Goal: Task Accomplishment & Management: Manage account settings

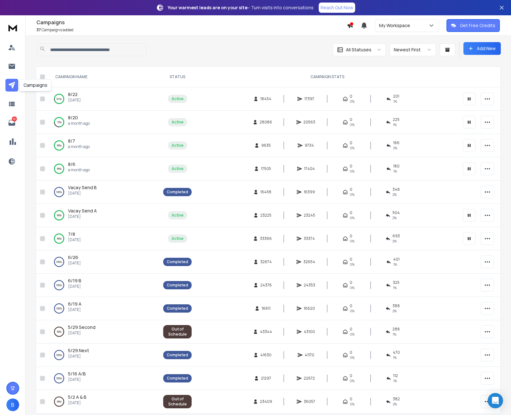
click at [77, 44] on input at bounding box center [91, 49] width 109 height 13
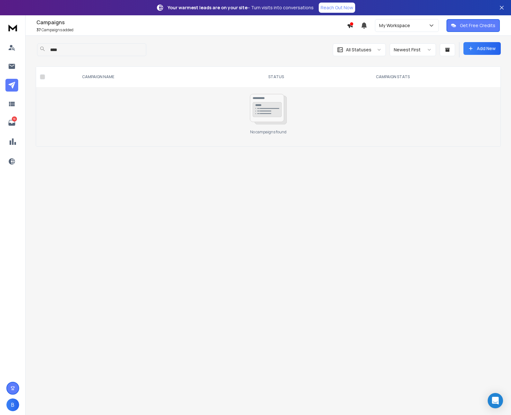
type input "***"
click at [13, 68] on icon at bounding box center [12, 66] width 6 height 5
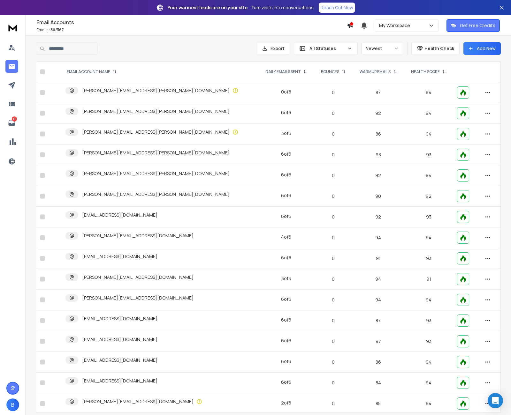
click at [75, 42] on div "Export All Statuses Newest Health Check Add New EMAIL ACCOUNT NAME DAILY EMAILS…" at bounding box center [268, 227] width 485 height 383
click at [76, 45] on input at bounding box center [67, 48] width 62 height 13
type input "*******"
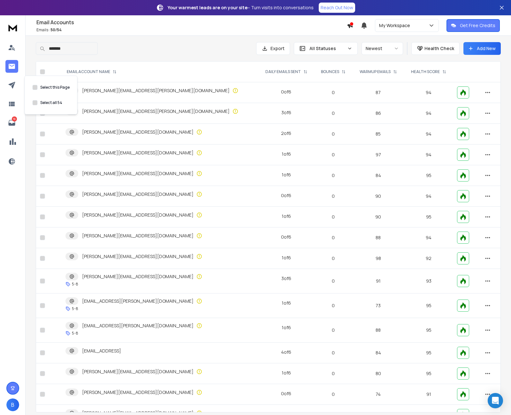
click at [34, 104] on button "Select this Page" at bounding box center [35, 102] width 5 height 5
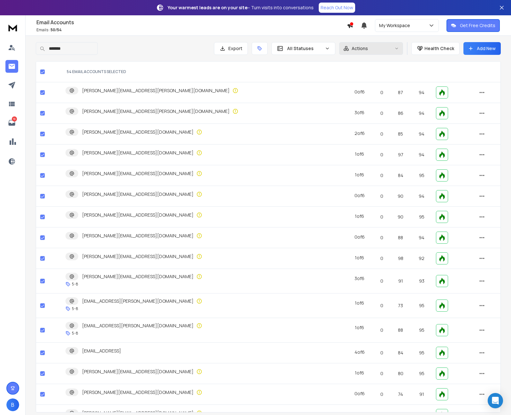
click at [358, 50] on p "Actions" at bounding box center [359, 48] width 16 height 6
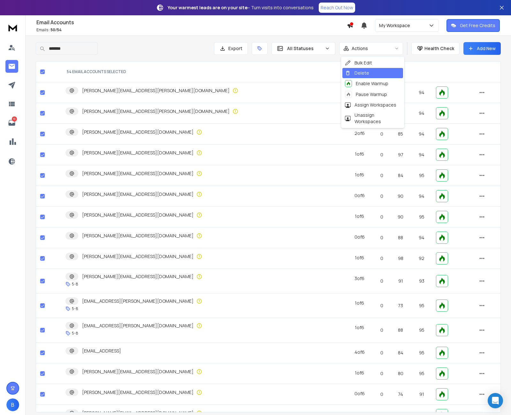
click at [366, 76] on div "Delete" at bounding box center [357, 73] width 24 height 6
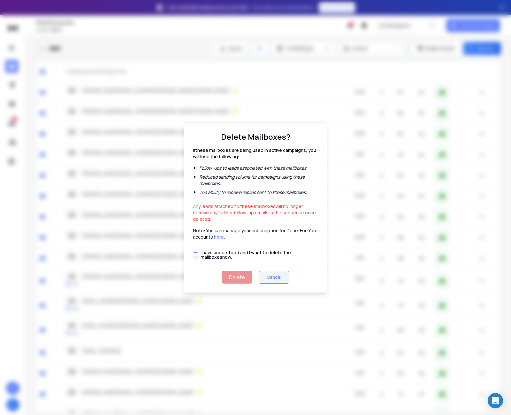
click at [206, 252] on label "I have understood and I want to delete the mailbox es now." at bounding box center [258, 254] width 117 height 9
click at [198, 252] on button "I have understood and I want to delete the mailbox es now." at bounding box center [195, 254] width 5 height 5
click at [238, 277] on button "Delete" at bounding box center [236, 277] width 31 height 13
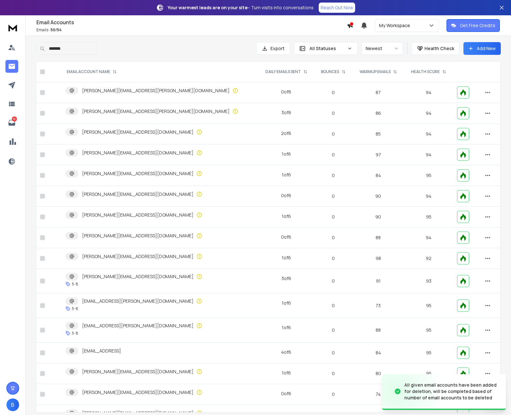
click at [61, 49] on input "*******" at bounding box center [67, 48] width 62 height 13
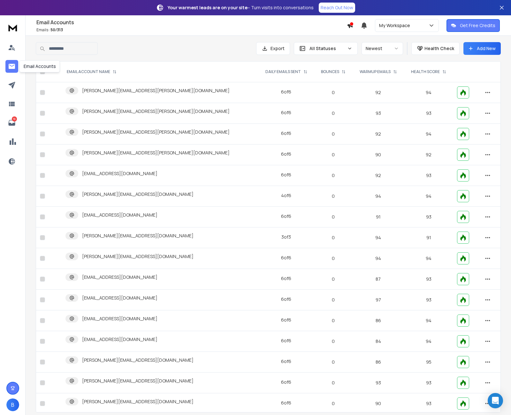
click at [12, 66] on icon at bounding box center [12, 67] width 8 height 8
click at [12, 86] on icon at bounding box center [11, 85] width 7 height 7
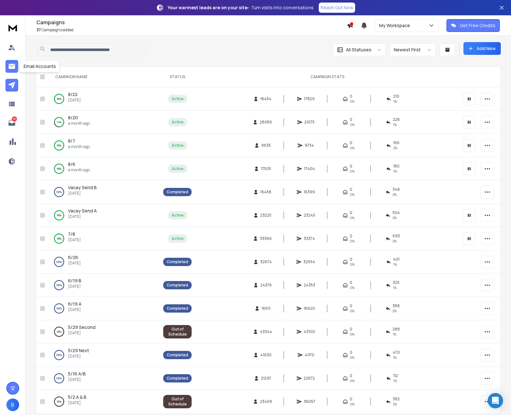
click at [10, 67] on icon at bounding box center [12, 66] width 6 height 5
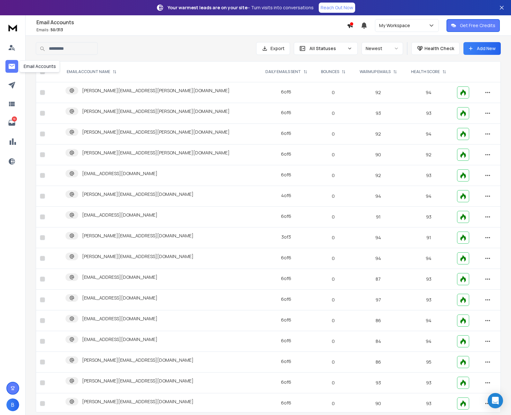
click at [12, 66] on icon at bounding box center [12, 67] width 8 height 8
click at [329, 47] on div "All Statuses" at bounding box center [326, 48] width 64 height 13
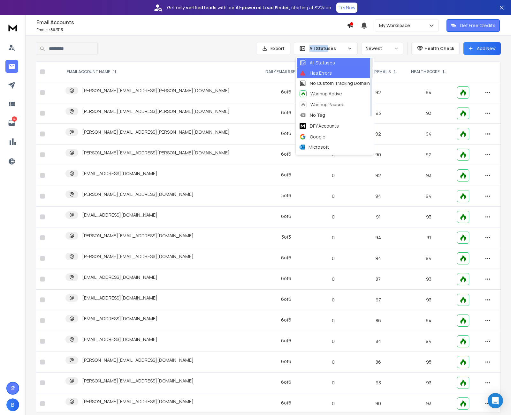
click at [330, 73] on div "Has Errors" at bounding box center [315, 73] width 32 height 6
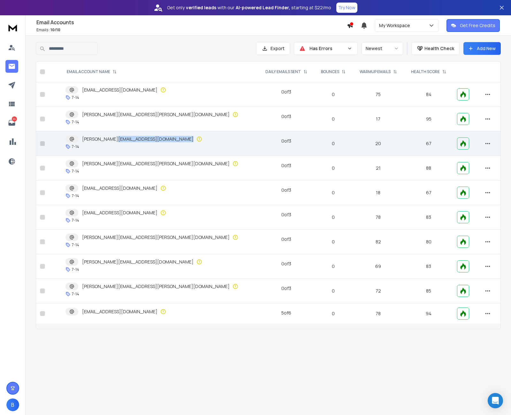
drag, startPoint x: 179, startPoint y: 139, endPoint x: 111, endPoint y: 141, distance: 68.6
click at [111, 141] on div "[PERSON_NAME][EMAIL_ADDRESS][DOMAIN_NAME]" at bounding box center [159, 139] width 189 height 8
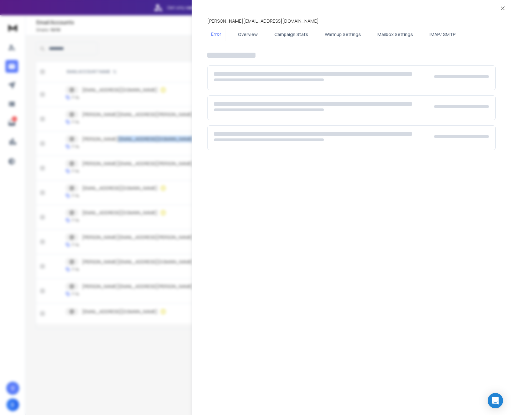
copy td "livesservice.com"
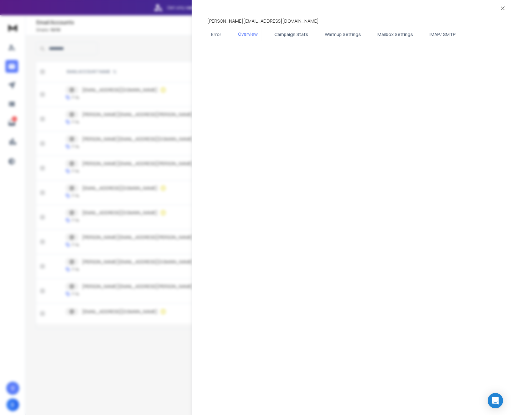
click at [163, 51] on div at bounding box center [255, 207] width 511 height 415
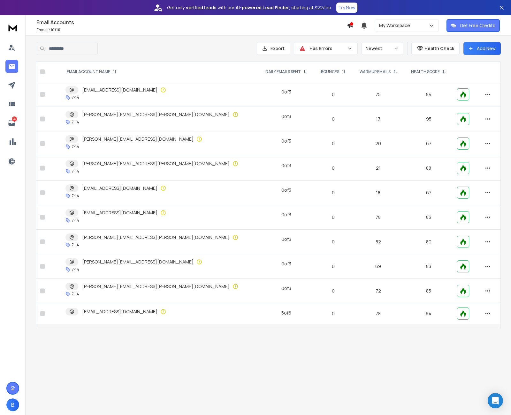
click at [93, 48] on input at bounding box center [67, 48] width 62 height 13
click at [5, 72] on link at bounding box center [11, 66] width 13 height 13
click at [6, 73] on div at bounding box center [12, 67] width 15 height 15
click at [11, 84] on icon at bounding box center [11, 85] width 7 height 7
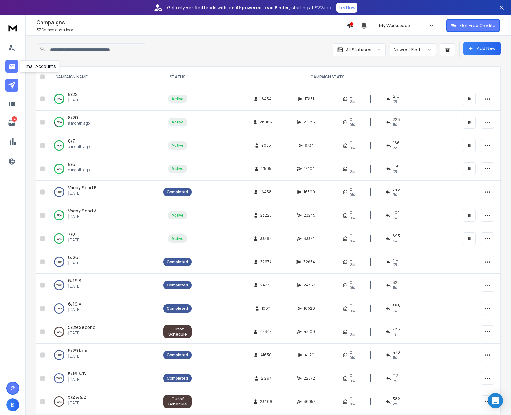
click at [17, 66] on link at bounding box center [11, 66] width 13 height 13
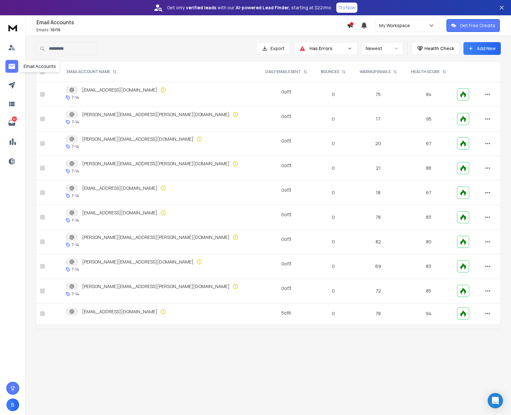
click at [160, 41] on div "Export Has Errors Newest Health Check Add New EMAIL ACCOUNT NAME DAILY EMAILS S…" at bounding box center [268, 186] width 485 height 300
click at [182, 55] on div "Export Has Errors Newest Health Check Add New EMAIL ACCOUNT NAME DAILY EMAILS S…" at bounding box center [268, 185] width 465 height 287
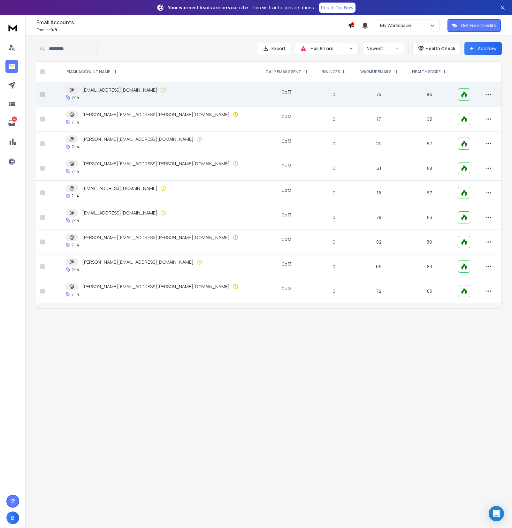
click at [157, 88] on p "[EMAIL_ADDRESS][DOMAIN_NAME]" at bounding box center [119, 90] width 75 height 6
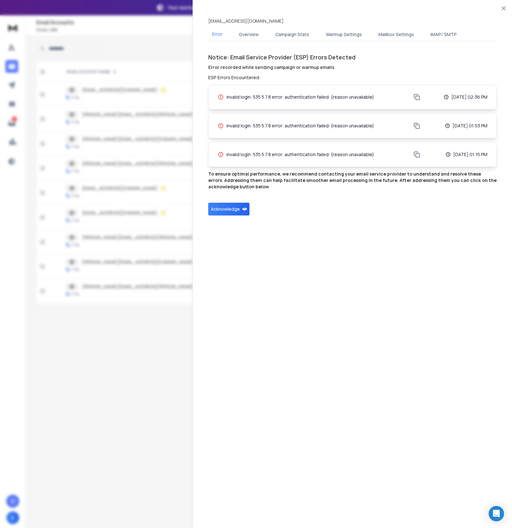
drag, startPoint x: 310, startPoint y: 23, endPoint x: 253, endPoint y: 24, distance: 57.4
click at [253, 24] on div "roshan.chandrasena@insurancesservice.com" at bounding box center [352, 21] width 288 height 6
copy p "insurancesservice.com"
click at [501, 7] on icon "button" at bounding box center [503, 8] width 6 height 6
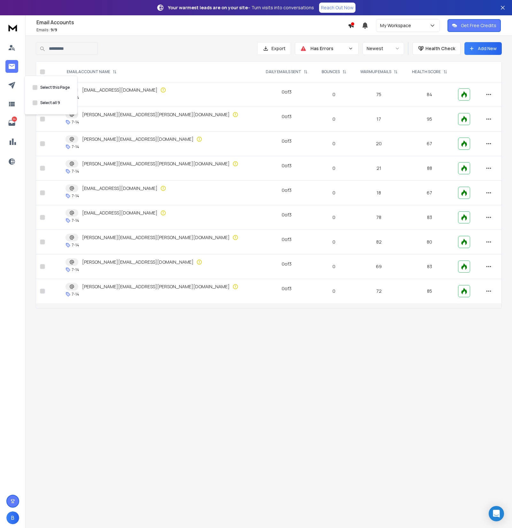
click at [44, 72] on button "Select this Page" at bounding box center [42, 71] width 5 height 5
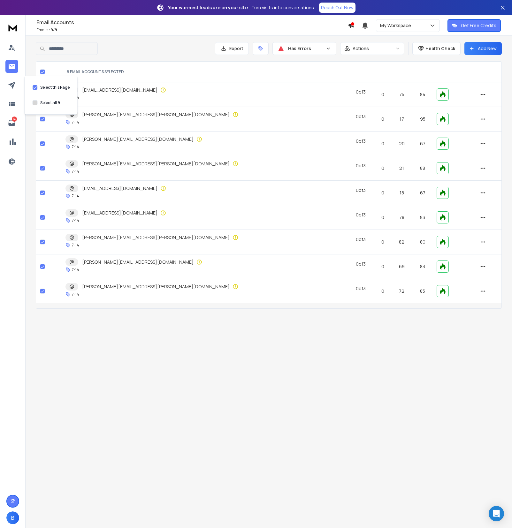
click at [34, 101] on button "Select this Page" at bounding box center [35, 102] width 5 height 5
click at [355, 45] on button "Actions" at bounding box center [372, 48] width 64 height 13
click at [363, 75] on div "Delete" at bounding box center [358, 73] width 24 height 6
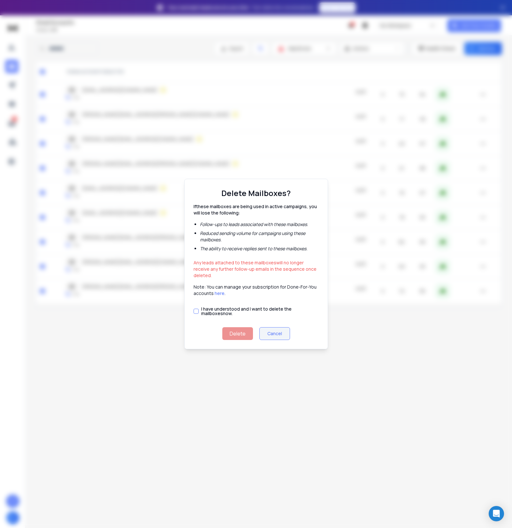
click at [225, 307] on label "I have understood and I want to delete the mailbox es now." at bounding box center [259, 311] width 117 height 9
click at [198, 309] on button "I have understood and I want to delete the mailbox es now." at bounding box center [195, 311] width 5 height 5
click at [229, 336] on button "Delete" at bounding box center [237, 333] width 31 height 13
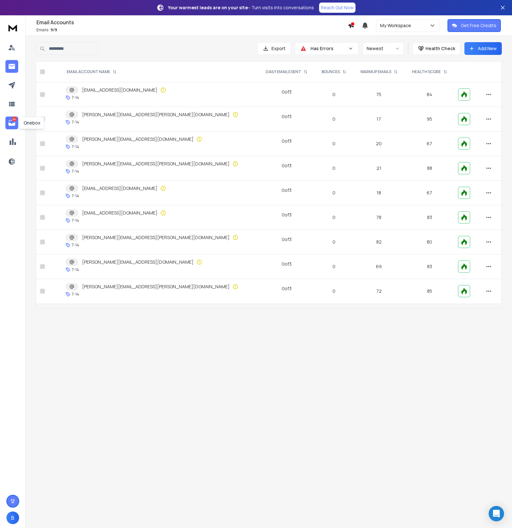
click at [15, 127] on link "24" at bounding box center [11, 122] width 13 height 13
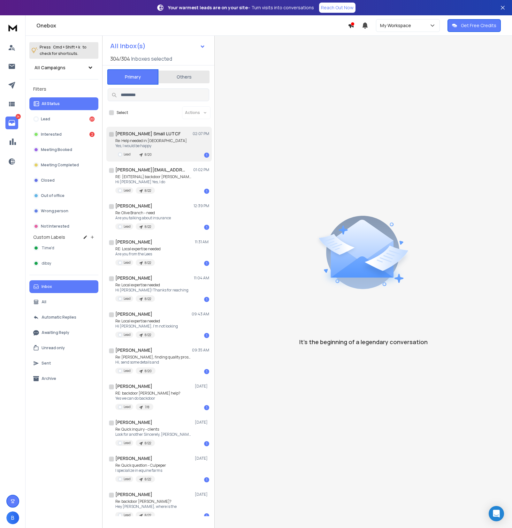
click at [188, 145] on div "Re: Help needed in Delray Yes, I would be happy Lead 8/20 1" at bounding box center [162, 147] width 94 height 19
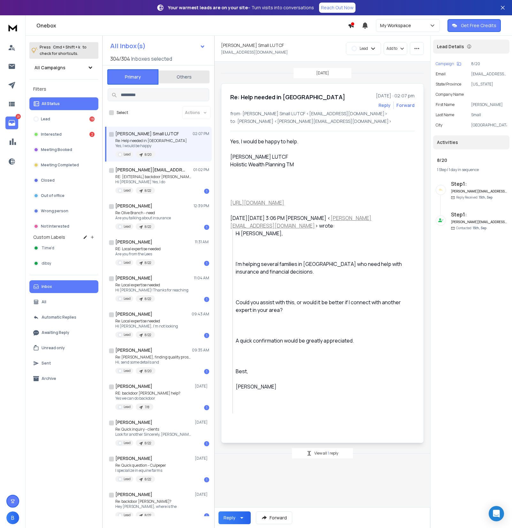
click at [338, 177] on div "William J Small LUTCF Holistic Wealth Planning TM https://www.holisticwealthpla…" at bounding box center [319, 180] width 179 height 54
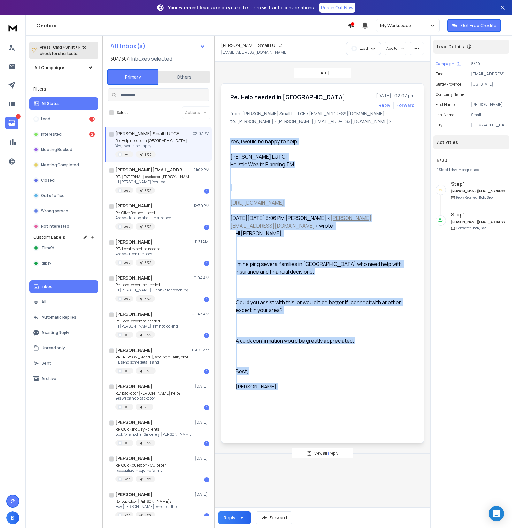
drag, startPoint x: 229, startPoint y: 139, endPoint x: 367, endPoint y: 395, distance: 291.1
click at [367, 395] on div "Re: Help needed in Delray Beach 15 September 2025 : 02:07 pm Reply Forward from…" at bounding box center [322, 263] width 203 height 360
copy div "Yes, I would be happy to help. William J Small LUTCF Holistic Wealth Planning T…"
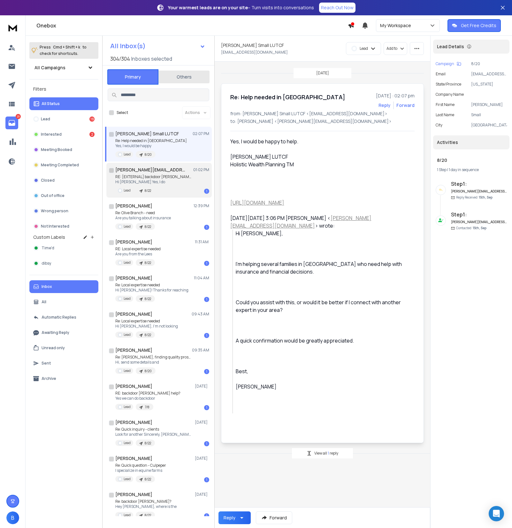
click at [174, 190] on div "Lead 8/22" at bounding box center [153, 190] width 77 height 7
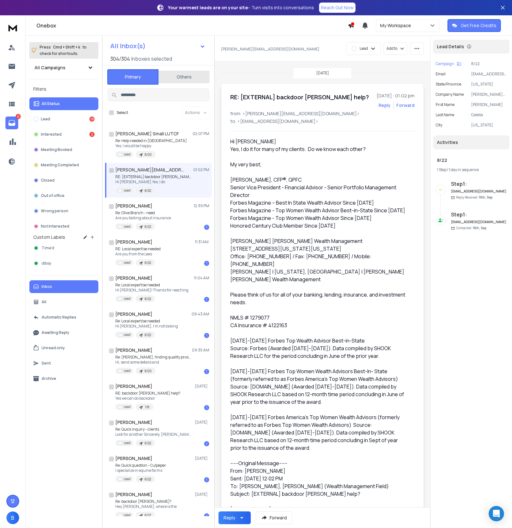
click at [226, 139] on div "RE: [EXTERNAL] backdoor Roth help? 15 September 2025 : 01:02 pm Reply Forward f…" at bounding box center [322, 393] width 203 height 620
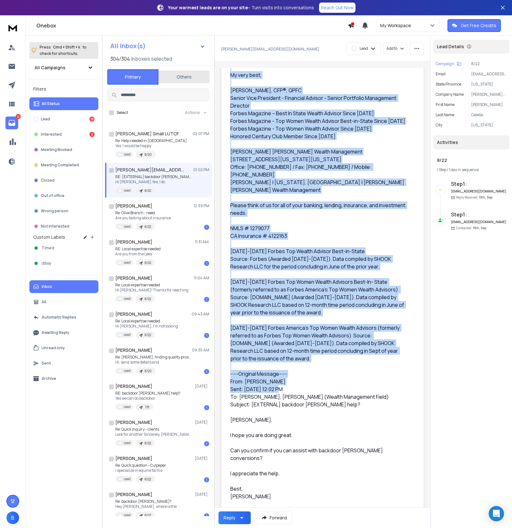
scroll to position [101, 0]
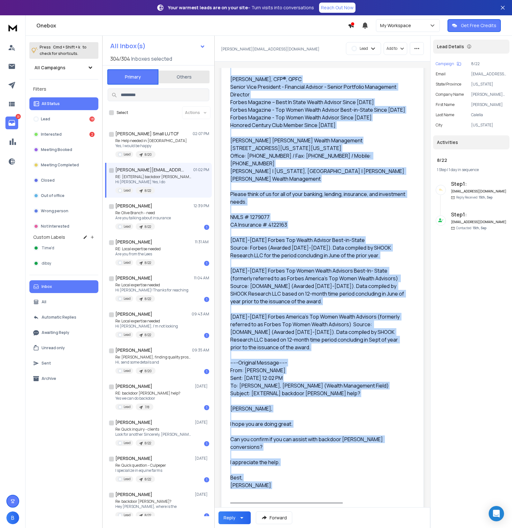
drag, startPoint x: 226, startPoint y: 139, endPoint x: 313, endPoint y: 465, distance: 337.1
click at [313, 415] on div "RE: [EXTERNAL] backdoor Roth help? 15 September 2025 : 01:02 pm Reply Forward f…" at bounding box center [322, 293] width 203 height 620
copy div "Hi Dave Yes, I do it for many of my clients. Do we know each other? My very bes…"
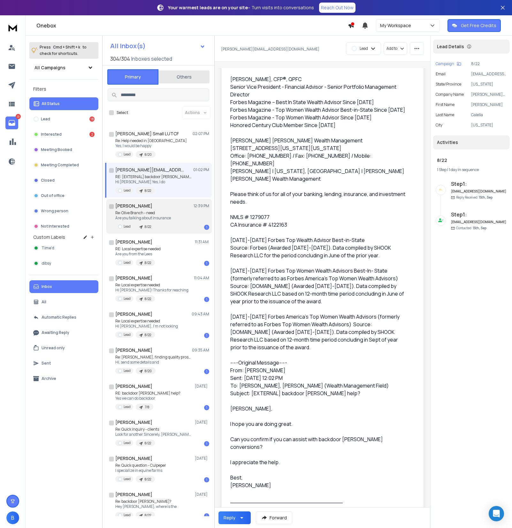
click at [179, 212] on div "Re: Olive Branch - need Are you talking about insurance Lead 8/22 1" at bounding box center [162, 219] width 94 height 19
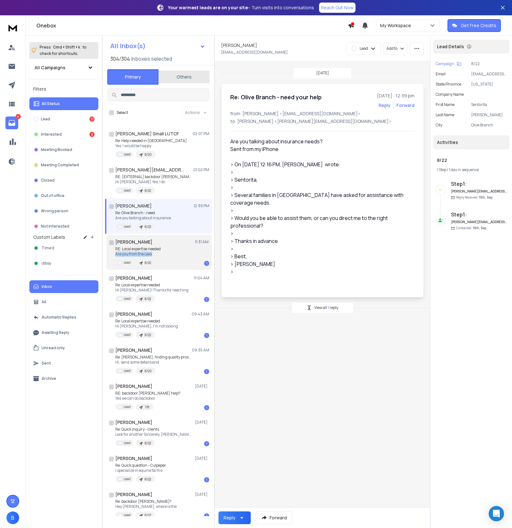
click at [171, 252] on div "RE: Local expertise needed Are you from the Lees Lead 8/22 1" at bounding box center [162, 255] width 94 height 19
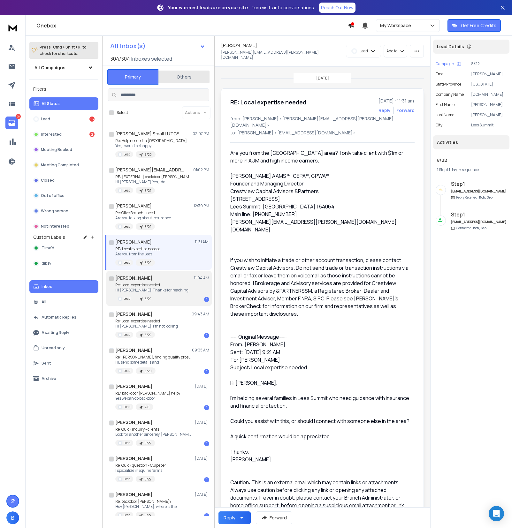
click at [161, 295] on div "Lead 8/22" at bounding box center [151, 298] width 73 height 7
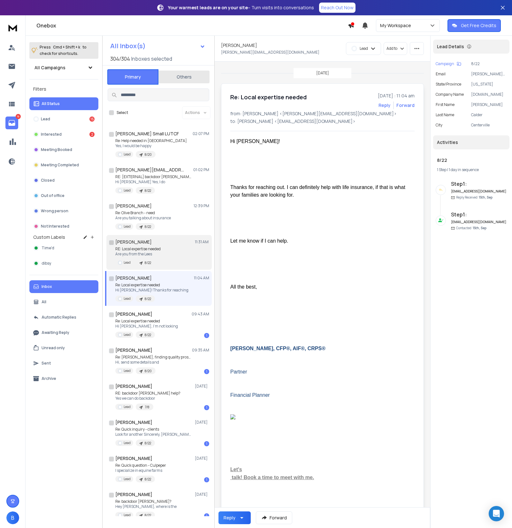
click at [170, 269] on div "Ryan Barber 11:31 AM RE: Local expertise needed Are you from the Lees Lead 8/22" at bounding box center [158, 252] width 105 height 35
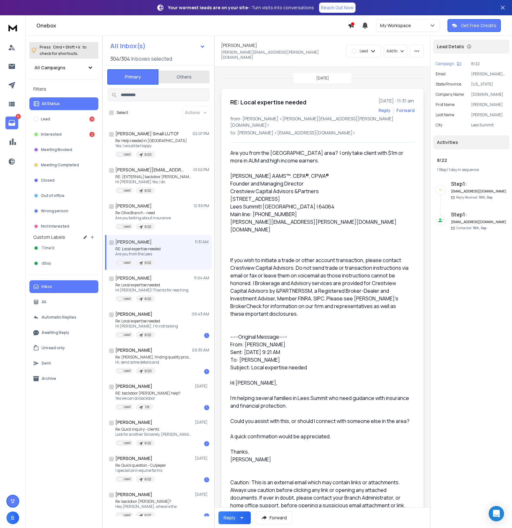
click at [376, 52] on div "Lead" at bounding box center [363, 51] width 34 height 12
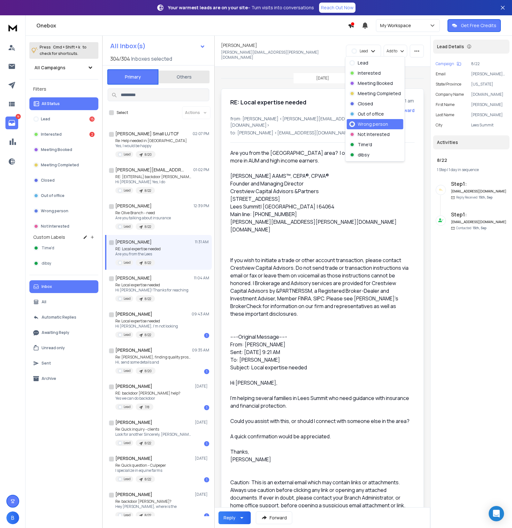
click at [384, 127] on p "Wrong person" at bounding box center [372, 124] width 30 height 6
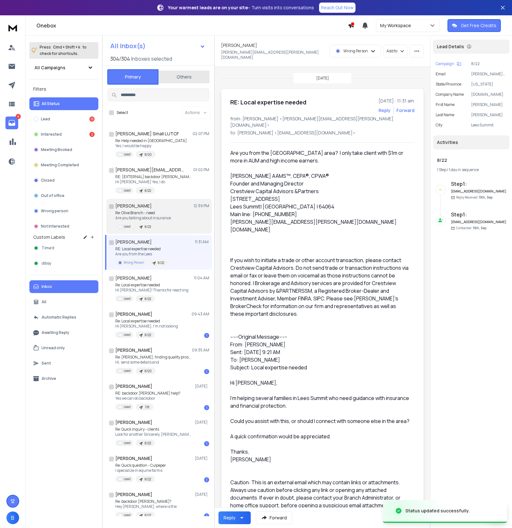
click at [158, 227] on div "Lead 8/22" at bounding box center [143, 226] width 56 height 7
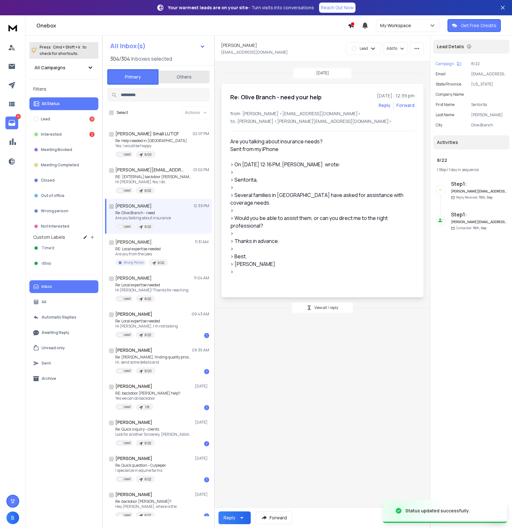
click at [359, 51] on div "Lead" at bounding box center [363, 48] width 34 height 12
click at [360, 74] on p "Interested" at bounding box center [368, 73] width 23 height 6
click at [194, 179] on div "RE: [EXTERNAL] backdoor Roth help? Hi Dave Yes, I do Lead 8/22" at bounding box center [162, 183] width 94 height 19
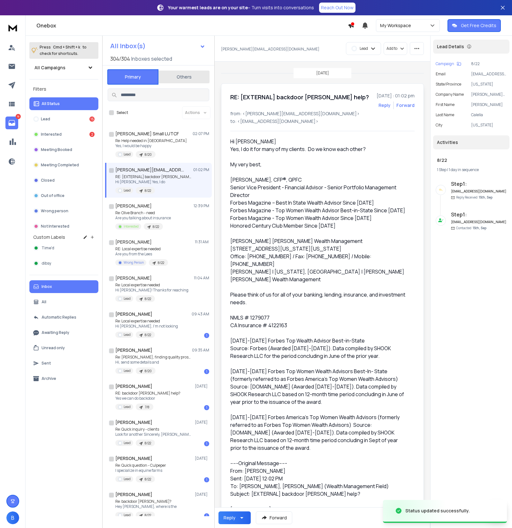
click at [360, 47] on p "Lead" at bounding box center [363, 48] width 8 height 5
click at [360, 72] on p "Interested" at bounding box center [368, 73] width 23 height 6
click at [148, 131] on h1 "William J. Small LUTCF" at bounding box center [147, 134] width 64 height 6
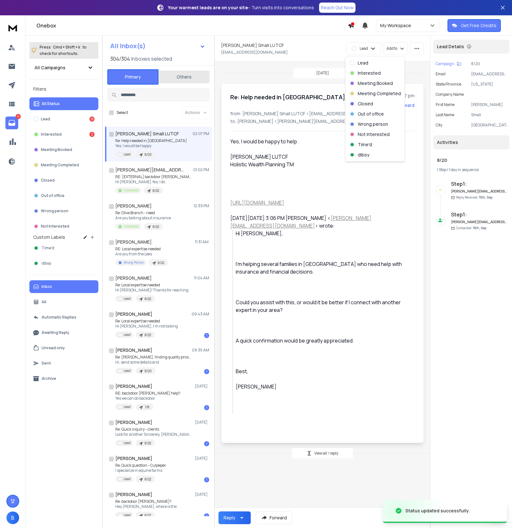
click at [355, 49] on div at bounding box center [354, 49] width 6 height 6
click at [364, 73] on p "Interested" at bounding box center [368, 73] width 23 height 6
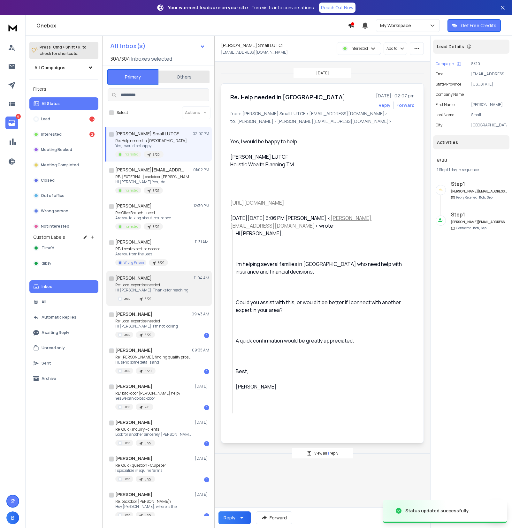
click at [177, 282] on div "Re: Local expertise needed Hi Erika! Thanks for reaching Lead 8/22" at bounding box center [162, 291] width 94 height 19
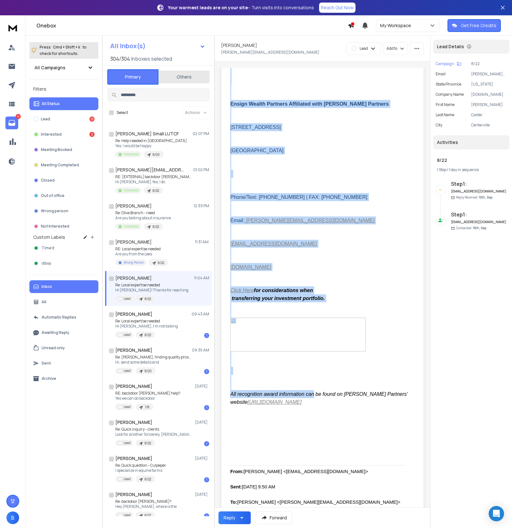
scroll to position [488, 0]
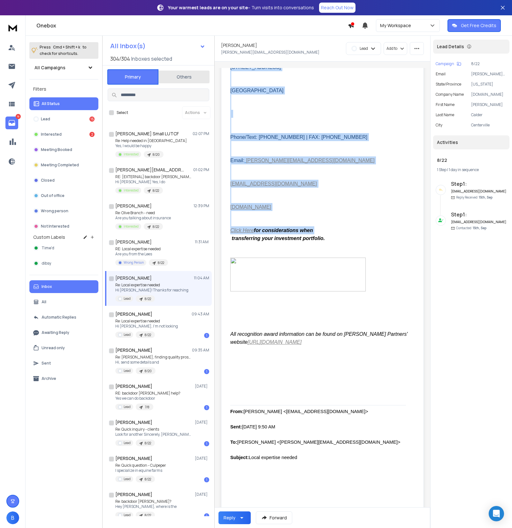
drag, startPoint x: 224, startPoint y: 144, endPoint x: 357, endPoint y: 267, distance: 182.0
click at [357, 267] on div "Re: Local expertise needed 15 September 2025 : 11:04 am Reply Forward from: Zac…" at bounding box center [322, 197] width 203 height 1205
copy div "Hi Erika! Thanks for reaching out. I can definitely help with life insurance, i…"
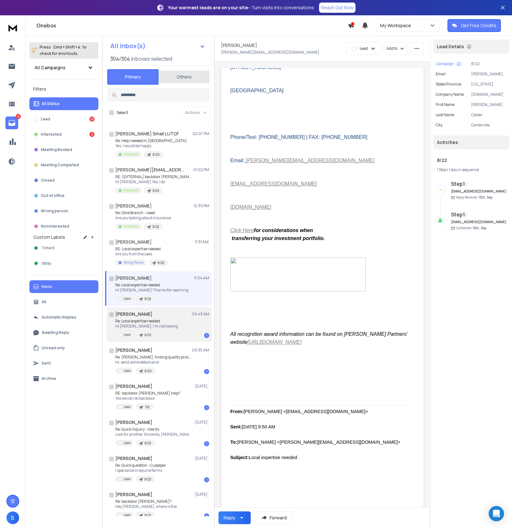
click at [143, 316] on div "Shannon 09:43 AM" at bounding box center [162, 314] width 94 height 6
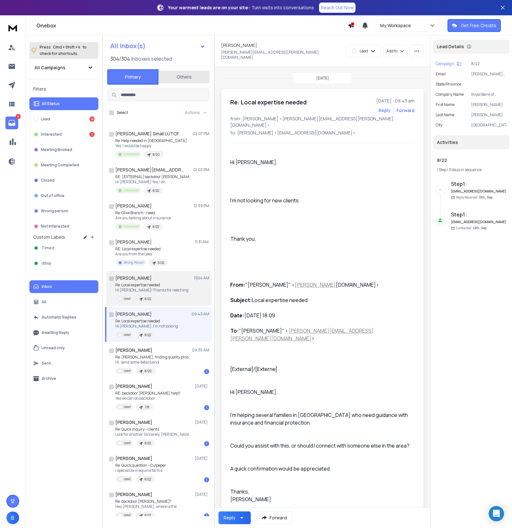
click at [195, 277] on p "11:04 AM" at bounding box center [201, 277] width 15 height 5
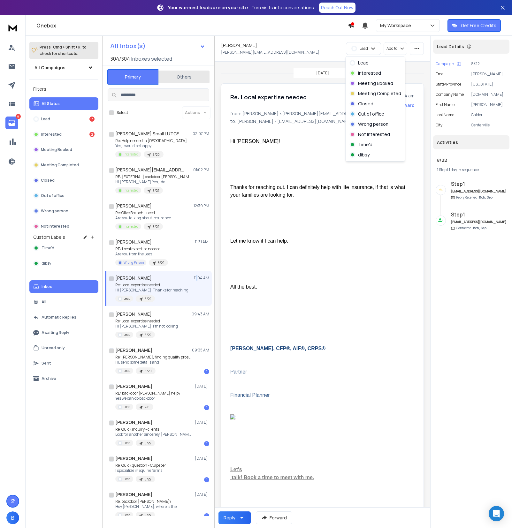
click at [366, 46] on div "Lead" at bounding box center [363, 48] width 34 height 12
click at [368, 71] on p "Interested" at bounding box center [369, 73] width 23 height 6
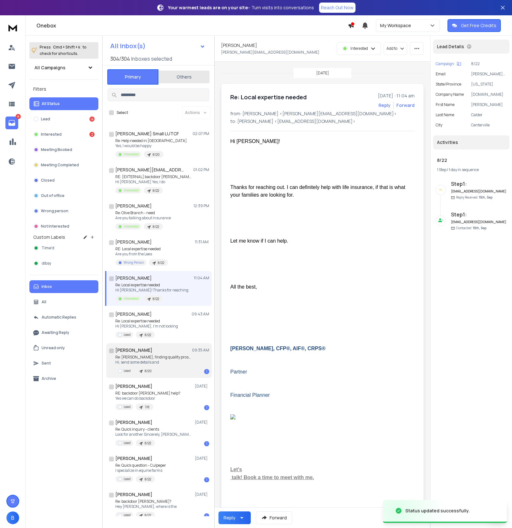
click at [174, 358] on p "Re: Nestor, finding quality prospects" at bounding box center [153, 357] width 77 height 5
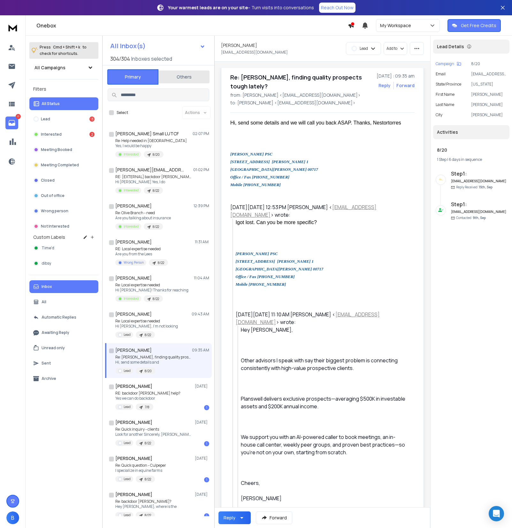
scroll to position [113, 0]
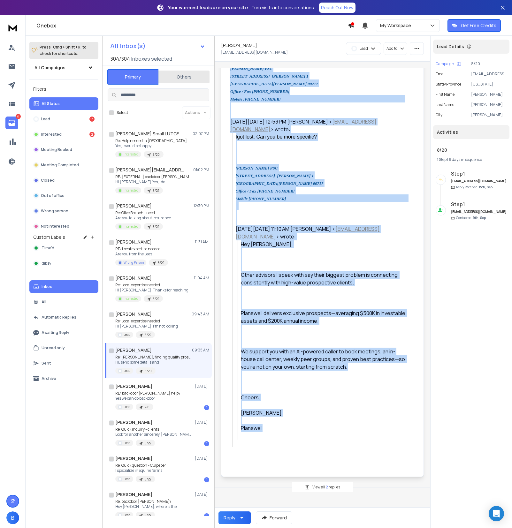
drag, startPoint x: 230, startPoint y: 124, endPoint x: 328, endPoint y: 428, distance: 319.4
click at [328, 415] on div "Hi, send some details and we will call you back ASAP. Thanks, Nestortorres Nest…" at bounding box center [322, 251] width 184 height 434
copy div "Hi, send some details and we will call you back ASAP. Thanks, Nestortorres Nest…"
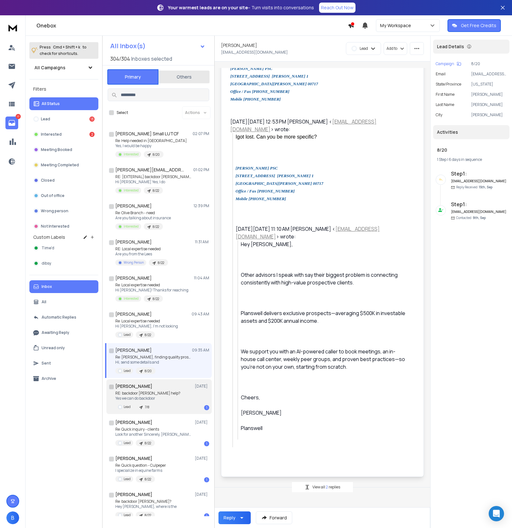
click at [171, 394] on div "RE: backdoor Roth help? Yes we can do backdoor Lead 7/8 1" at bounding box center [162, 400] width 94 height 19
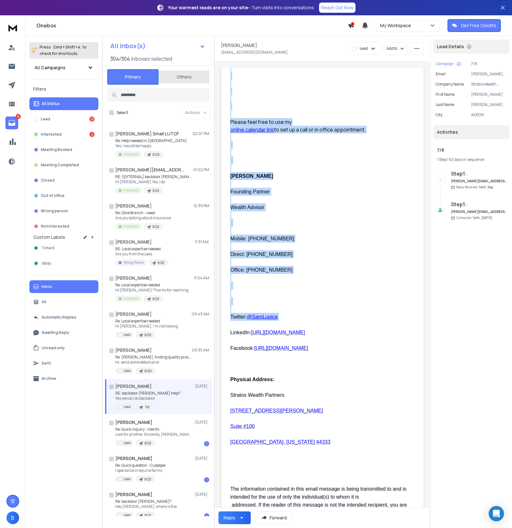
scroll to position [144, 0]
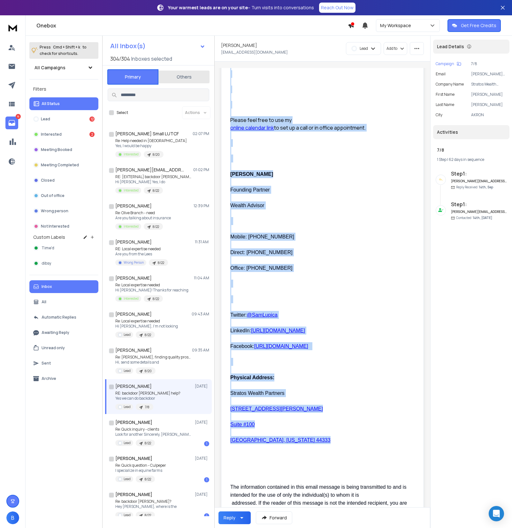
drag, startPoint x: 226, startPoint y: 146, endPoint x: 371, endPoint y: 467, distance: 352.2
click at [371, 415] on div "RE: backdoor Roth help? 14 September 2025 : 01:08 pm Reply Forward from: Samuel…" at bounding box center [322, 440] width 203 height 1002
copy div "Yes we can do backdoor Rith contributions. Thank you Sam Please feel free to us…"
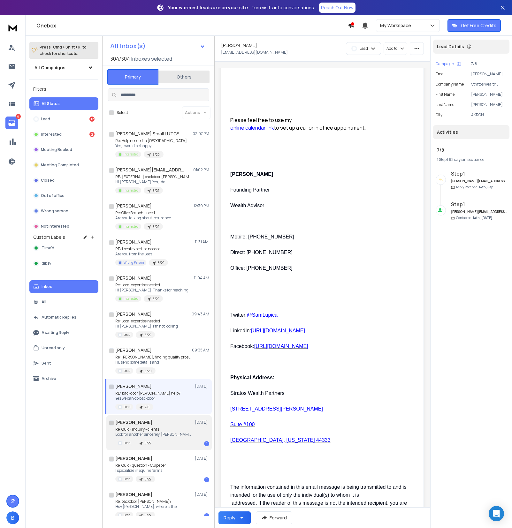
click at [146, 415] on p "Look for another Sincerely, Steve" at bounding box center [153, 434] width 77 height 5
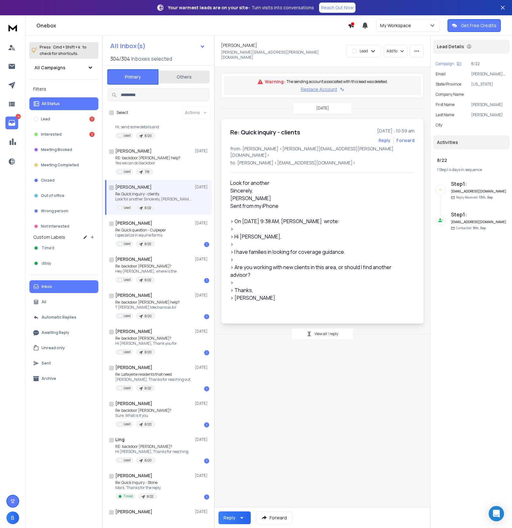
scroll to position [244, 0]
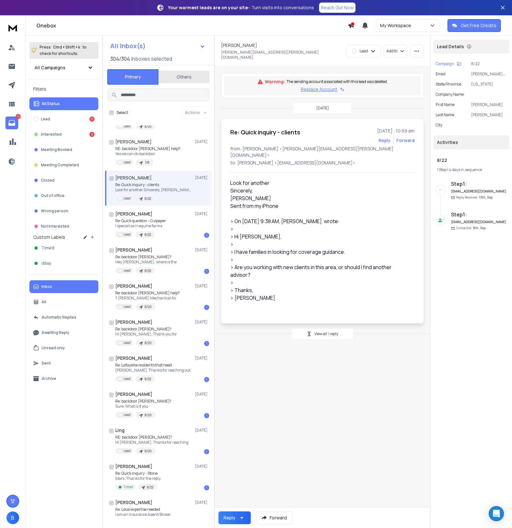
click at [299, 212] on div "Look for another Sincerely, Steve Parker Sent from my iPhone > On Sep 9, 2025, …" at bounding box center [322, 246] width 184 height 135
click at [131, 237] on div "Lead" at bounding box center [124, 234] width 18 height 6
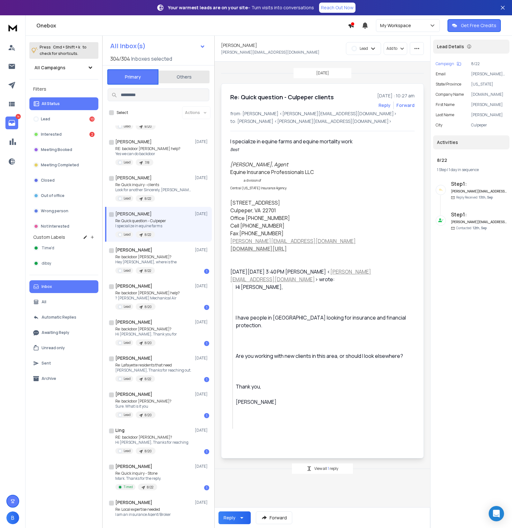
click at [381, 54] on div "Lead Add to" at bounding box center [374, 48] width 100 height 13
click at [375, 42] on div "Jennifer Oliver Jennifer Oliver Jennifer@centralvains.com Lead Add to Lead Add …" at bounding box center [321, 49] width 215 height 26
click at [374, 49] on icon at bounding box center [372, 48] width 5 height 5
click at [364, 128] on div "Wrong person" at bounding box center [375, 124] width 56 height 10
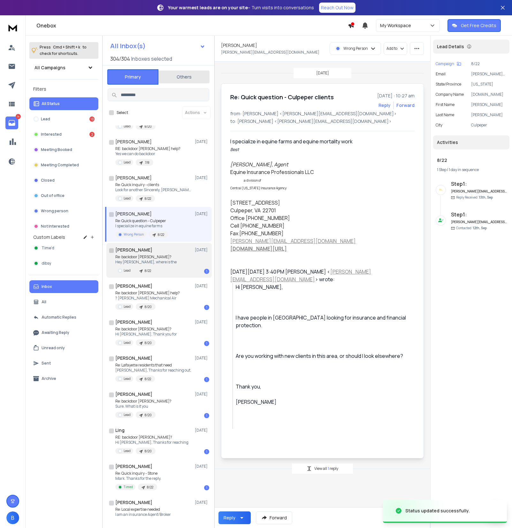
click at [174, 258] on div "Re: backdoor roth? Hey Dave, where is the Lead 8/22 1" at bounding box center [162, 263] width 94 height 19
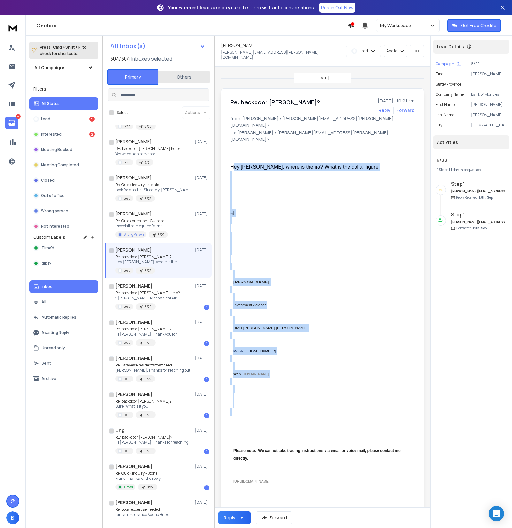
drag, startPoint x: 230, startPoint y: 154, endPoint x: 295, endPoint y: 430, distance: 283.2
copy div "Hey Dave, where is the ira? What is the dollar figure -J Jason Cohen Investment…"
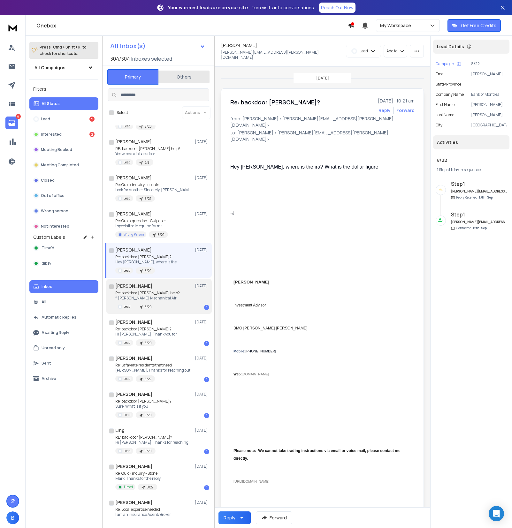
click at [175, 292] on div "Re: backdoor Roth help? ? Richard Barba Mechanical Air Lead 8/20 1" at bounding box center [162, 299] width 94 height 19
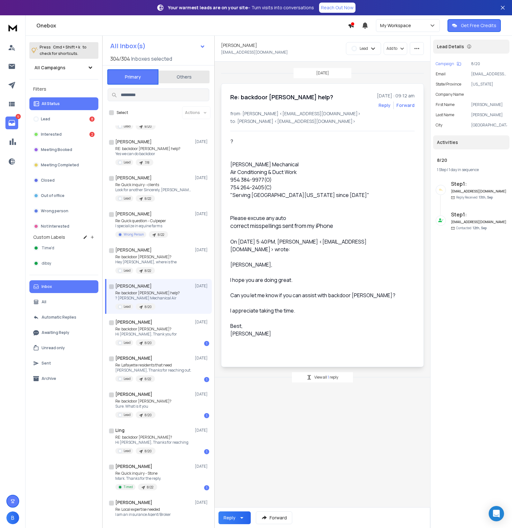
click at [359, 47] on p "Lead" at bounding box center [363, 48] width 8 height 5
click at [374, 126] on p "Wrong person" at bounding box center [372, 124] width 30 height 6
click at [169, 314] on div "William J. Small LUTCF 02:07 PM Re: Help needed in Delray Yes, I would be happy…" at bounding box center [158, 320] width 112 height 391
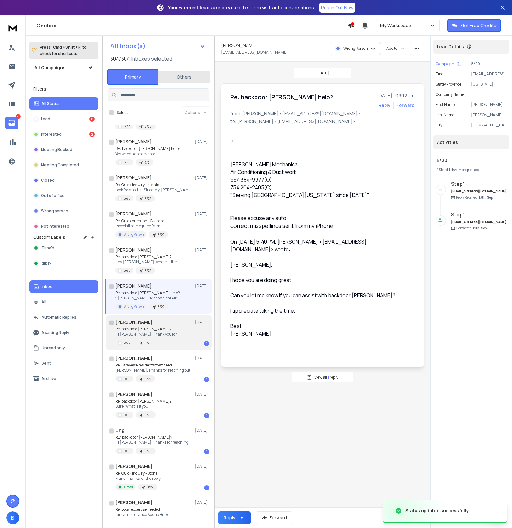
click at [172, 330] on div "Re: backdoor roth? Hi Mark, Thank you for Lead 8/20 1" at bounding box center [162, 335] width 94 height 19
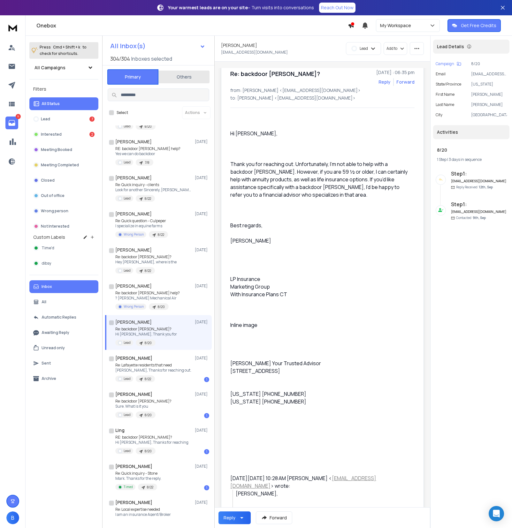
scroll to position [56, 0]
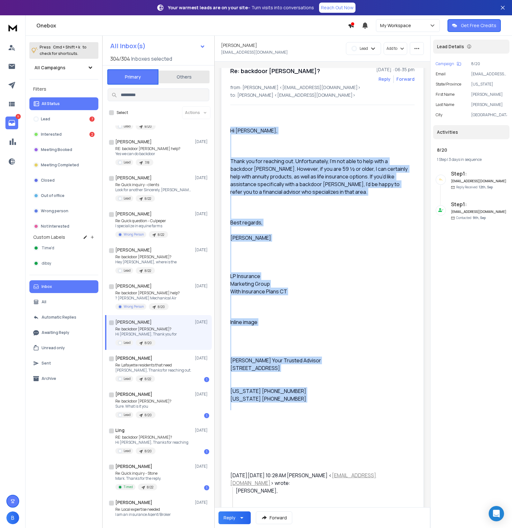
drag, startPoint x: 229, startPoint y: 130, endPoint x: 362, endPoint y: 417, distance: 316.4
click at [362, 415] on div "Re: backdoor roth? 12 September 2025 : 06:35 pm Reply Forward from: Jose Torres…" at bounding box center [322, 371] width 203 height 628
copy div "Hi Mark, Thank you for reaching out. Unfortunately, I’m not able to help with a…"
click at [360, 48] on p "Lead" at bounding box center [363, 48] width 8 height 5
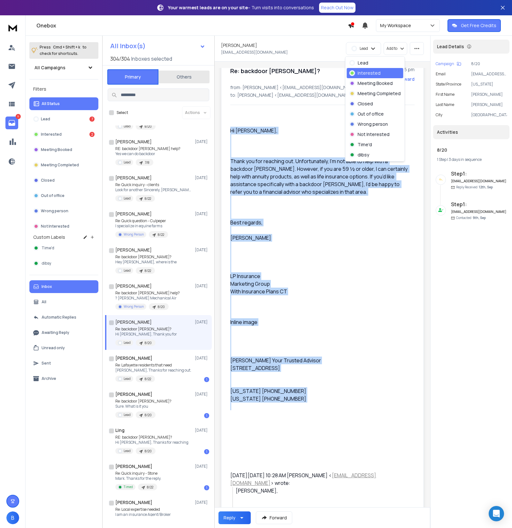
click at [372, 75] on p "Interested" at bounding box center [368, 73] width 23 height 6
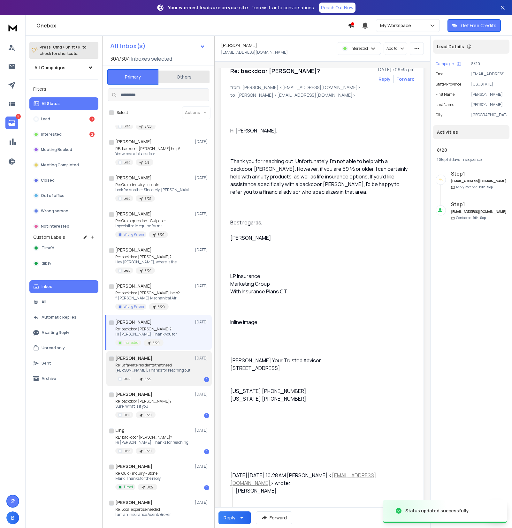
click at [169, 374] on div "Re: Lafayette residents that need Dave, Thanks for reaching out. Lead 8/22" at bounding box center [153, 371] width 76 height 19
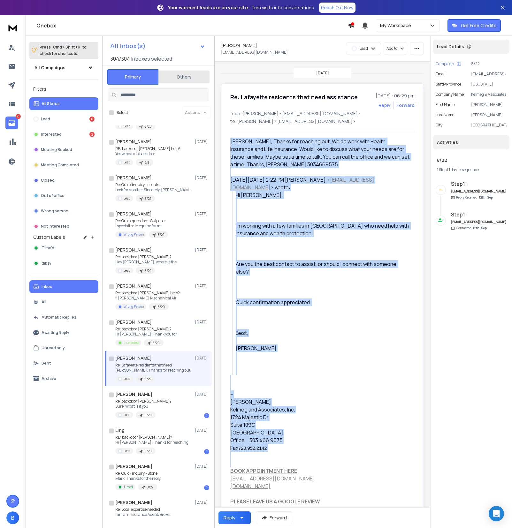
drag, startPoint x: 230, startPoint y: 141, endPoint x: 339, endPoint y: 462, distance: 338.8
click at [339, 415] on div "Dave, Thanks for reaching out. We do work with Health Insurance and Life Insura…" at bounding box center [322, 332] width 184 height 388
copy div "Dave, Thanks for reaching out. We do work with Health Insurance and Life Insura…"
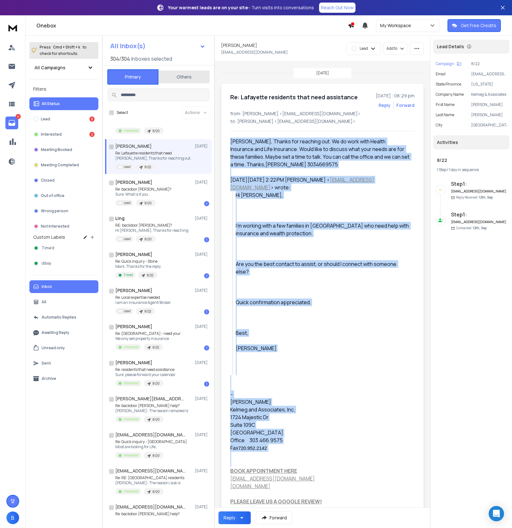
scroll to position [455, 0]
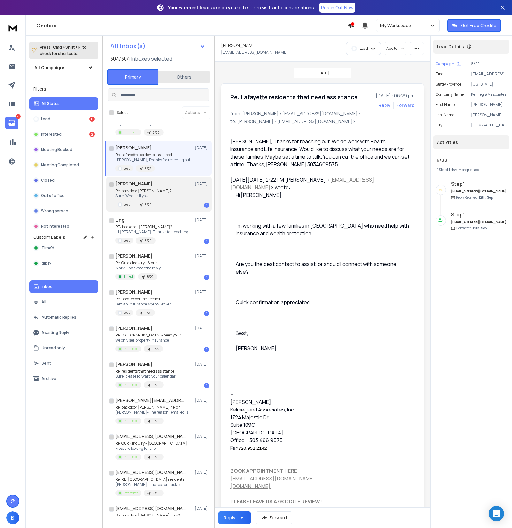
click at [190, 199] on div "Re: backdoor roth? Sure. What is it you Lead 8/20 1" at bounding box center [162, 197] width 94 height 19
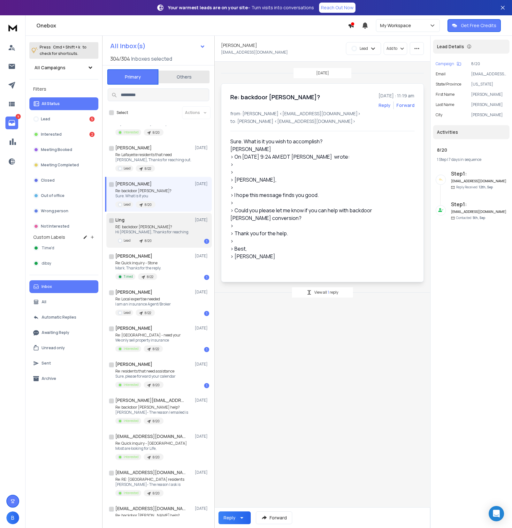
click at [184, 223] on div "Ling 12 Sep" at bounding box center [162, 220] width 94 height 6
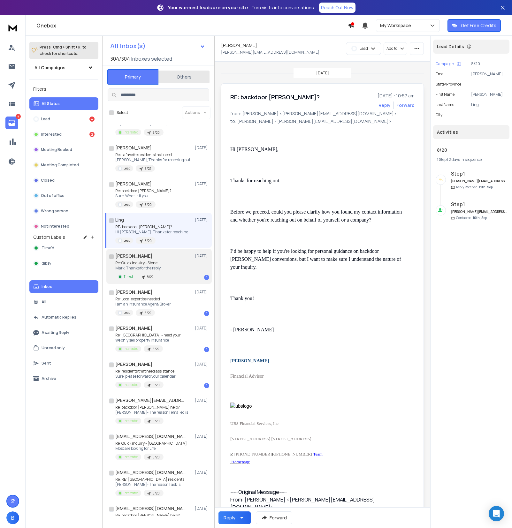
click at [179, 257] on div "Darrin Johnson 12 Sep" at bounding box center [162, 256] width 94 height 6
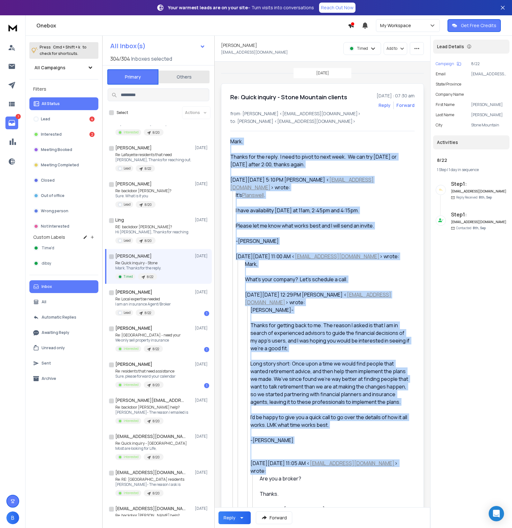
scroll to position [211, 0]
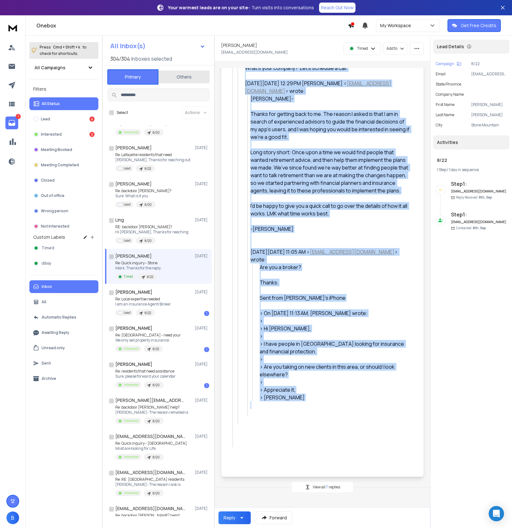
drag, startPoint x: 228, startPoint y: 142, endPoint x: 359, endPoint y: 407, distance: 295.5
click at [359, 407] on div "Re: Quick inquiry - Stone Mountain clients 12 September 2025 : 07:30 am Reply F…" at bounding box center [322, 174] width 203 height 605
copy div "Mark. Thanks for the reply. I need to pivot to next week. We can try Monday or …"
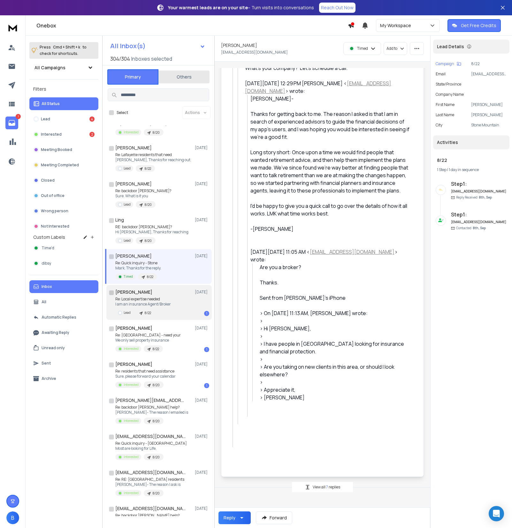
click at [161, 295] on div "Gloria Laymon 11 Sep Re: Local expertise needed I am an insurance Agent/Broker …" at bounding box center [162, 302] width 94 height 27
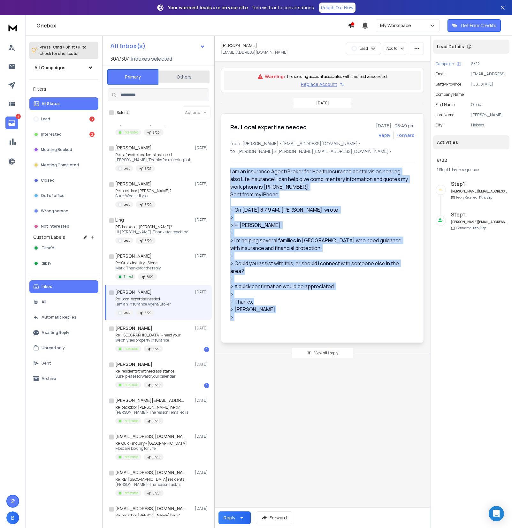
drag, startPoint x: 225, startPoint y: 168, endPoint x: 310, endPoint y: 351, distance: 202.3
click at [310, 351] on div "Warning: The sending account associated with this lead was deleted. Replace Acc…" at bounding box center [321, 249] width 215 height 362
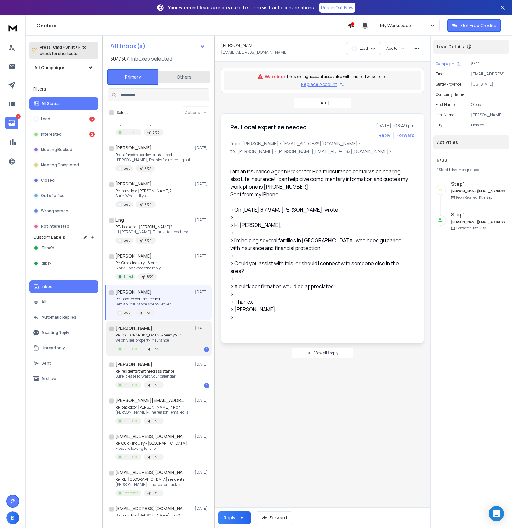
click at [187, 338] on div "Re: Louisville - need your We only sell property insurance Interested 8/22 1" at bounding box center [162, 341] width 94 height 19
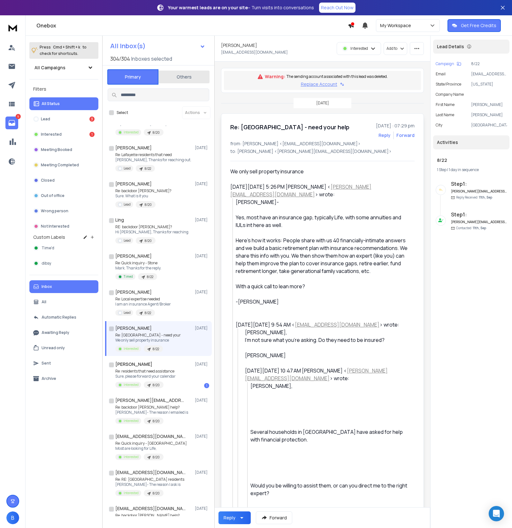
click at [360, 45] on div "Interested" at bounding box center [359, 48] width 44 height 12
click at [359, 124] on p "Wrong person" at bounding box center [362, 124] width 30 height 6
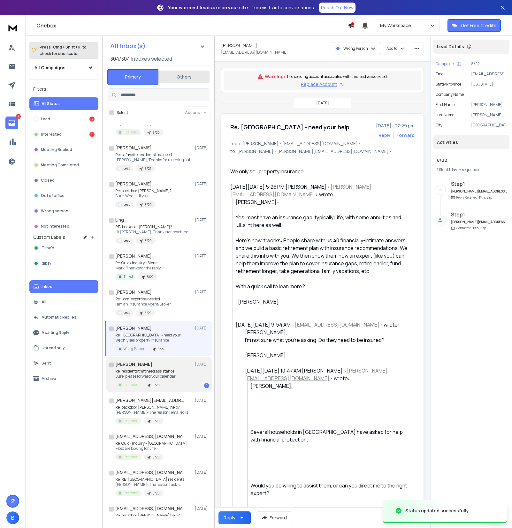
click at [183, 378] on div "Re: residents that need assistance Sure, please forward your calendar Intereste…" at bounding box center [162, 378] width 94 height 19
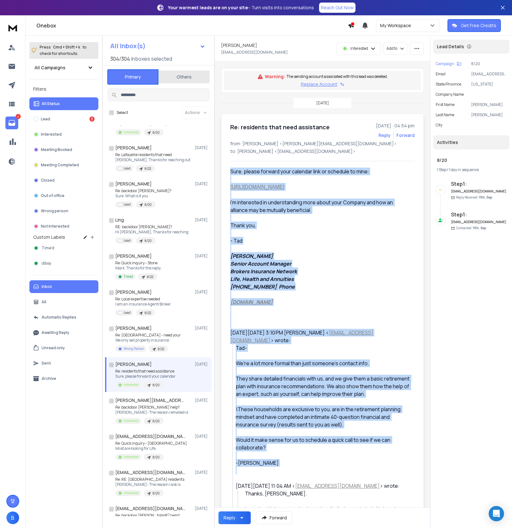
drag, startPoint x: 228, startPoint y: 171, endPoint x: 354, endPoint y: 472, distance: 325.8
click at [354, 415] on div "Re: residents that need assistance 11 September 2025 : 04:54 pm Reply Forward f…" at bounding box center [322, 526] width 203 height 827
click at [72, 119] on button "Lead 3" at bounding box center [63, 119] width 69 height 13
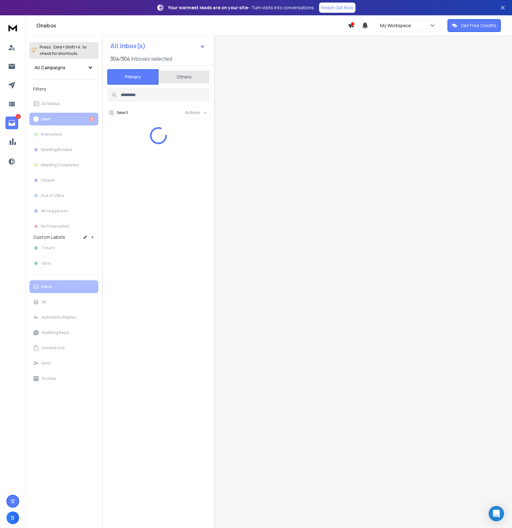
scroll to position [0, 0]
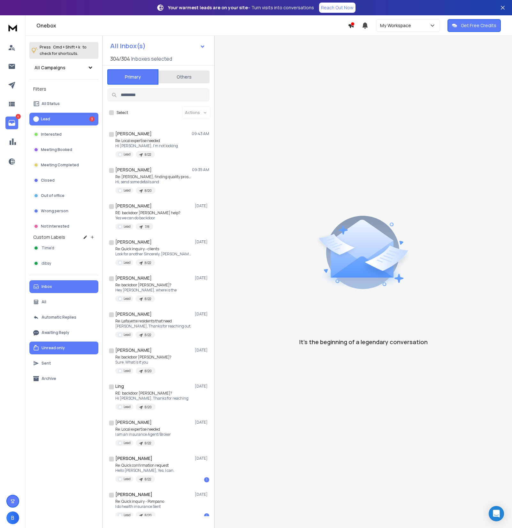
click at [58, 351] on div "Unread only" at bounding box center [49, 348] width 32 height 8
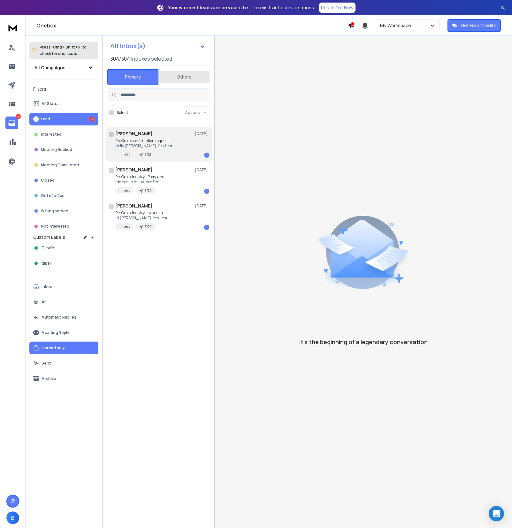
click at [173, 150] on div "Re: Quick confirmation request Hello Paul, Yes, I can. Lead 8/22 1" at bounding box center [162, 147] width 94 height 19
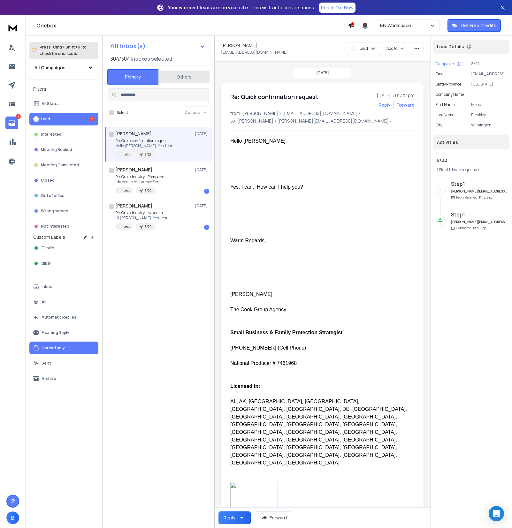
scroll to position [1, 0]
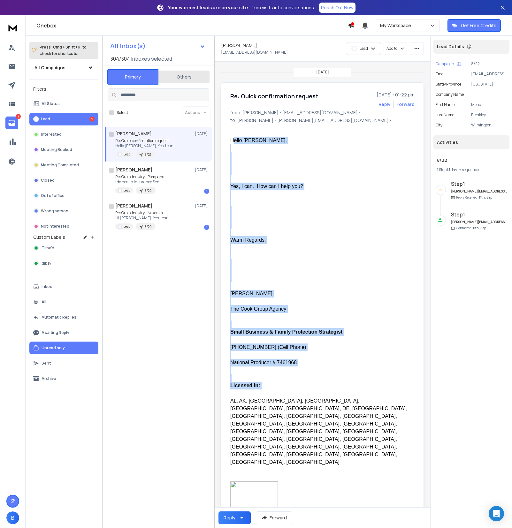
drag, startPoint x: 229, startPoint y: 148, endPoint x: 334, endPoint y: 448, distance: 318.2
click at [334, 415] on div "Re: Quick confirmation request 11 September 2025 : 01:22 pm Reply Forward from:…" at bounding box center [322, 506] width 203 height 849
click at [355, 415] on div "AL, AK, AZ, CA, CO, DC, DE, FL, GA, HI, IL, KY, LA, MA, MD, MI, MO, NC, NJ, NY,…" at bounding box center [319, 431] width 179 height 69
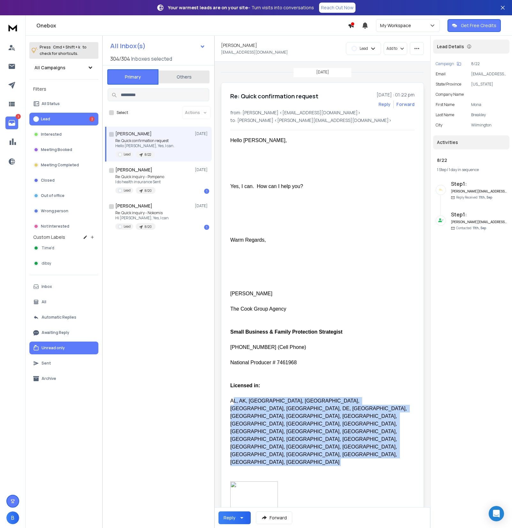
drag, startPoint x: 355, startPoint y: 469, endPoint x: 226, endPoint y: 461, distance: 129.5
click at [226, 415] on div "Re: Quick confirmation request 11 September 2025 : 01:22 pm Reply Forward from:…" at bounding box center [322, 506] width 203 height 849
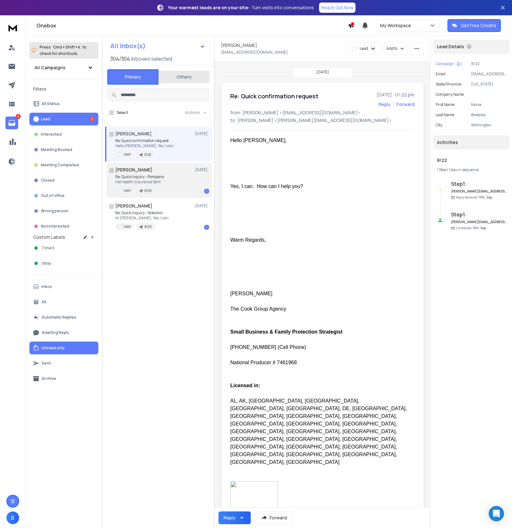
click at [179, 186] on div "Re: Quick inquiry - Pompano I do health insurance Sent Lead 8/20 1" at bounding box center [162, 183] width 94 height 19
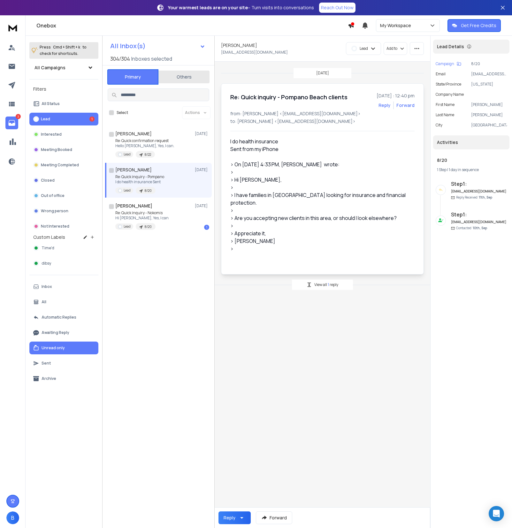
click at [352, 51] on div "Lead" at bounding box center [363, 48] width 34 height 12
click at [370, 124] on p "Wrong person" at bounding box center [372, 124] width 30 height 6
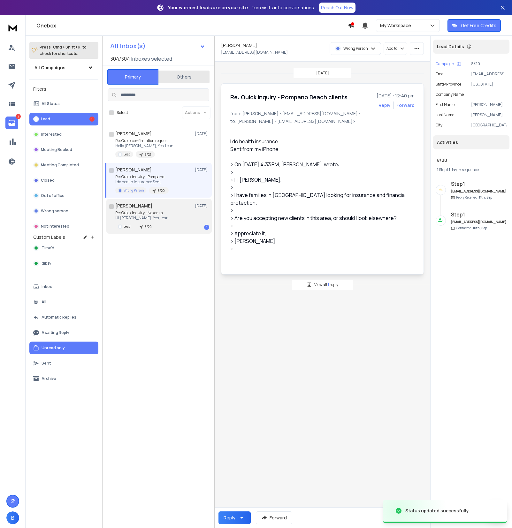
click at [151, 212] on p "Re: Quick inquiry - Nokomis" at bounding box center [141, 212] width 53 height 5
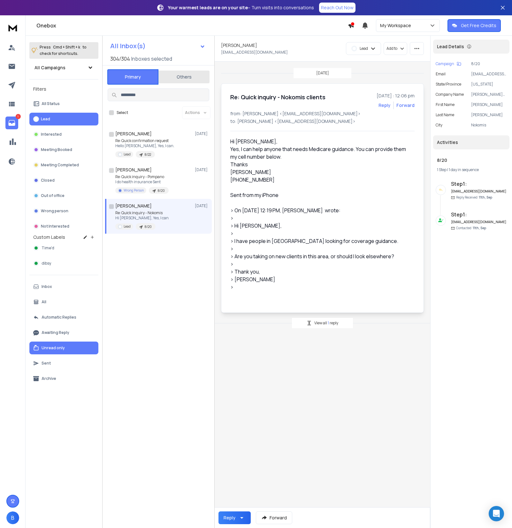
click at [374, 51] on div "Lead" at bounding box center [363, 48] width 34 height 12
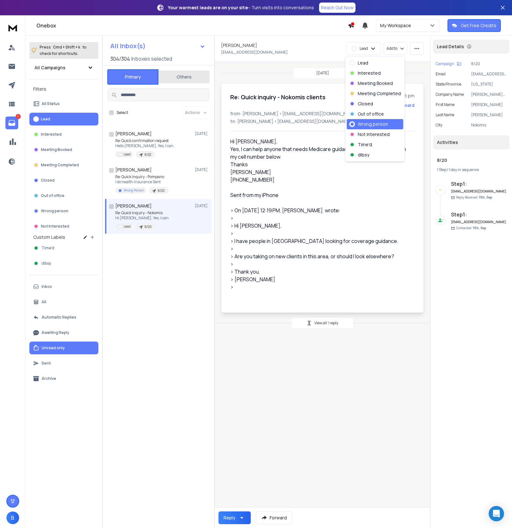
click at [375, 120] on div "Wrong person" at bounding box center [375, 124] width 56 height 10
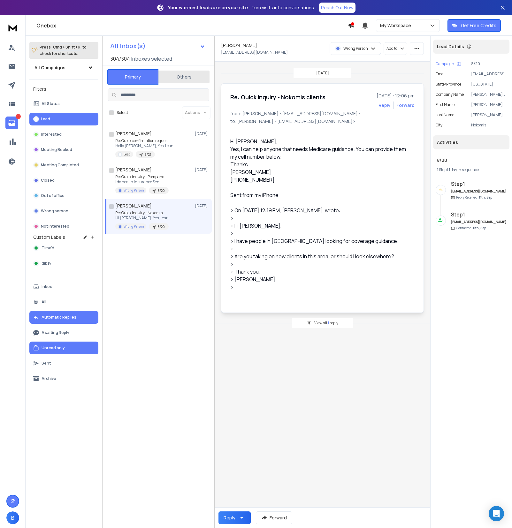
click at [64, 322] on button "Automatic Replies" at bounding box center [63, 317] width 69 height 13
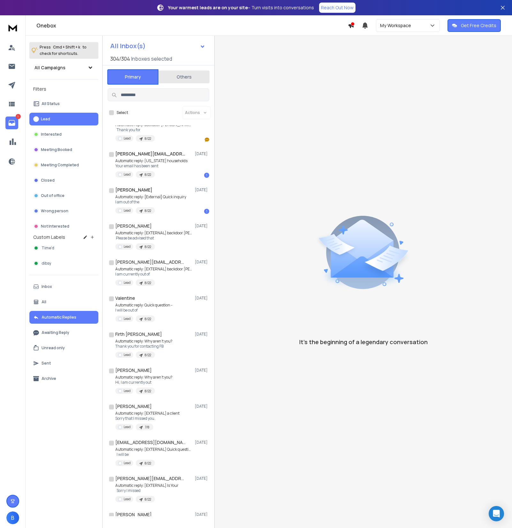
scroll to position [0, 0]
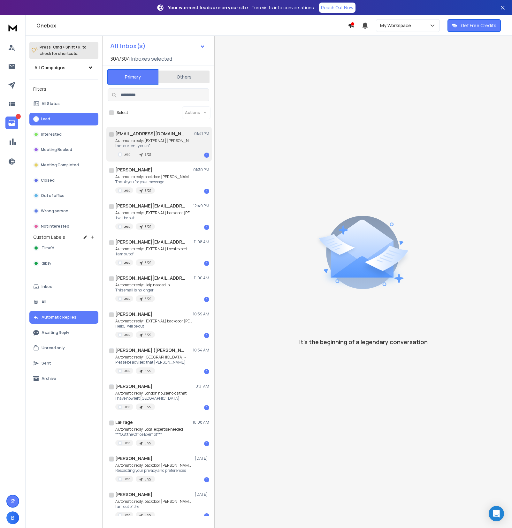
click at [162, 134] on h1 "Raju.Pathak@morganstanley.com" at bounding box center [150, 134] width 70 height 6
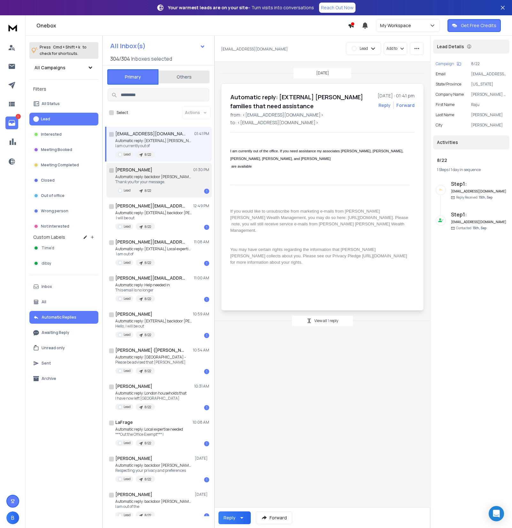
click at [171, 191] on div "Lead 8/22" at bounding box center [153, 190] width 77 height 7
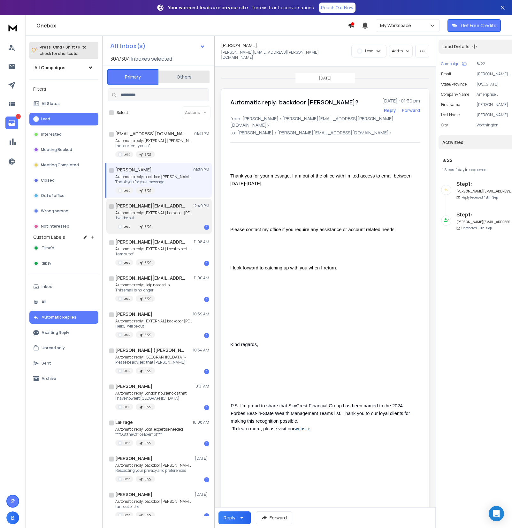
click at [173, 212] on p "Automatic reply: [EXTERNAL] backdoor roth?" at bounding box center [153, 212] width 77 height 5
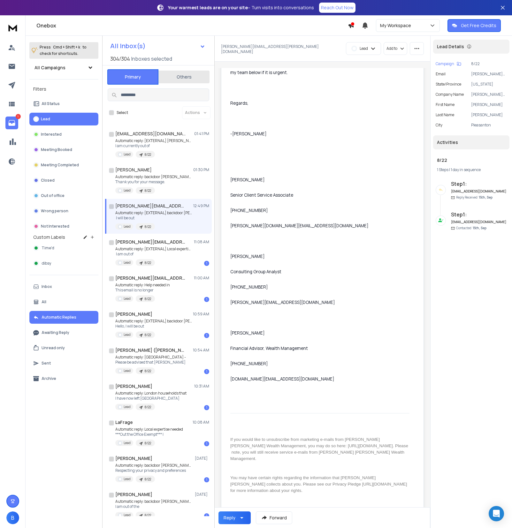
scroll to position [113, 0]
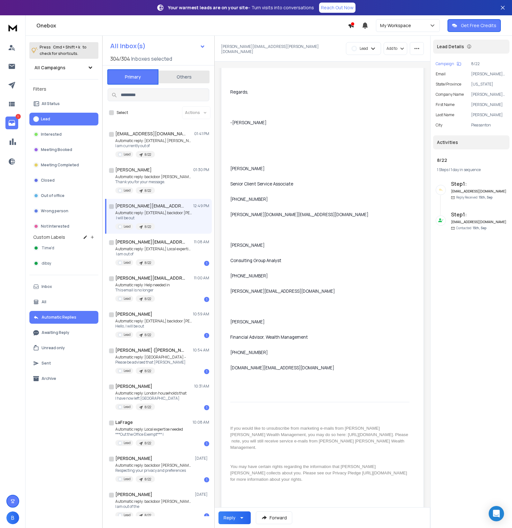
click at [343, 259] on p "Consulting Group Analyst" at bounding box center [319, 260] width 179 height 8
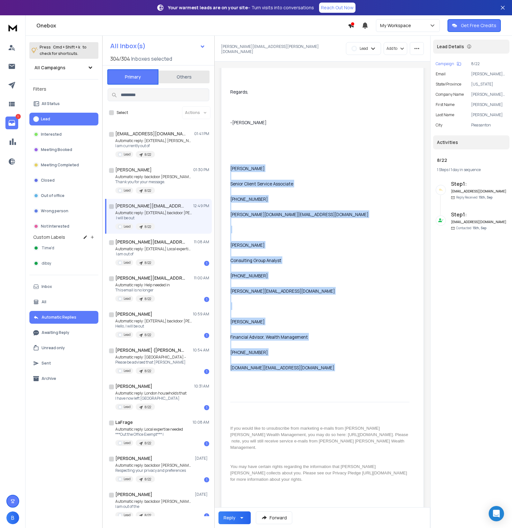
drag, startPoint x: 229, startPoint y: 168, endPoint x: 348, endPoint y: 376, distance: 240.3
click at [348, 376] on div "Automatic reply: [EXTERNAL] backdoor roth? 15 September 2025 : 12:49 pm Reply F…" at bounding box center [322, 249] width 203 height 557
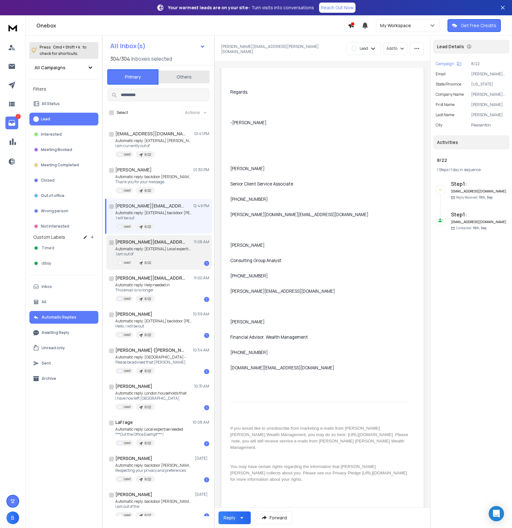
click at [170, 256] on p "﻿ I am out of" at bounding box center [153, 253] width 77 height 5
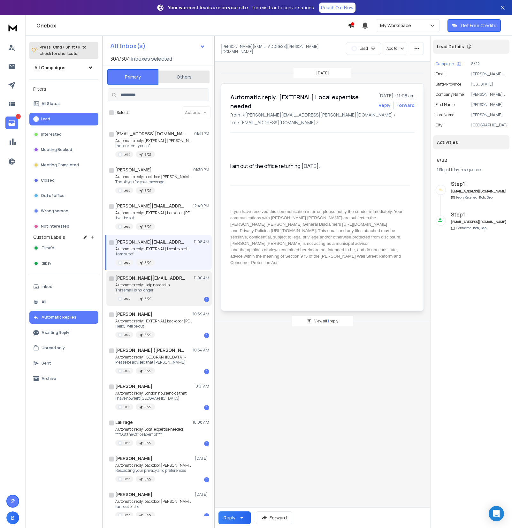
click at [176, 279] on h1 "Benjamin.Leess@morganstanley.com" at bounding box center [150, 278] width 70 height 6
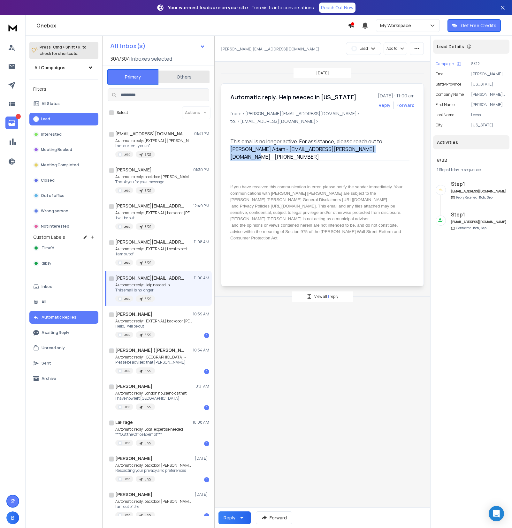
drag, startPoint x: 386, startPoint y: 151, endPoint x: 382, endPoint y: 141, distance: 11.0
click at [382, 141] on div "This email is no longer active. For assistance, please reach out to Linda Adam …" at bounding box center [322, 207] width 184 height 139
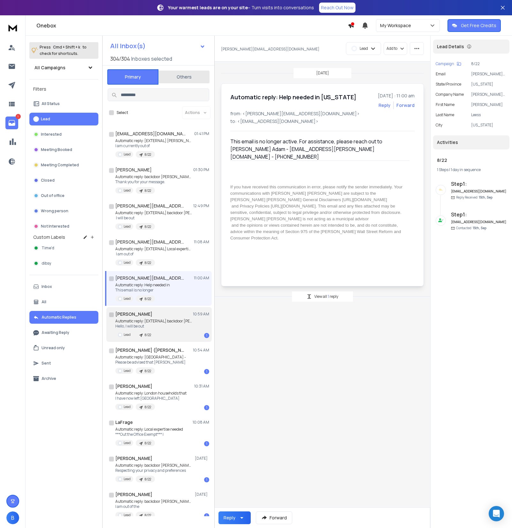
click at [191, 320] on p "Automatic reply: [EXTERNAL] backdoor Roth" at bounding box center [153, 320] width 77 height 5
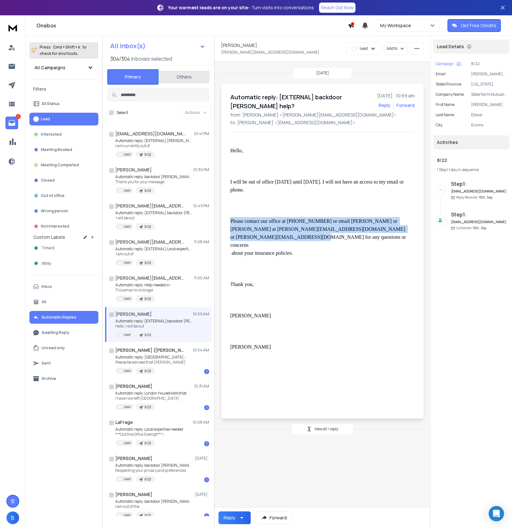
drag, startPoint x: 262, startPoint y: 235, endPoint x: 230, endPoint y: 221, distance: 35.2
click at [230, 221] on p "Please contact our office at 310.310.8282 or email Jasmin Fiallo or Norma Arena…" at bounding box center [319, 237] width 179 height 40
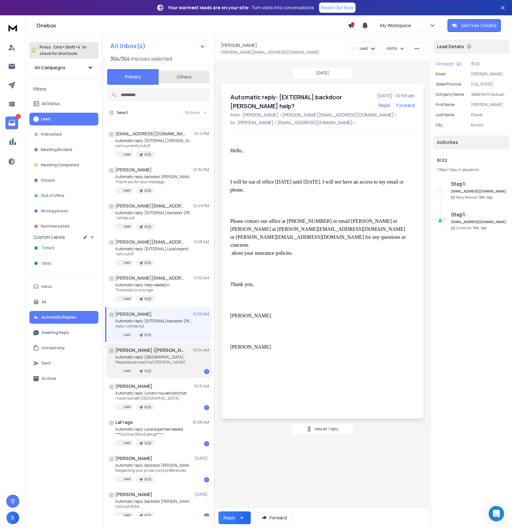
click at [165, 364] on p "Please be advised that Matt" at bounding box center [150, 362] width 71 height 5
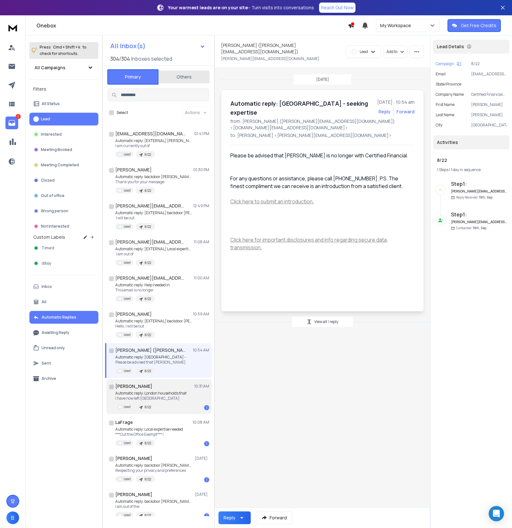
click at [163, 397] on p "I have now left Cavendish" at bounding box center [150, 398] width 71 height 5
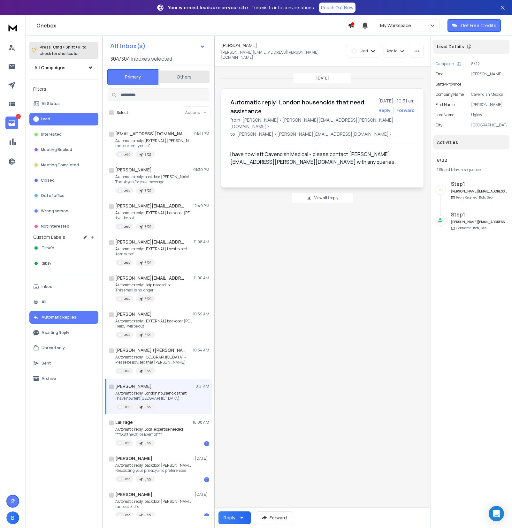
click at [360, 45] on div "Lead" at bounding box center [363, 51] width 34 height 12
click at [375, 122] on p "Wrong person" at bounding box center [372, 124] width 30 height 6
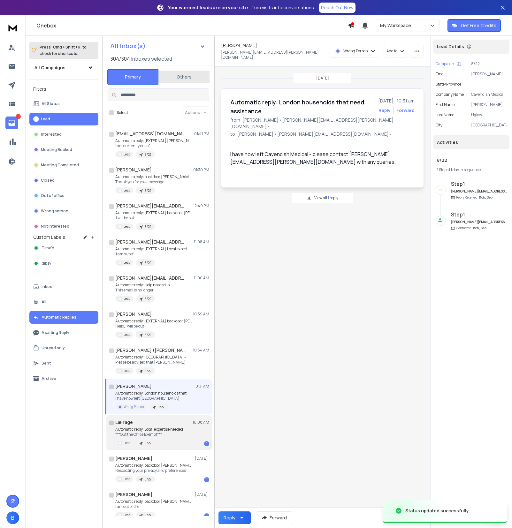
click at [176, 415] on div "LaFrage 10:08 AM Automatic reply: Local expertise needed ***Out the Office Exem…" at bounding box center [162, 432] width 94 height 27
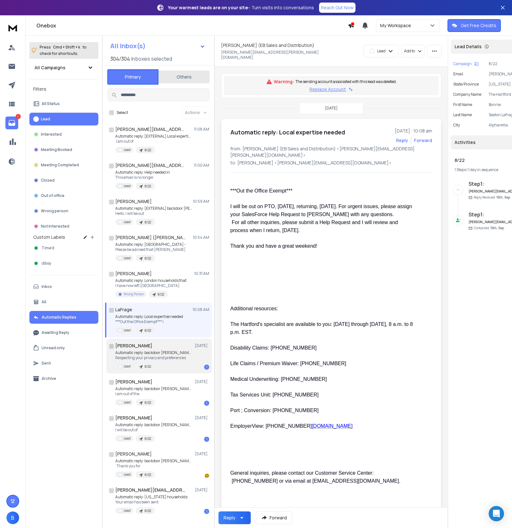
click at [170, 347] on div "Kogan 12 Sep" at bounding box center [162, 345] width 94 height 6
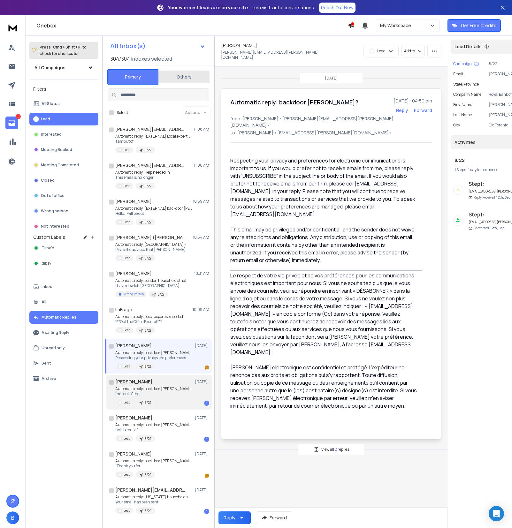
click at [172, 390] on p "Automatic reply: backdoor Roth help?" at bounding box center [153, 388] width 77 height 5
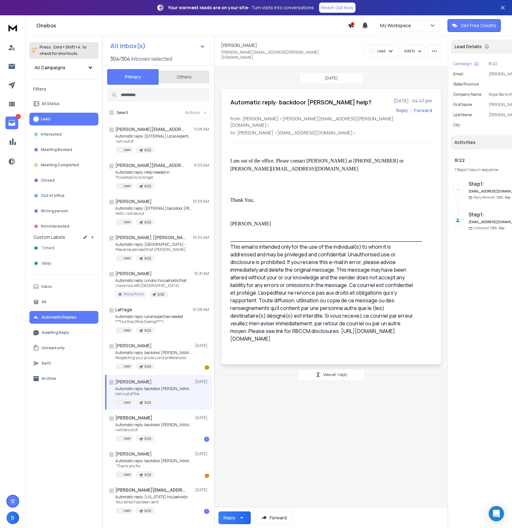
click at [311, 157] on p "I am out of the office. Please contact Bonnie Bowling at 804-225-1450 or bonnie…" at bounding box center [323, 165] width 186 height 16
drag, startPoint x: 306, startPoint y: 149, endPoint x: 306, endPoint y: 161, distance: 12.8
click at [306, 161] on div "I am out of the office. Please contact Bonnie Bowling at 804-225-1450 or bonnie…" at bounding box center [323, 192] width 186 height 86
click at [170, 415] on p "Automatic reply: backdoor Roth help?" at bounding box center [153, 424] width 77 height 5
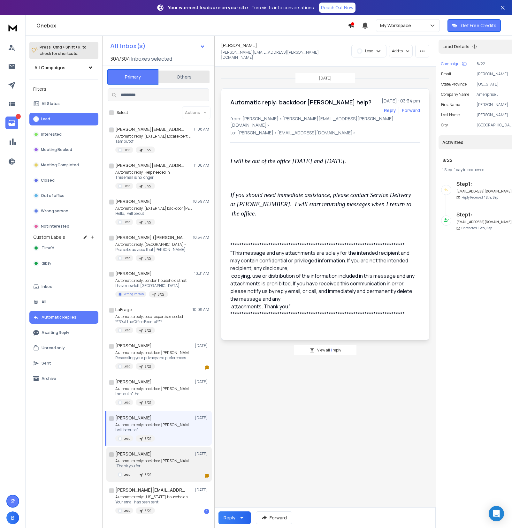
click at [174, 415] on div "Automatic reply: backdoor roth? ﻿ ﻿ ﻿Thank you for Lead 8/22" at bounding box center [162, 467] width 94 height 19
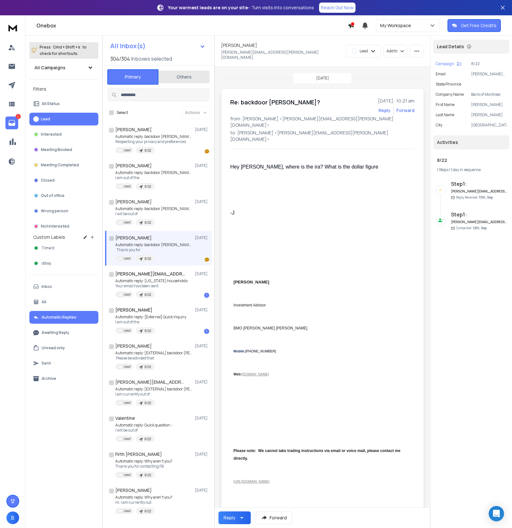
scroll to position [329, 0]
click at [161, 297] on div "Ignacio.Hidalgo.Perea@morganstanley.com 12 Sep Automatic reply: New York househ…" at bounding box center [158, 283] width 105 height 35
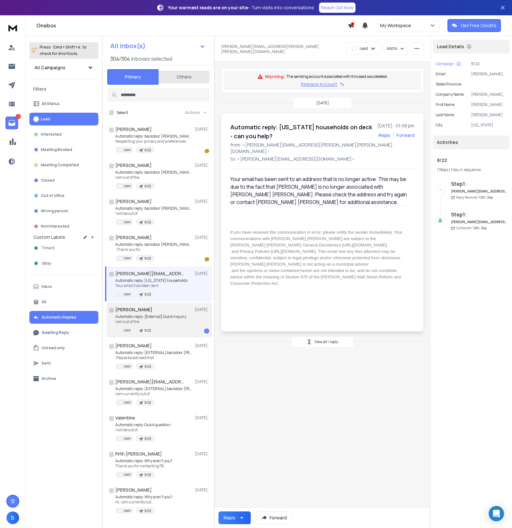
click at [164, 318] on p "Automatic reply: [External] Quick inquiry" at bounding box center [150, 316] width 71 height 5
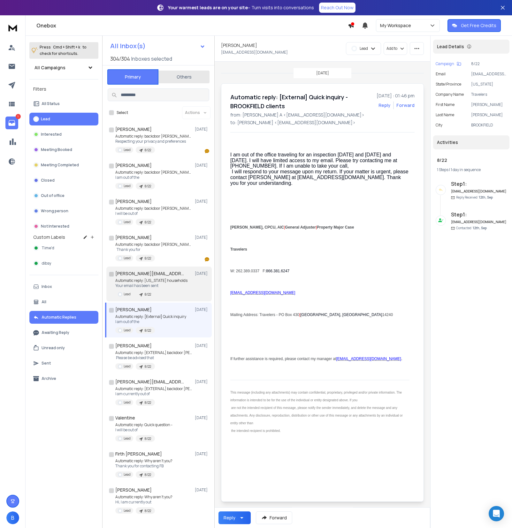
click at [168, 285] on p "Your email has been sent" at bounding box center [151, 285] width 72 height 5
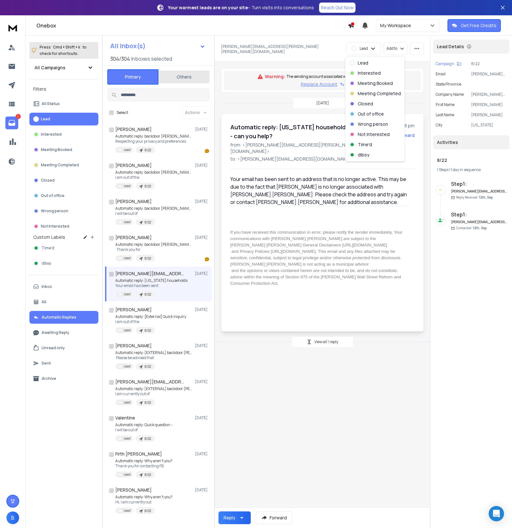
click at [373, 46] on icon at bounding box center [372, 48] width 5 height 5
click at [381, 123] on p "Wrong person" at bounding box center [372, 124] width 30 height 6
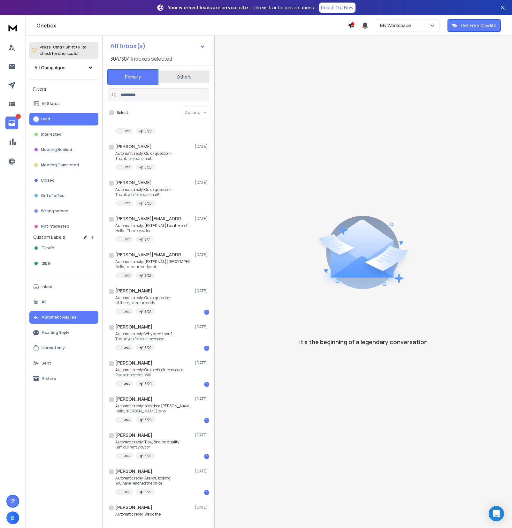
scroll to position [7668, 0]
click at [172, 309] on div "Lead 8/22" at bounding box center [143, 311] width 57 height 7
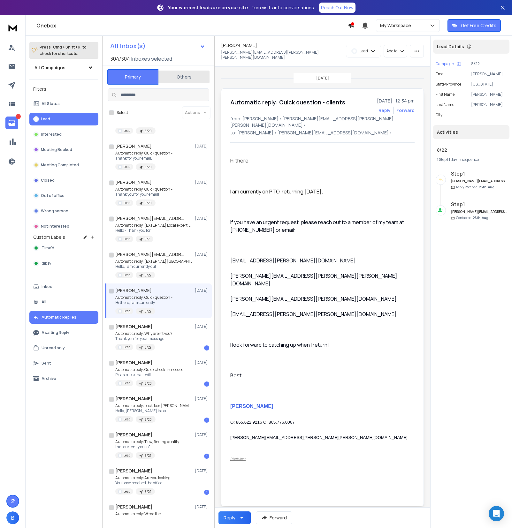
click at [272, 241] on p at bounding box center [319, 245] width 179 height 8
click at [149, 334] on p "Automatic reply: Why aren't you?" at bounding box center [143, 333] width 57 height 5
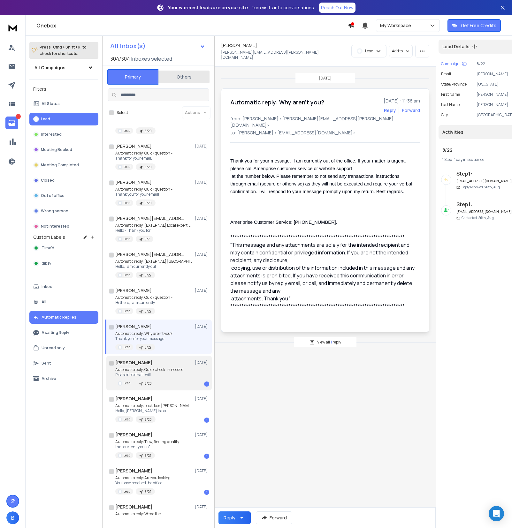
click at [165, 361] on div "Mellecia McDonald 26 Aug" at bounding box center [162, 362] width 94 height 6
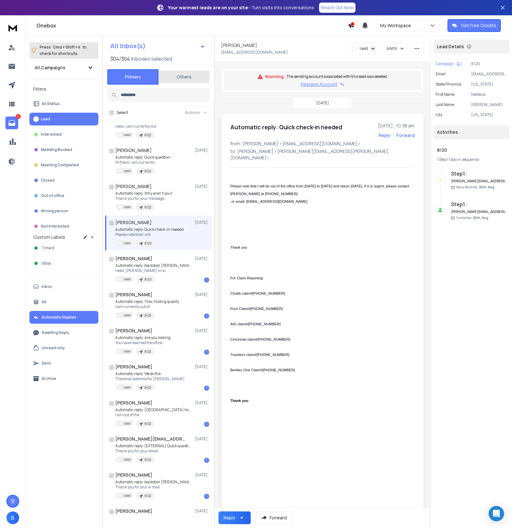
scroll to position [7812, 0]
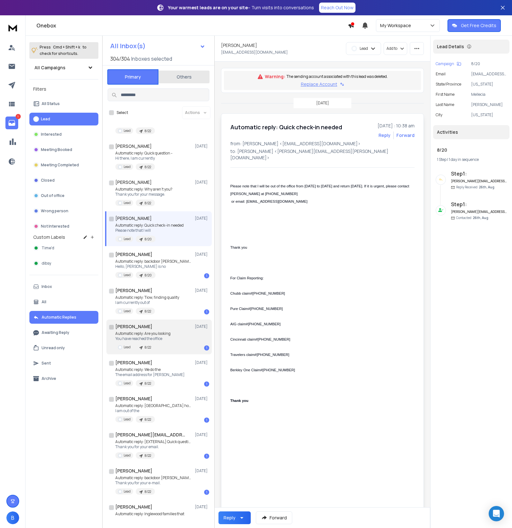
click at [172, 350] on div "Automatic reply: Are you looking You have reached the office Lead 8/22 1" at bounding box center [162, 340] width 94 height 19
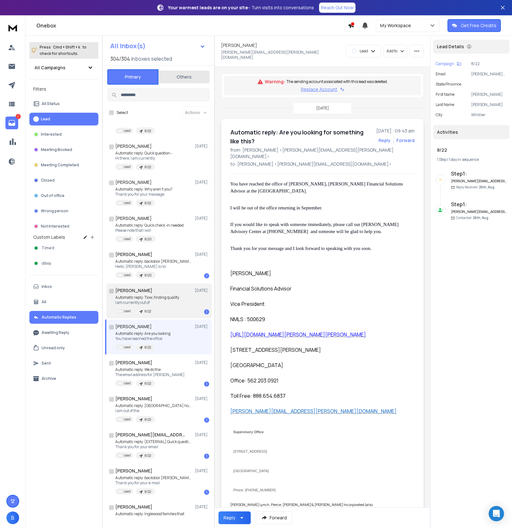
click at [174, 312] on div "Lead 8/22" at bounding box center [147, 311] width 64 height 7
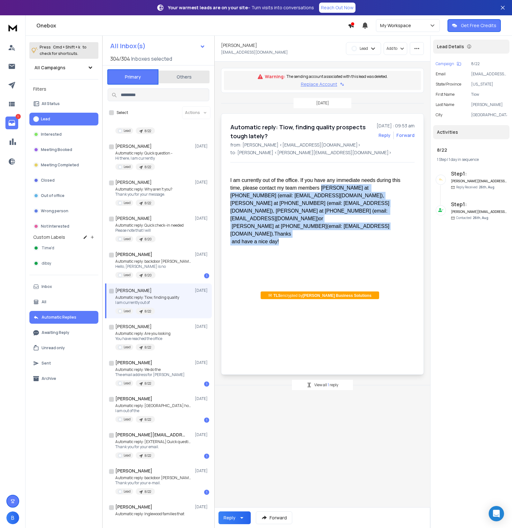
drag, startPoint x: 320, startPoint y: 187, endPoint x: 326, endPoint y: 224, distance: 36.8
click at [326, 224] on div "﻿﻿I am currently out of the office. If you have any immediate needs during this…" at bounding box center [319, 211] width 179 height 84
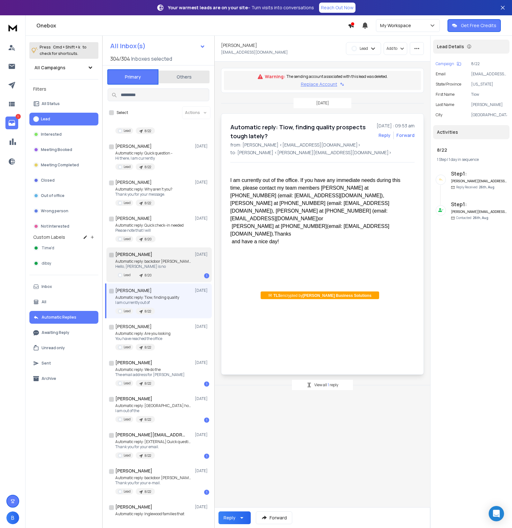
click at [176, 273] on div "Lead 8/20" at bounding box center [153, 275] width 77 height 7
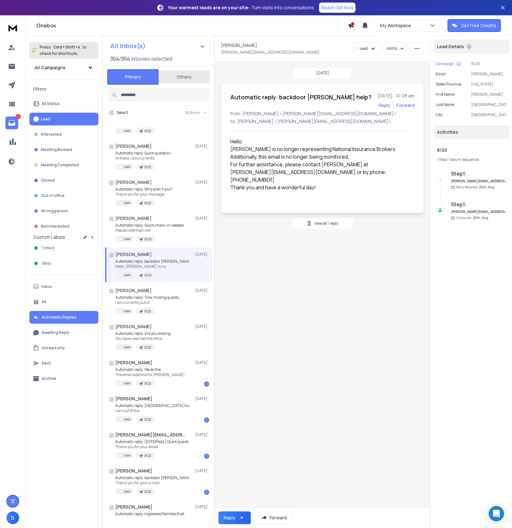
click at [369, 50] on div "Lead" at bounding box center [363, 48] width 34 height 12
click at [378, 123] on p "Wrong person" at bounding box center [372, 124] width 30 height 6
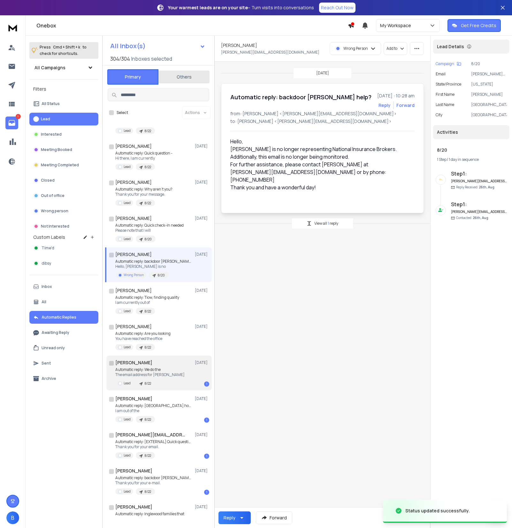
click at [166, 374] on p "The email address for Carolyn" at bounding box center [149, 374] width 69 height 5
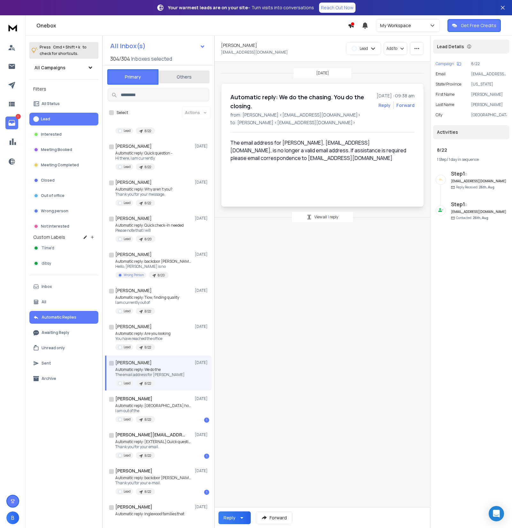
click at [362, 47] on p "Lead" at bounding box center [363, 48] width 8 height 5
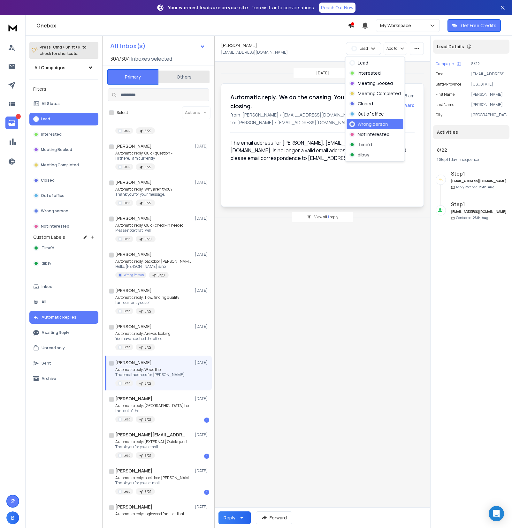
click at [366, 128] on div "Wrong person" at bounding box center [375, 124] width 56 height 10
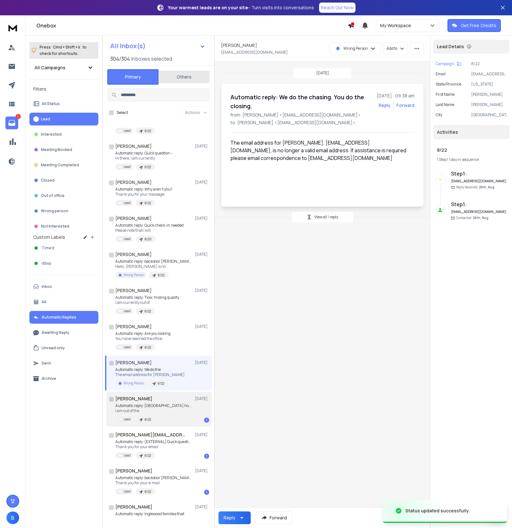
click at [170, 403] on p "Automatic reply: Newtown Square households" at bounding box center [153, 405] width 77 height 5
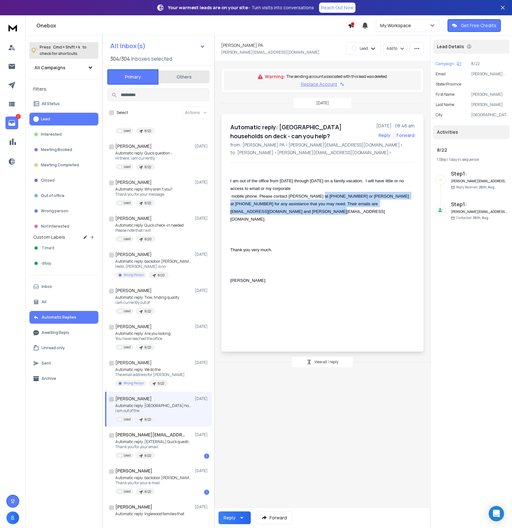
drag, startPoint x: 288, startPoint y: 196, endPoint x: 287, endPoint y: 211, distance: 15.8
click at [287, 211] on p "I am out of the office from Saturday 8/16 through Saturday 8/30 on a family vac…" at bounding box center [319, 199] width 179 height 46
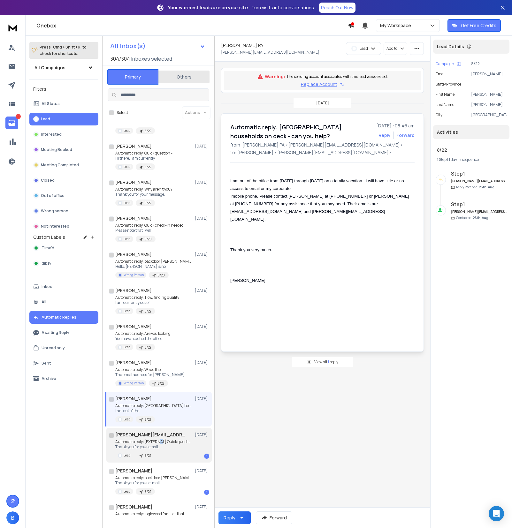
click at [163, 415] on p "Automatic reply: [EXTERNAL] Quick question" at bounding box center [153, 441] width 77 height 5
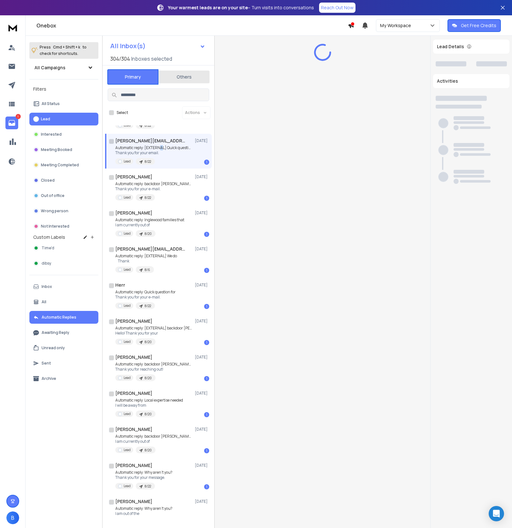
scroll to position [8105, 0]
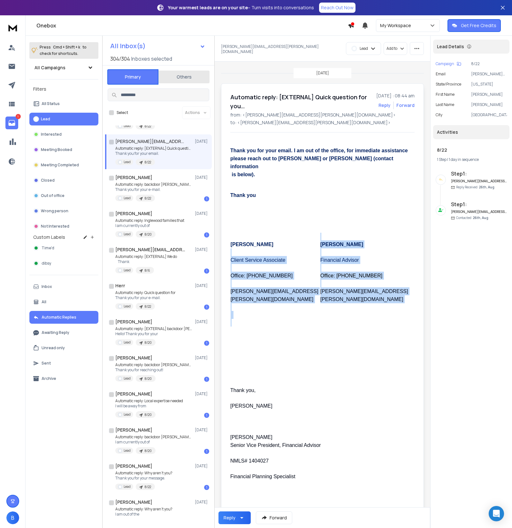
drag, startPoint x: 316, startPoint y: 232, endPoint x: 344, endPoint y: 287, distance: 61.7
click at [344, 287] on tr "Emily Mangus Client Service Associate Office: +1 315 787-3012 Emily.Mangus@morg…" at bounding box center [319, 280] width 179 height 94
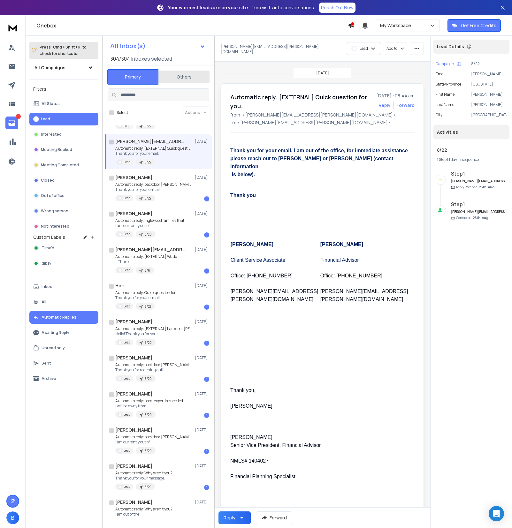
click at [342, 306] on td "Leigh Blackiston Financial Advisor Office: +1 315 787-3001 Leigh.Blackiston@mor…" at bounding box center [364, 280] width 89 height 94
drag, startPoint x: 318, startPoint y: 237, endPoint x: 357, endPoint y: 240, distance: 39.4
click at [357, 238] on tr "Emily Mangus Client Service Associate Office: +1 315 787-3012 Emily.Mangus@morg…" at bounding box center [319, 280] width 179 height 94
click at [357, 242] on td "Leigh Blackiston Financial Advisor Office: +1 315 787-3001 Leigh.Blackiston@mor…" at bounding box center [364, 280] width 89 height 94
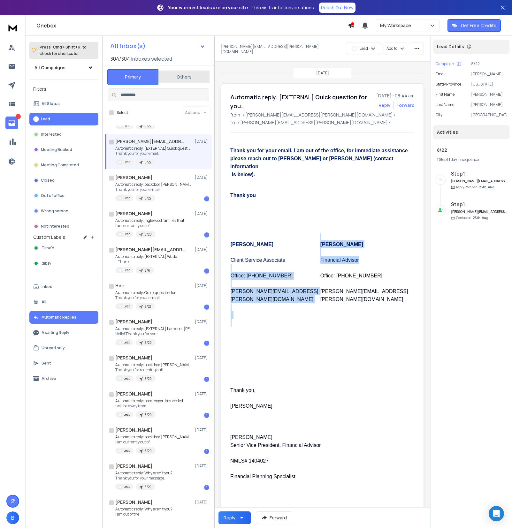
drag, startPoint x: 358, startPoint y: 250, endPoint x: 319, endPoint y: 248, distance: 38.7
click at [318, 250] on tr "Emily Mangus Client Service Associate Office: +1 315 787-3012 Emily.Mangus@morg…" at bounding box center [319, 280] width 179 height 94
click at [320, 242] on span "Leigh Blackiston" at bounding box center [341, 244] width 43 height 5
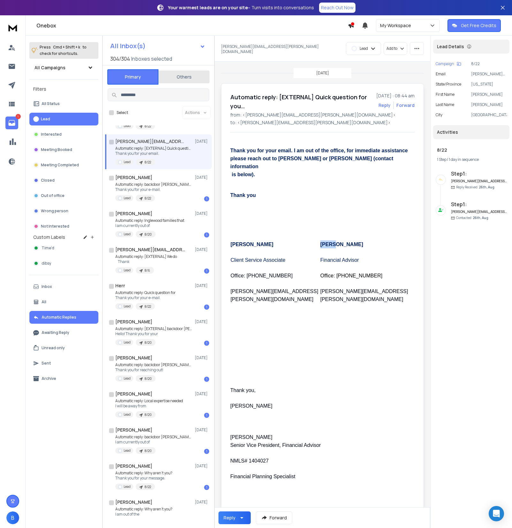
click at [320, 242] on span "Leigh Blackiston" at bounding box center [341, 244] width 43 height 5
click at [355, 257] on span "Financial Advisor" at bounding box center [339, 259] width 39 height 5
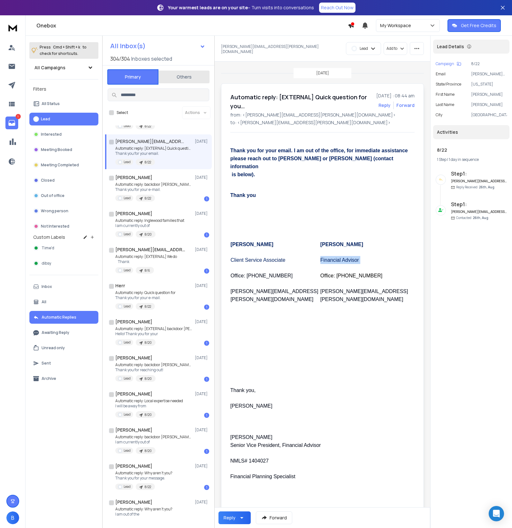
click at [360, 271] on td "Leigh Blackiston Financial Advisor Office: +1 315 787-3001 Leigh.Blackiston@mor…" at bounding box center [364, 280] width 89 height 94
click at [362, 271] on td "Leigh Blackiston Financial Advisor Office: +1 315 787-3001 Leigh.Blackiston@mor…" at bounding box center [364, 280] width 89 height 94
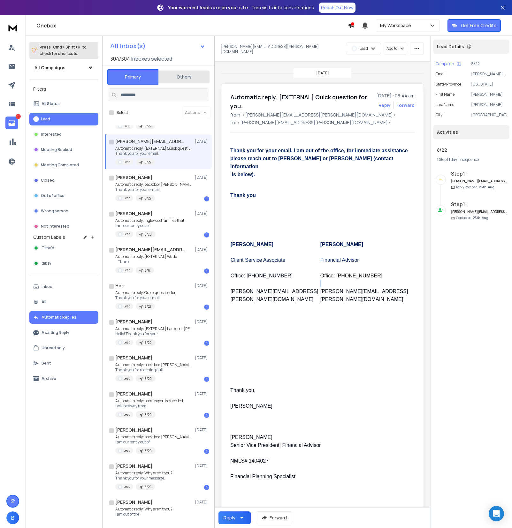
click at [362, 271] on td "Leigh Blackiston Financial Advisor Office: +1 315 787-3001 Leigh.Blackiston@mor…" at bounding box center [364, 280] width 89 height 94
click at [362, 272] on p "Office: +1 315 787-3001" at bounding box center [364, 276] width 89 height 8
click at [361, 273] on span "Office: +1 315 787-3001" at bounding box center [351, 275] width 62 height 5
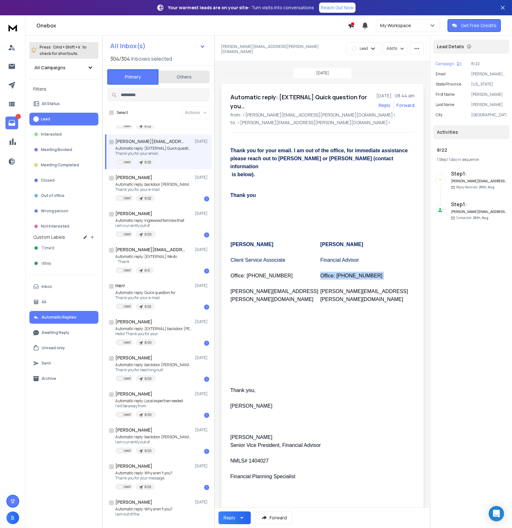
click at [361, 273] on span "Office: +1 315 787-3001" at bounding box center [351, 275] width 62 height 5
click at [342, 288] on span "Leigh.Blackiston@morganstanley.com" at bounding box center [364, 294] width 88 height 13
click at [183, 192] on div "Automatic reply: backdoor Roth help? Thank you for your e-mail. Lead 8/22 1" at bounding box center [162, 191] width 94 height 19
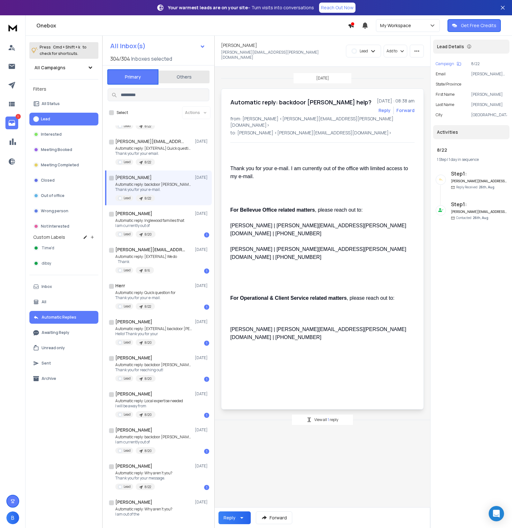
click at [232, 223] on span "Sophia Thomas | sophia.m.thomas@ml.com | 415-955-3993" at bounding box center [318, 229] width 176 height 13
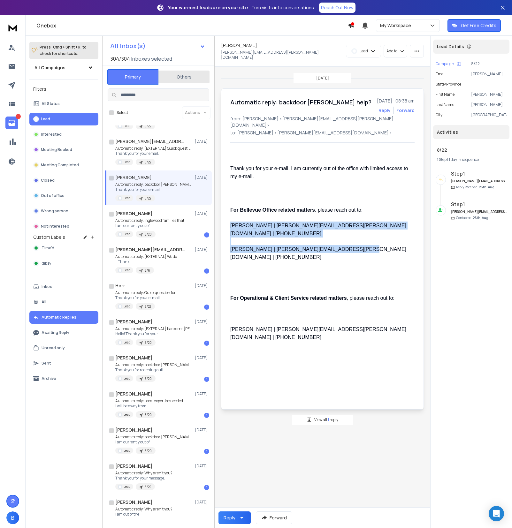
drag, startPoint x: 229, startPoint y: 211, endPoint x: 385, endPoint y: 228, distance: 156.4
click at [385, 228] on div "Automatic reply: backdoor Roth help? 26 August 2025 : 08:38 am Reply Forward fr…" at bounding box center [322, 248] width 203 height 321
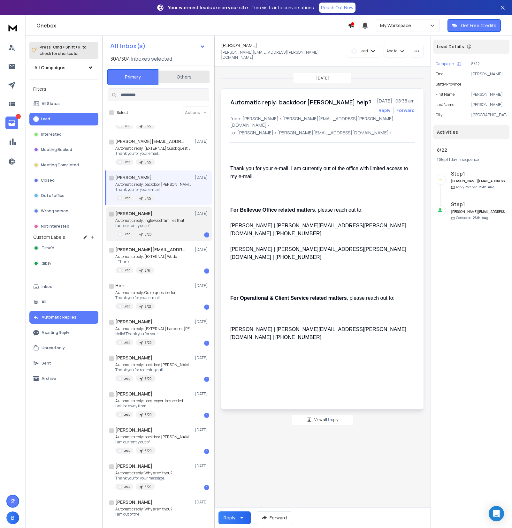
click at [184, 224] on p "I am currently out of" at bounding box center [149, 225] width 69 height 5
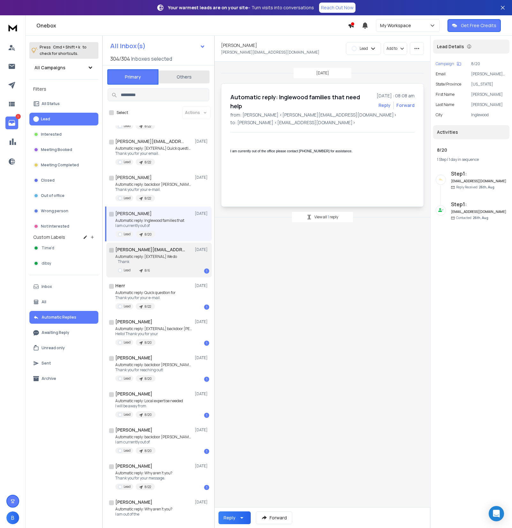
click at [168, 250] on h1 "Ricardo.Harten@morganstanley.com" at bounding box center [150, 249] width 70 height 6
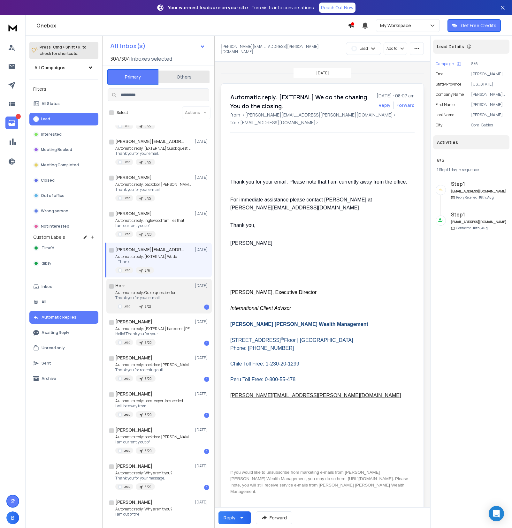
click at [165, 279] on div "Herr 26 Aug Automatic reply: Quick question for Thank you for your e-mail. Lead…" at bounding box center [158, 296] width 105 height 35
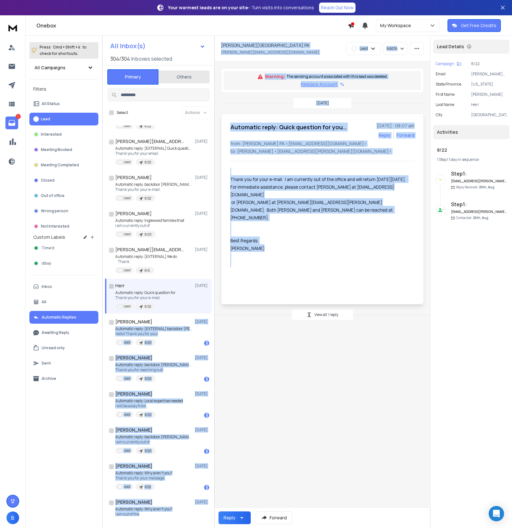
drag, startPoint x: 164, startPoint y: 322, endPoint x: 294, endPoint y: 275, distance: 138.4
click at [294, 275] on div "All Inbox(s) 304 / 304 Inboxes selected Primary Others Select Actions Raju.Path…" at bounding box center [306, 300] width 409 height 528
click at [299, 226] on p "Thank you for your e-mail. I am currently out of the office and will return on …" at bounding box center [319, 213] width 179 height 77
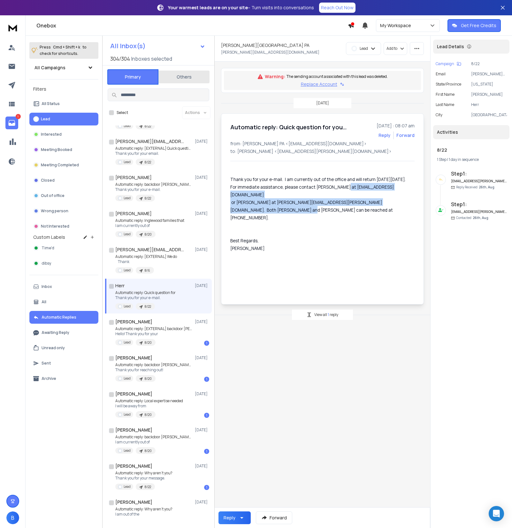
drag, startPoint x: 339, startPoint y: 185, endPoint x: 323, endPoint y: 207, distance: 27.4
click at [323, 207] on p "Thank you for your e-mail. I am currently out of the office and will return on …" at bounding box center [319, 213] width 179 height 77
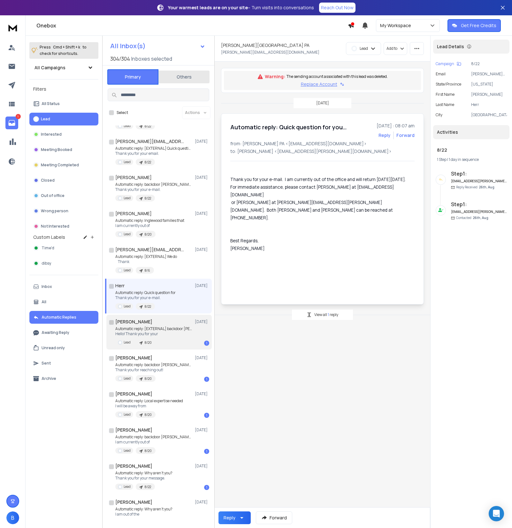
click at [185, 333] on p "Hello! Thank you for your" at bounding box center [153, 333] width 77 height 5
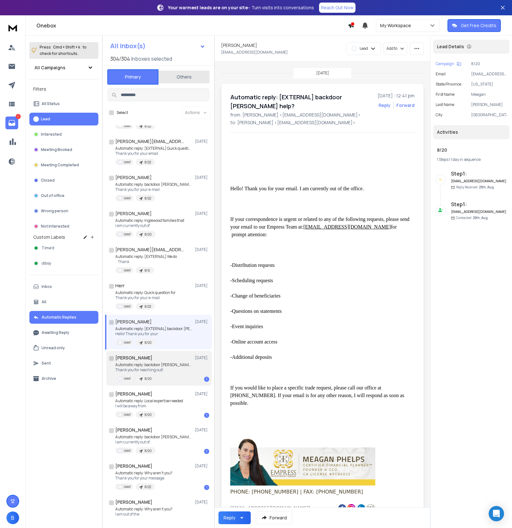
click at [176, 370] on p "Thank you for reaching out!" at bounding box center [153, 369] width 77 height 5
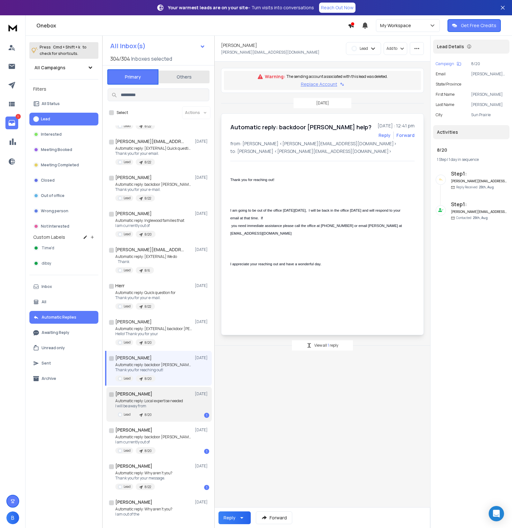
click at [175, 397] on div "Chambers 25 Aug Automatic reply: Local expertise needed I will be away from Lea…" at bounding box center [162, 404] width 94 height 27
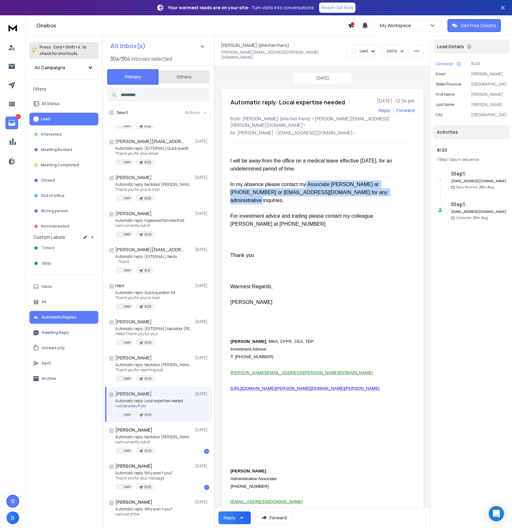
drag, startPoint x: 306, startPoint y: 172, endPoint x: 380, endPoint y: 181, distance: 74.6
click at [380, 181] on p "In my absence please contact my Associate Amrit Panesar at 204-220-2466 or amri…" at bounding box center [319, 192] width 179 height 24
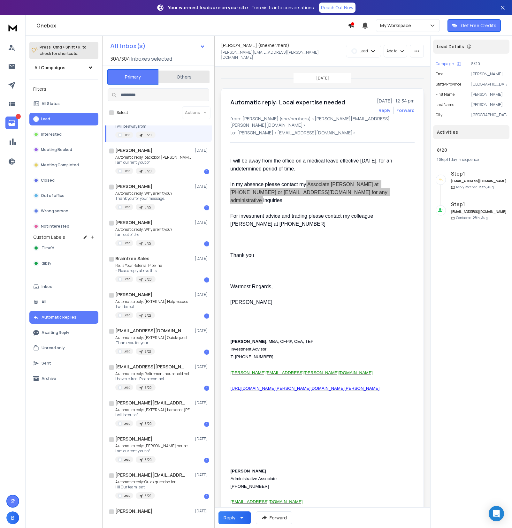
scroll to position [8380, 0]
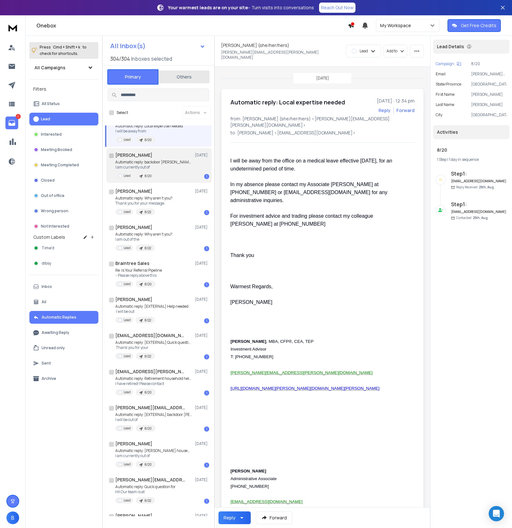
click at [181, 168] on div "Automatic reply: backdoor roth? I am currently out of Lead 8/20 1" at bounding box center [162, 169] width 94 height 19
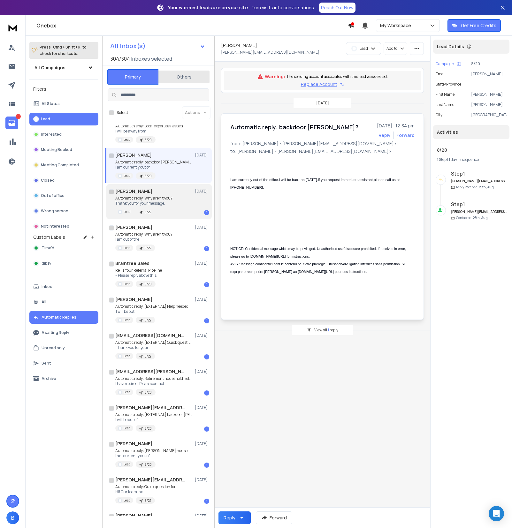
click at [180, 193] on div "Graham 25 Aug" at bounding box center [162, 191] width 94 height 6
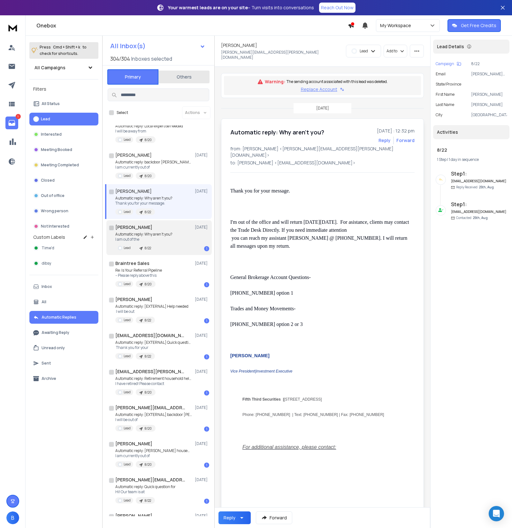
click at [185, 232] on div "Automatic reply: Why aren't you? I am out of the Lead 8/22 1" at bounding box center [162, 241] width 94 height 19
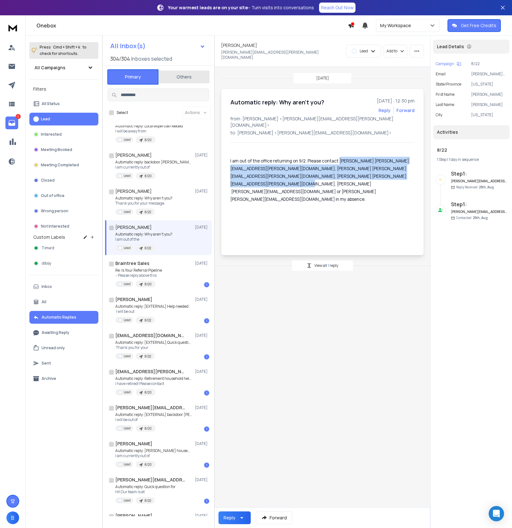
drag, startPoint x: 335, startPoint y: 150, endPoint x: 391, endPoint y: 172, distance: 60.6
click at [391, 172] on p "I am out of the office returning on 9/2. Please contact Matthew LaCasse Matthew…" at bounding box center [319, 180] width 179 height 46
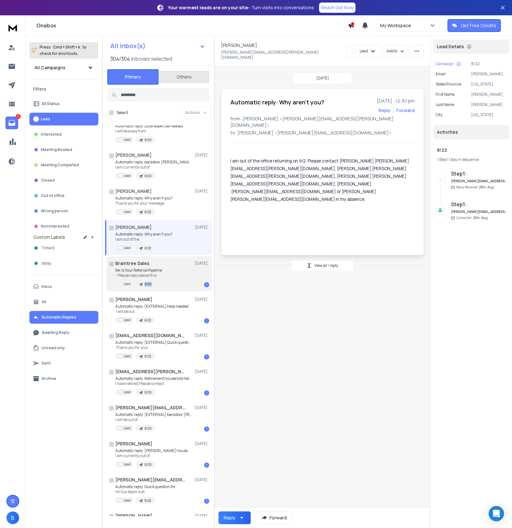
click at [176, 281] on div "Re: Is Your Referral Pipeline -- Please reply above this Lead 8/20 1" at bounding box center [162, 277] width 94 height 19
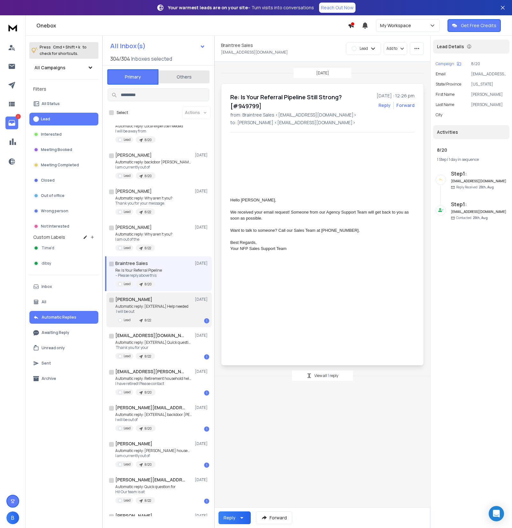
click at [176, 298] on div "Edgar A. Sagel 25 Aug" at bounding box center [162, 299] width 94 height 6
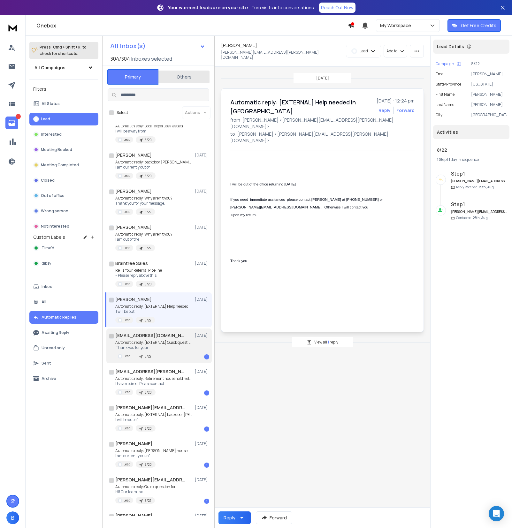
click at [178, 339] on div "Jessalyn.Coffin@morganstanley.com 25 Aug Automatic reply: [EXTERNAL] Quick ques…" at bounding box center [162, 345] width 94 height 27
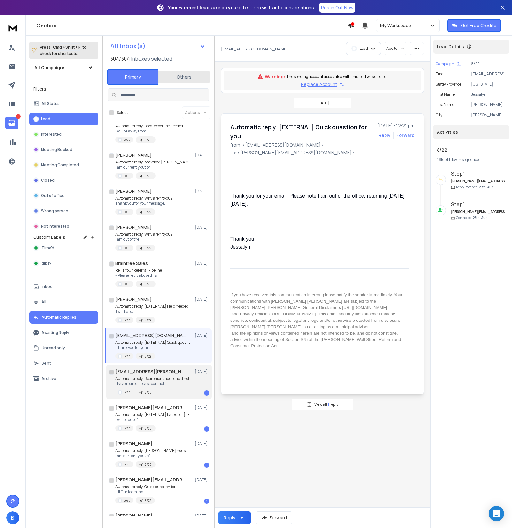
click at [173, 375] on div "Ed.VanLandingham@morganstanley.com 25 Aug Automatic reply: Retirement household…" at bounding box center [162, 381] width 94 height 27
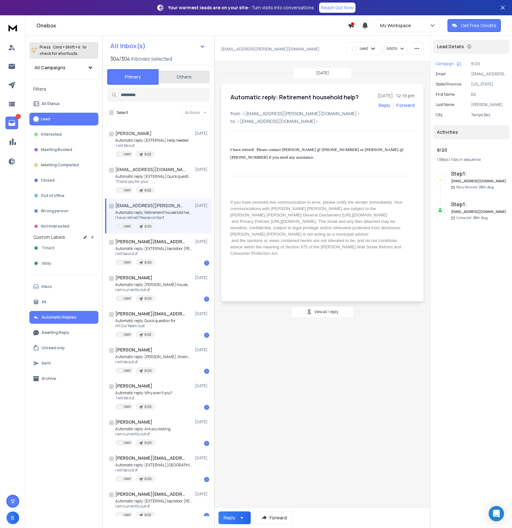
scroll to position [8546, 0]
click at [181, 259] on div "Lead 8/20" at bounding box center [153, 261] width 77 height 7
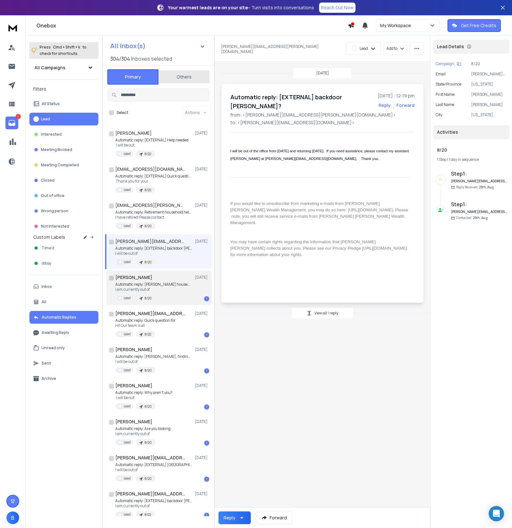
click at [183, 286] on p "Automatic reply: Newton households on" at bounding box center [153, 284] width 77 height 5
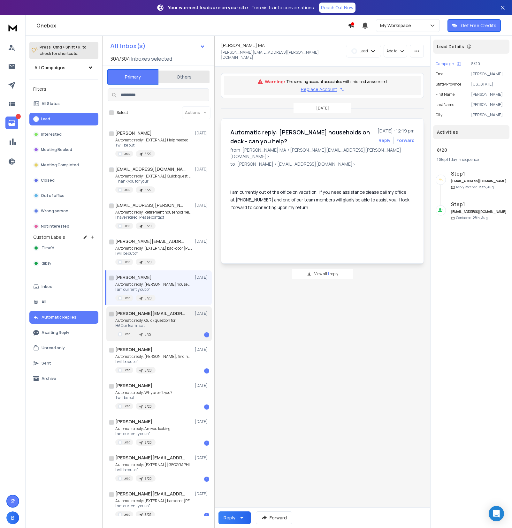
click at [179, 320] on div "Automatic reply: Quick question for Hi! Our team is at Lead 8/22 1" at bounding box center [162, 327] width 94 height 19
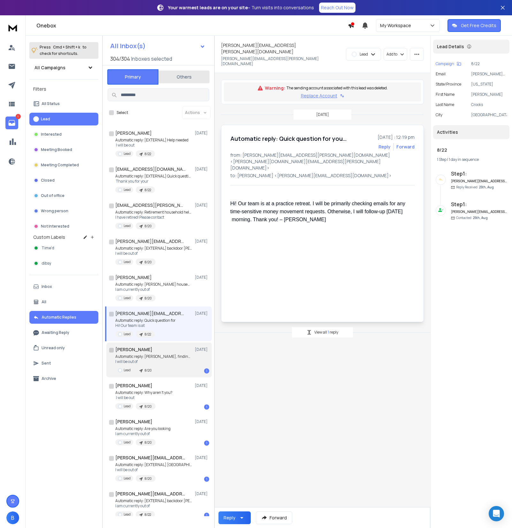
click at [180, 360] on p "I will be out of" at bounding box center [153, 361] width 77 height 5
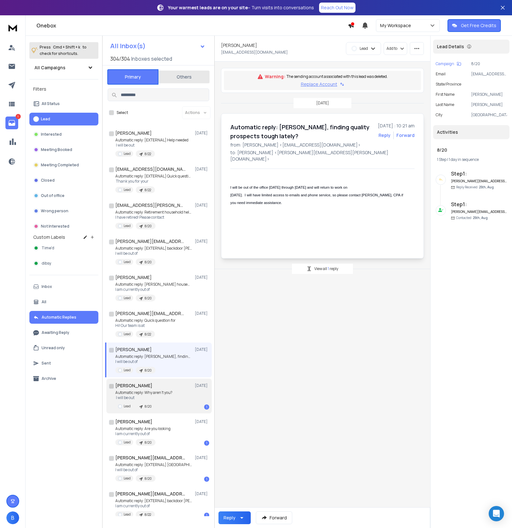
click at [175, 395] on div "Automatic reply: Why aren't you? ﻿ I will be out Lead 8/20 1" at bounding box center [162, 399] width 94 height 19
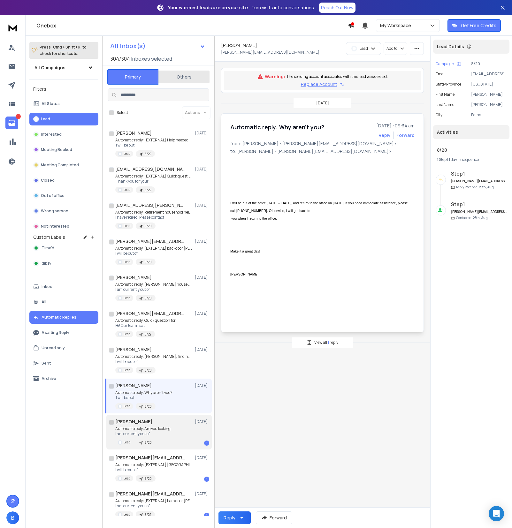
click at [173, 415] on div "Thompson 25 Aug Automatic reply: Are you looking I am currently out of Lead 8/2…" at bounding box center [158, 432] width 105 height 35
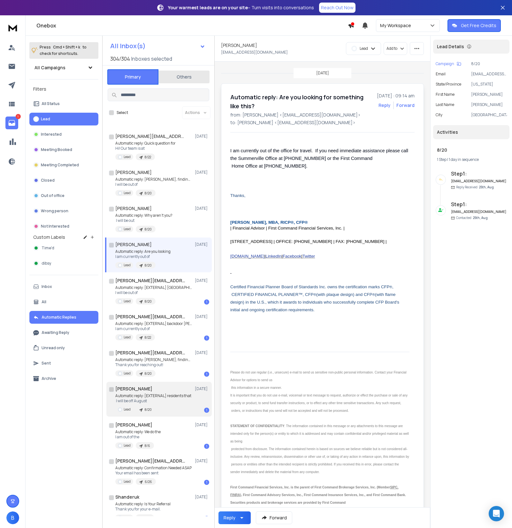
scroll to position [8731, 0]
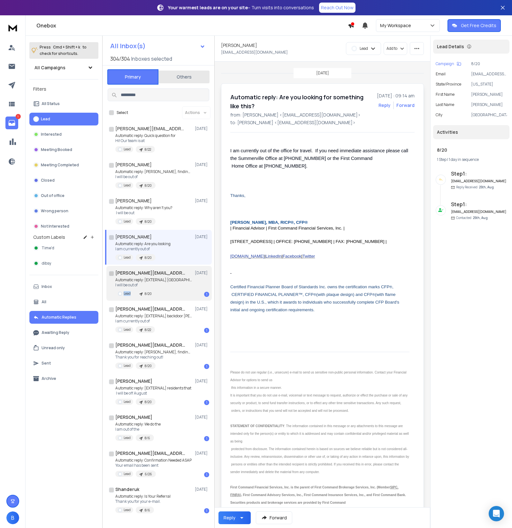
click at [176, 287] on div "Automatic reply: [EXTERNAL] Fort Lauderdale I will be out of Lead 8/20" at bounding box center [153, 286] width 77 height 19
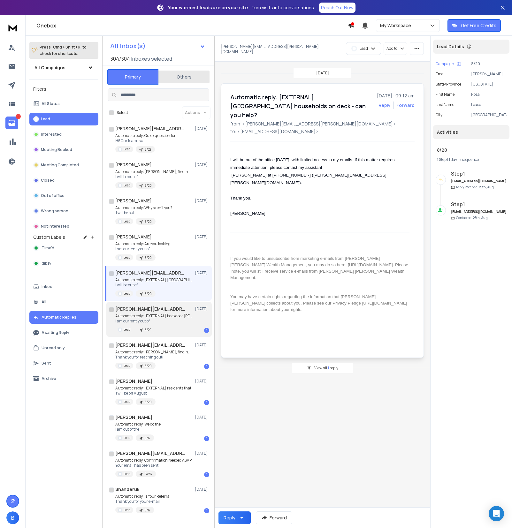
click at [180, 323] on p "I am currently out of" at bounding box center [153, 320] width 77 height 5
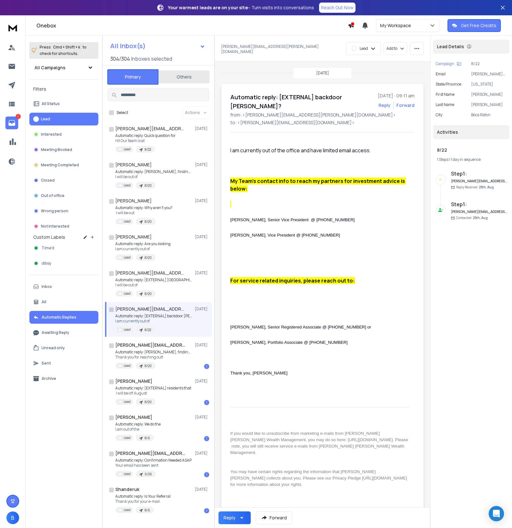
click at [231, 217] on span "Gene Fiamma, Senior Vice President @ 561 620-5022" at bounding box center [292, 219] width 124 height 5
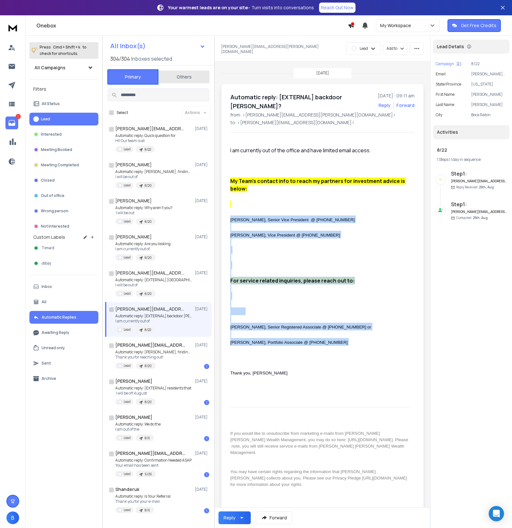
drag, startPoint x: 231, startPoint y: 216, endPoint x: 361, endPoint y: 350, distance: 186.6
click at [361, 350] on div "I am currently out of the office and have limited email access. My Team’s conta…" at bounding box center [319, 269] width 179 height 260
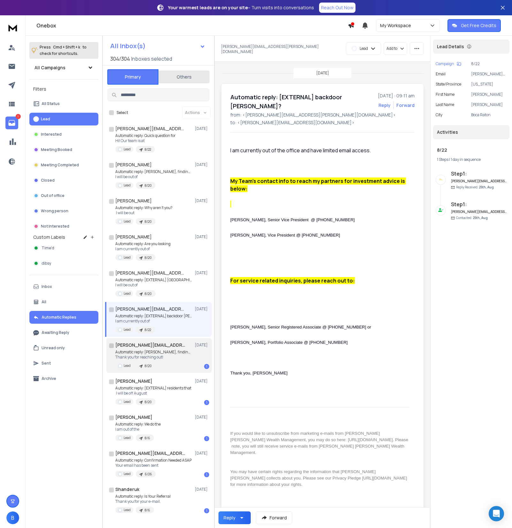
click at [182, 357] on p "Thank you for reaching out!" at bounding box center [153, 357] width 77 height 5
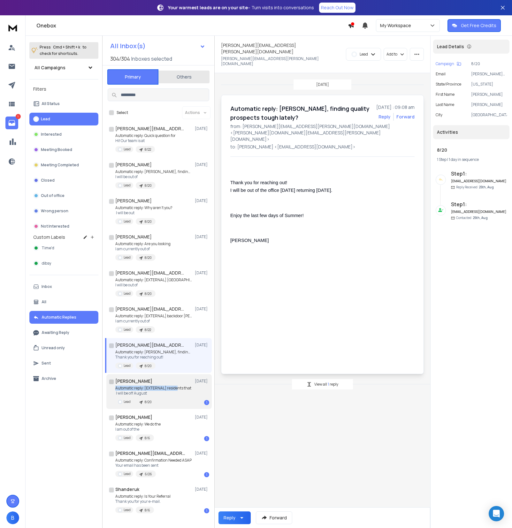
click at [178, 385] on div "Edmondson 25 Aug Automatic reply: [EXTERNAL] residents that ﻿ I will be off Aug…" at bounding box center [162, 391] width 94 height 27
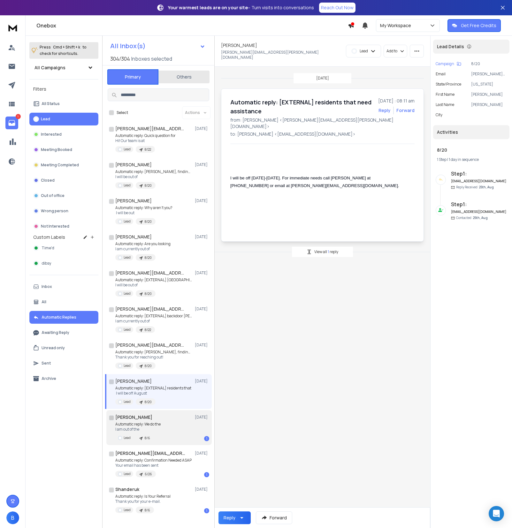
click at [183, 415] on div "Marcotte 25 Aug" at bounding box center [162, 417] width 94 height 6
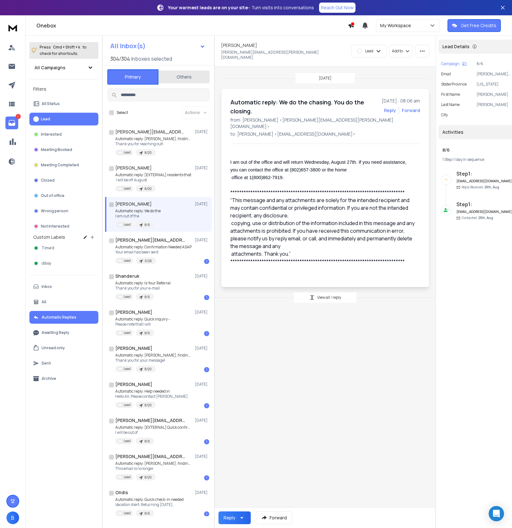
scroll to position [8954, 0]
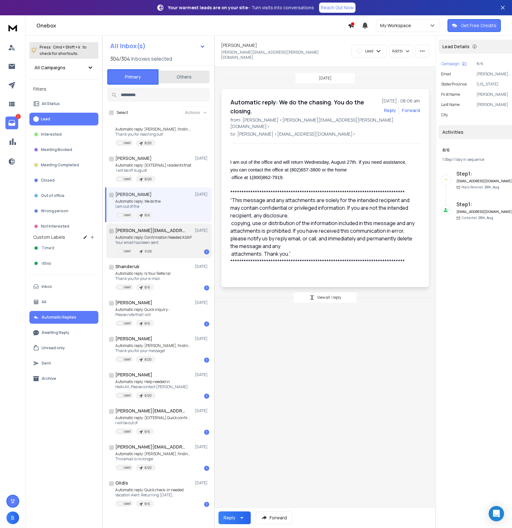
click at [181, 226] on div "Matthew.Smith@morganstanley.com 25 Aug Automatic reply: Confirmation Needed ASA…" at bounding box center [158, 240] width 105 height 35
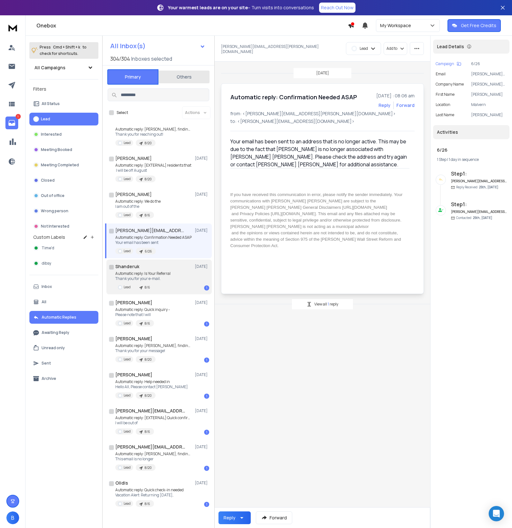
click at [183, 272] on div "Automatic reply: Is Your Referral Thank you for your e-mail. Lead 8/6 1" at bounding box center [162, 280] width 94 height 19
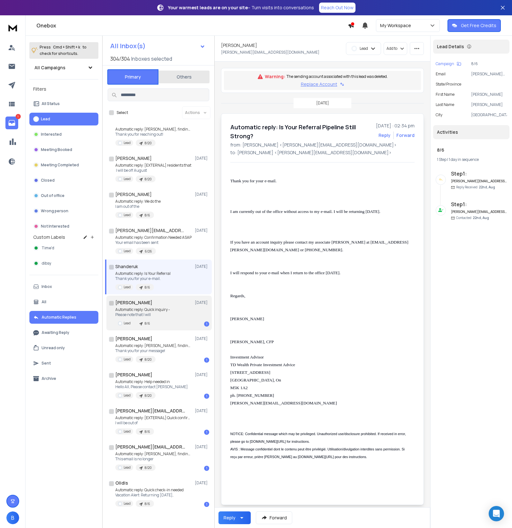
click at [183, 308] on div "Automatic reply: Quick inquiry - Please note that I will Lead 8/6 1" at bounding box center [162, 316] width 94 height 19
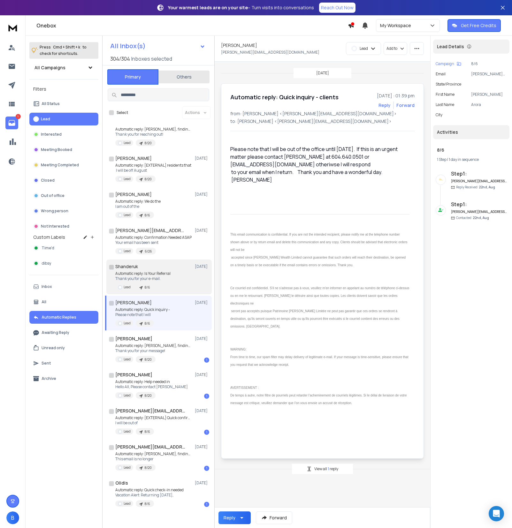
click at [174, 277] on div "Automatic reply: Is Your Referral Thank you for your e-mail. Lead 8/6" at bounding box center [162, 280] width 94 height 19
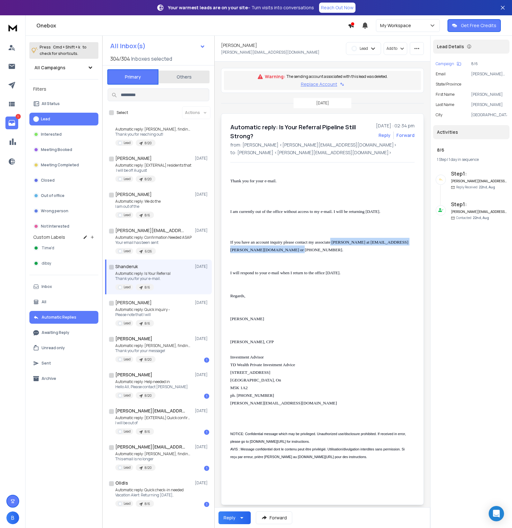
drag, startPoint x: 325, startPoint y: 252, endPoint x: 330, endPoint y: 242, distance: 11.4
click at [330, 242] on p "If you have an account inquiry please contact my associate Dhakshi Balakumar at…" at bounding box center [319, 245] width 179 height 15
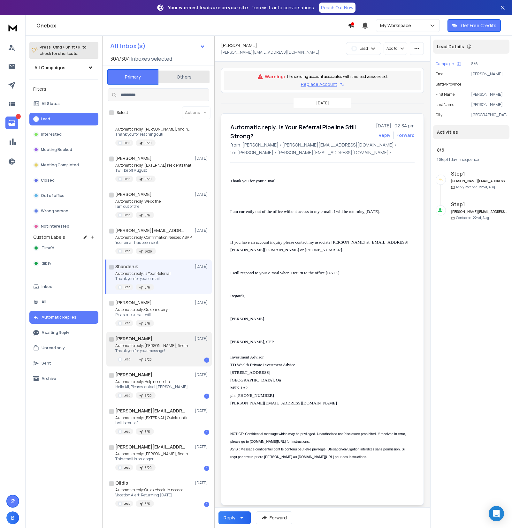
click at [173, 361] on div "Lead 8/20" at bounding box center [153, 359] width 77 height 7
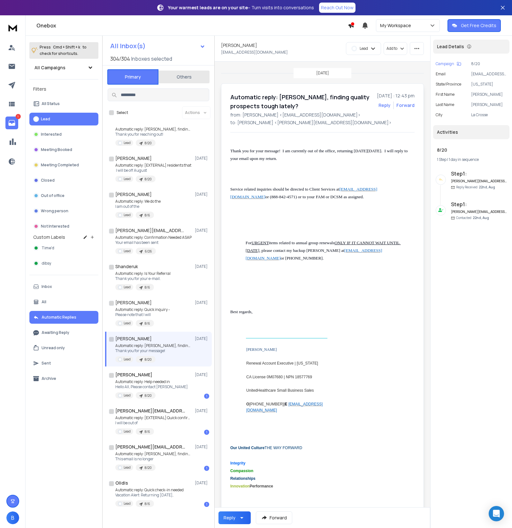
click at [372, 257] on span "For URGENT items related to annual group renewals ONLY IF IT CANNOT WAIT UNTIL …" at bounding box center [322, 250] width 155 height 20
drag, startPoint x: 377, startPoint y: 259, endPoint x: 377, endPoint y: 269, distance: 10.2
click at [377, 269] on div "Thank you for your message! I am currently out of the office, returning on Mond…" at bounding box center [319, 364] width 179 height 450
click at [188, 387] on p "Hello All, Please contact Preston-Schilling" at bounding box center [151, 386] width 72 height 5
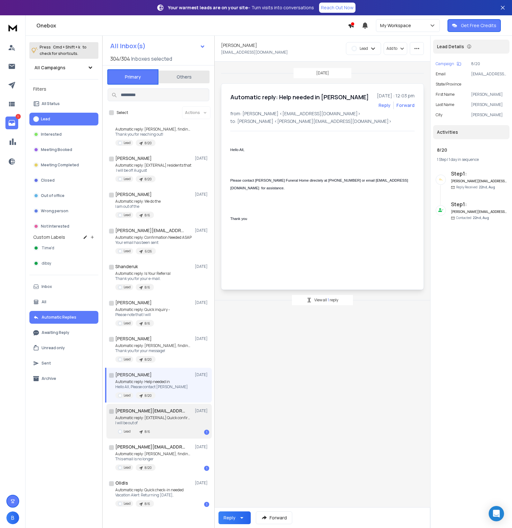
click at [176, 415] on p "I will be out of" at bounding box center [153, 422] width 77 height 5
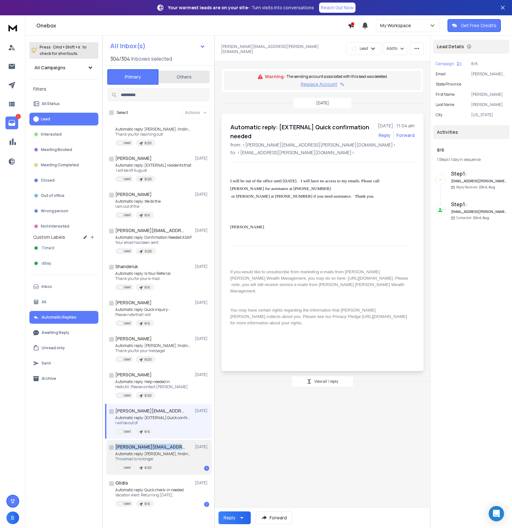
click at [174, 415] on div "Trevor.Ricks@morganstanley.com 22 Aug Automatic reply: Trevor, finding quality …" at bounding box center [158, 457] width 105 height 35
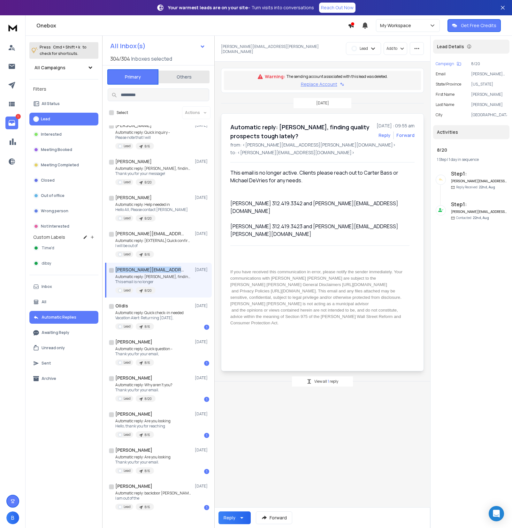
scroll to position [9187, 0]
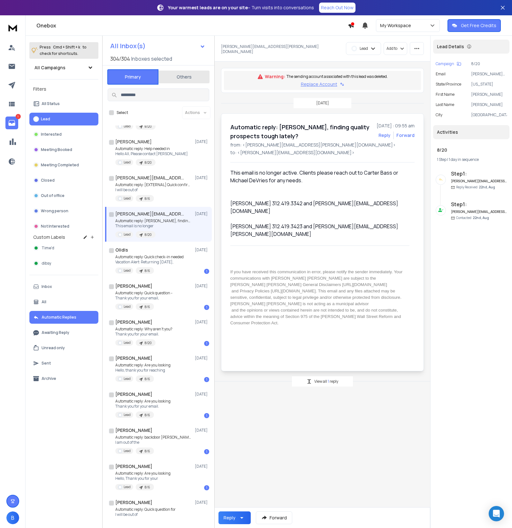
click at [269, 192] on div "﻿This email is no longer active. Clients please reach out to Carter Bass or Mic…" at bounding box center [322, 265] width 184 height 193
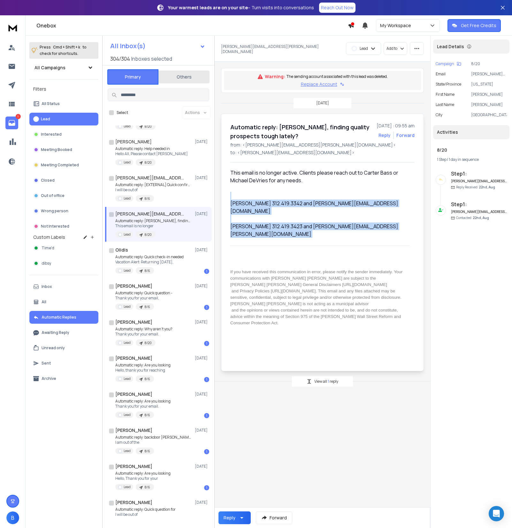
drag, startPoint x: 228, startPoint y: 197, endPoint x: 420, endPoint y: 224, distance: 193.7
click at [420, 224] on div "Automatic reply: Trevor, finding quality prospects tough lately? 22 August 2025…" at bounding box center [322, 242] width 203 height 258
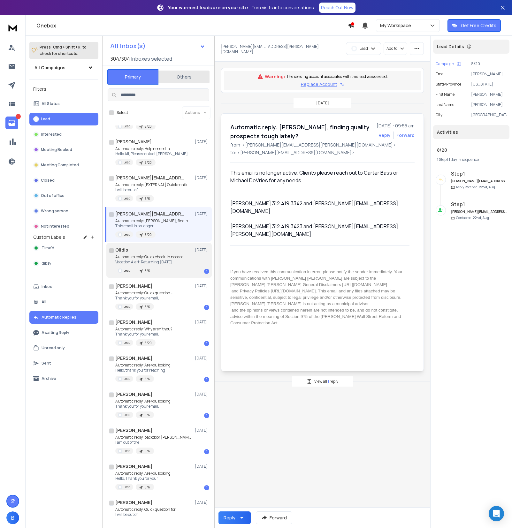
click at [183, 264] on p "Vacation Alert: Returning September 3rd," at bounding box center [149, 261] width 68 height 5
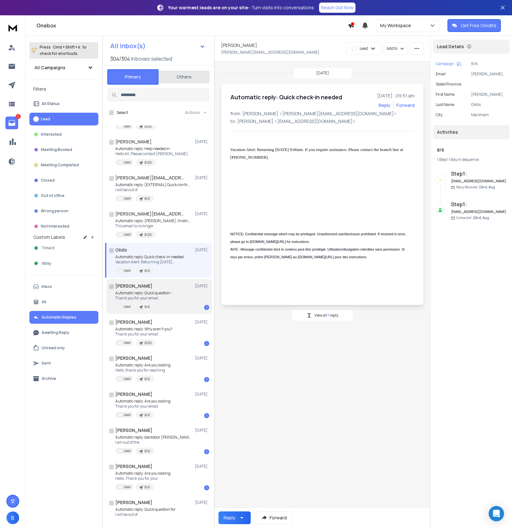
click at [182, 291] on div "Automatic reply: Quick question - Thank you for your email, Lead 8/6 1" at bounding box center [162, 299] width 94 height 19
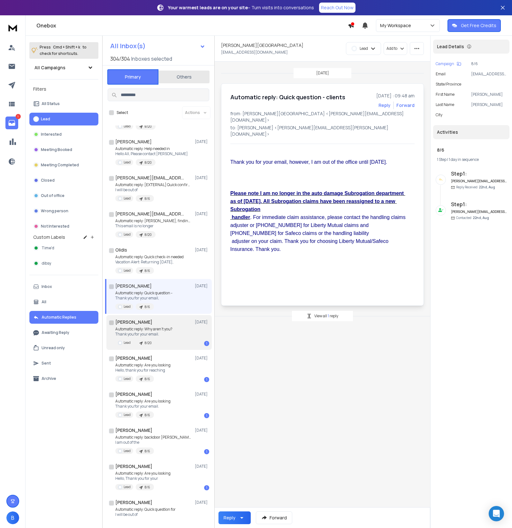
click at [184, 321] on div "Zajac 22 Aug" at bounding box center [162, 322] width 94 height 6
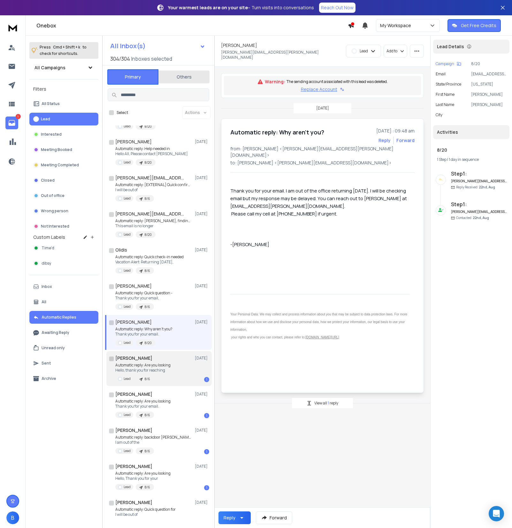
click at [185, 364] on div "Automatic reply: Are you looking Hello, thank you for reaching Lead 8/6 1" at bounding box center [162, 371] width 94 height 19
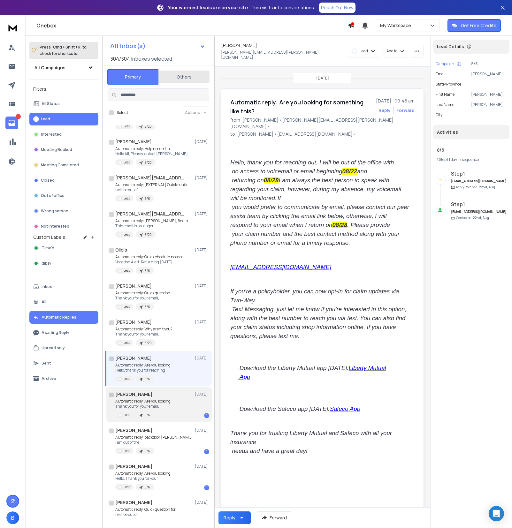
click at [177, 387] on div "Peterson 22 Aug Automatic reply: Are you looking Thank you for your email. Lead…" at bounding box center [158, 404] width 105 height 35
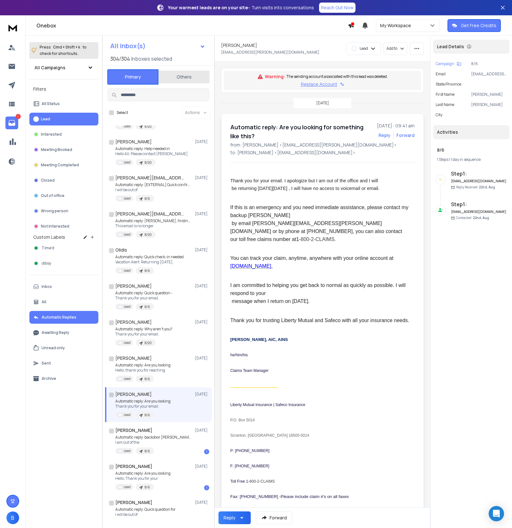
click at [304, 249] on div "Thank you for your email. I apologize but I am out of the office and I will be …" at bounding box center [319, 416] width 179 height 495
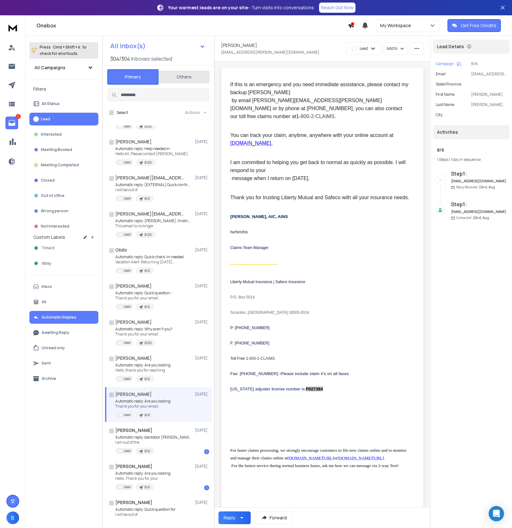
scroll to position [123, 0]
click at [170, 415] on p "Automatic reply: backdoor Roth help?" at bounding box center [153, 437] width 77 height 5
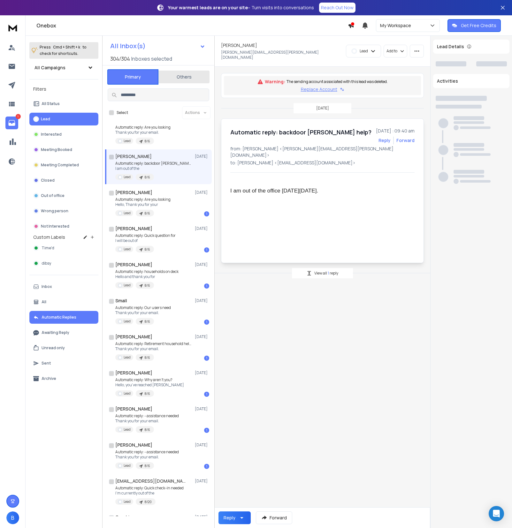
scroll to position [9467, 0]
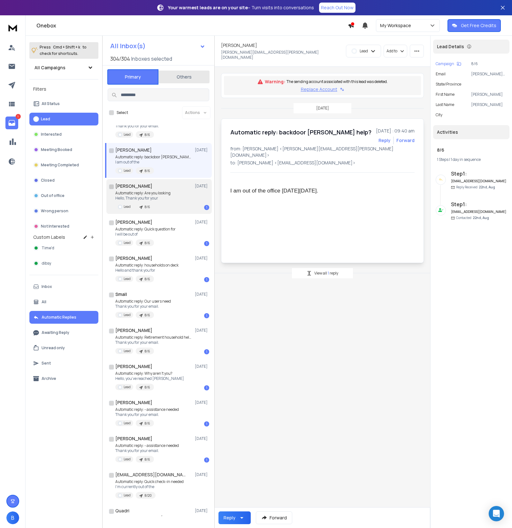
click at [161, 194] on p "Automatic reply: Are you looking" at bounding box center [142, 193] width 55 height 5
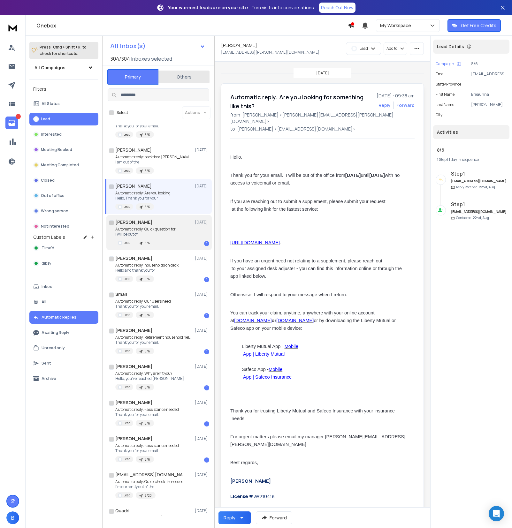
click at [165, 236] on p "I will be out of" at bounding box center [145, 234] width 60 height 5
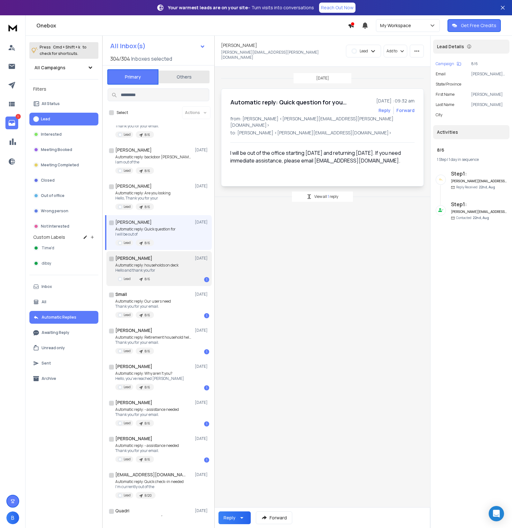
click at [164, 265] on p "Automatic reply: households on deck" at bounding box center [146, 265] width 63 height 5
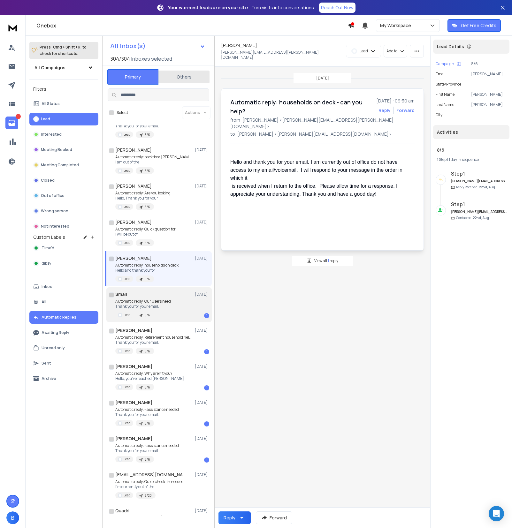
click at [169, 302] on p "Automatic reply: Our users need" at bounding box center [143, 301] width 56 height 5
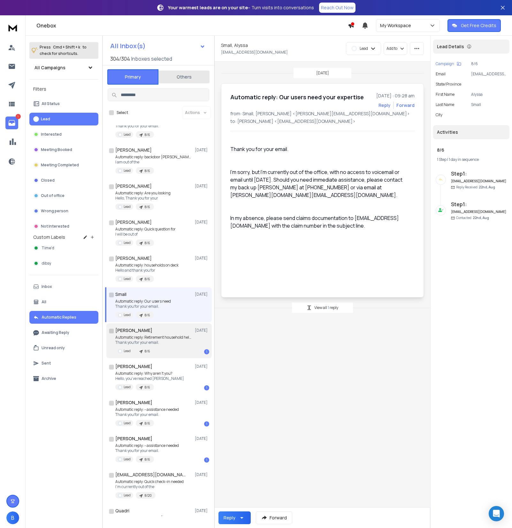
click at [162, 341] on p "Thank you for your email." at bounding box center [153, 342] width 77 height 5
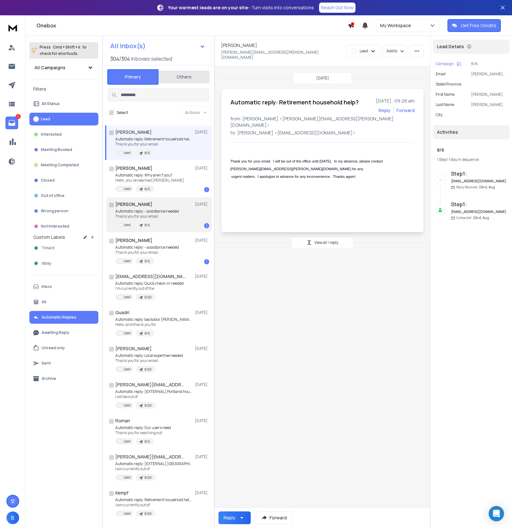
scroll to position [9666, 0]
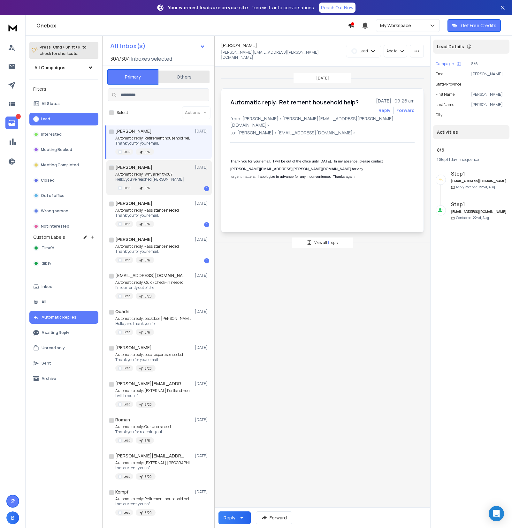
click at [168, 177] on p "Hello, you’ve reached Carol-Lynn Henry" at bounding box center [149, 179] width 69 height 5
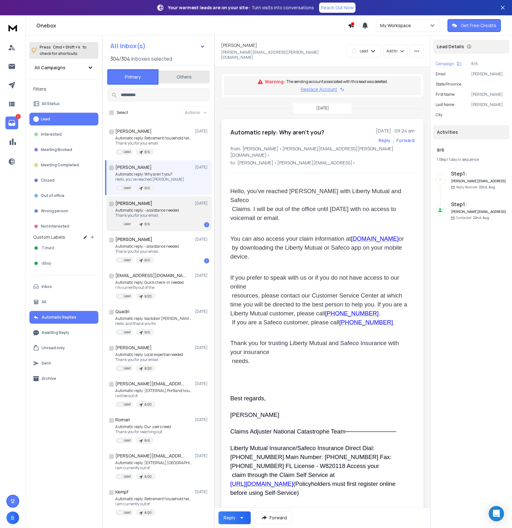
click at [170, 213] on p "Thank you for your email." at bounding box center [147, 215] width 64 height 5
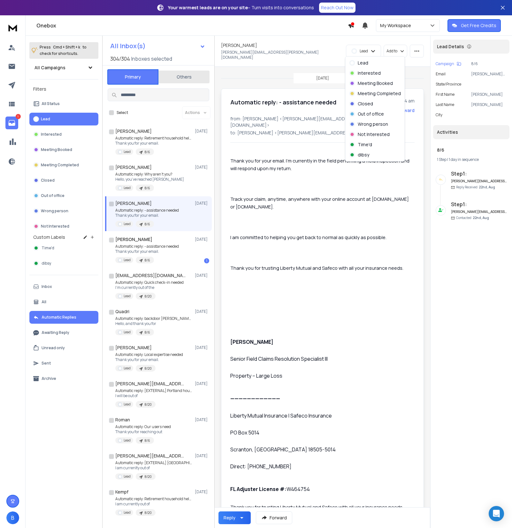
click at [362, 49] on p "Lead" at bounding box center [363, 51] width 8 height 5
click at [364, 126] on p "Wrong person" at bounding box center [372, 124] width 30 height 6
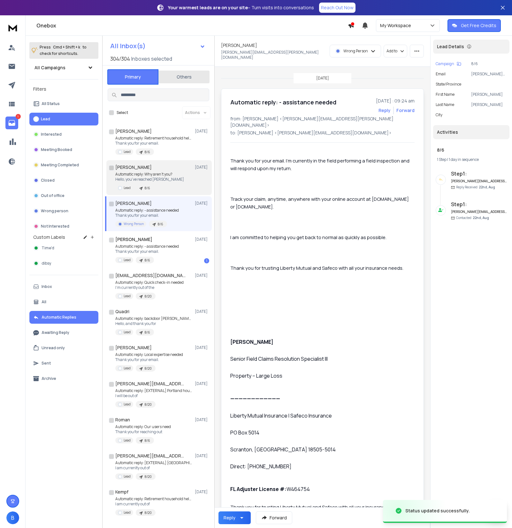
click at [170, 181] on p "Hello, you’ve reached Carol-Lynn Henry" at bounding box center [149, 179] width 69 height 5
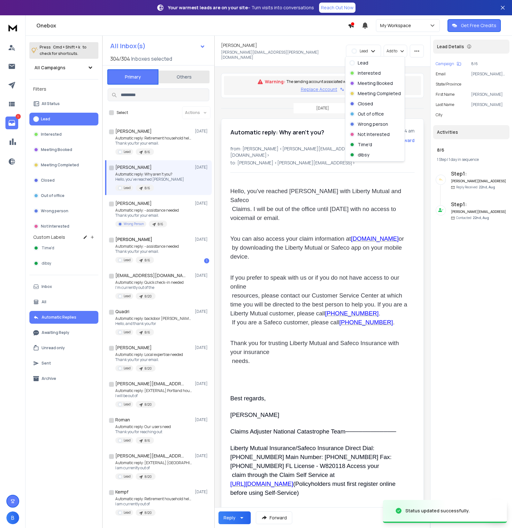
click at [363, 49] on p "Lead" at bounding box center [363, 51] width 8 height 5
click at [369, 125] on p "Wrong person" at bounding box center [372, 124] width 30 height 6
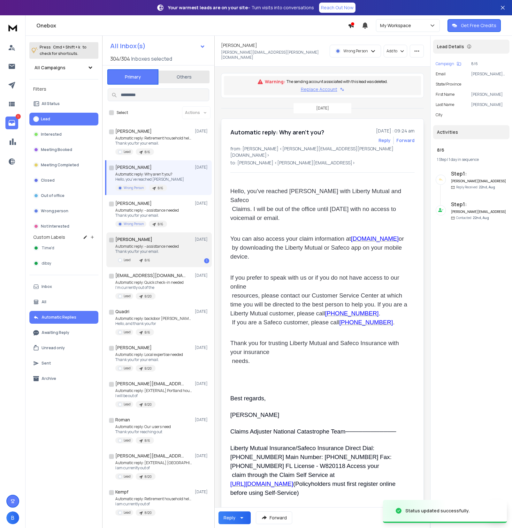
click at [176, 255] on div "Automatic reply: - assistance needed Thank you for your email. Lead 8/6" at bounding box center [147, 253] width 64 height 19
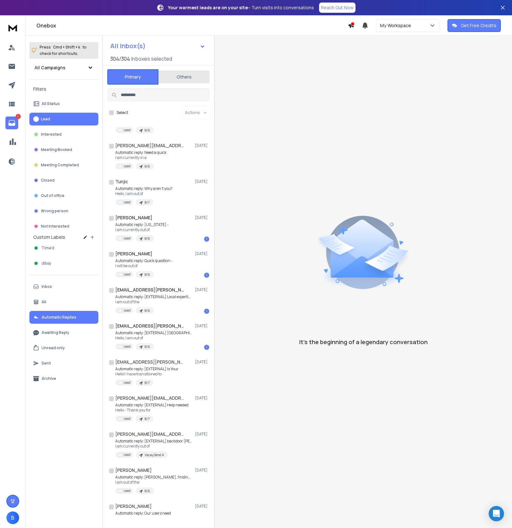
scroll to position [11203, 0]
click at [190, 235] on div "Automatic reply: New York - I am currently out of Lead 8/6 1" at bounding box center [162, 231] width 94 height 19
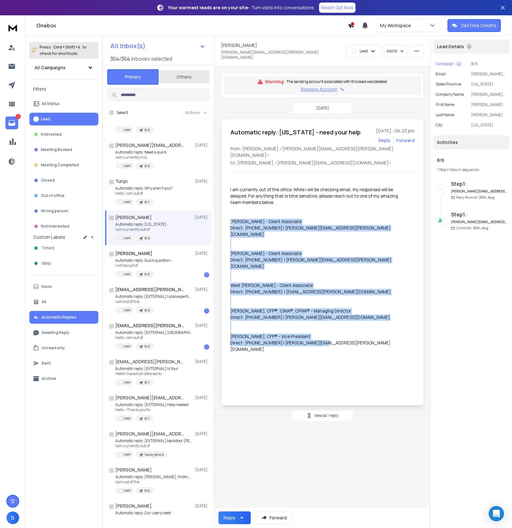
drag, startPoint x: 228, startPoint y: 217, endPoint x: 341, endPoint y: 384, distance: 201.7
click at [341, 384] on div "Automatic reply: New York - need your help 20 August 2025 : 06:23 pm Reply Forw…" at bounding box center [322, 261] width 203 height 287
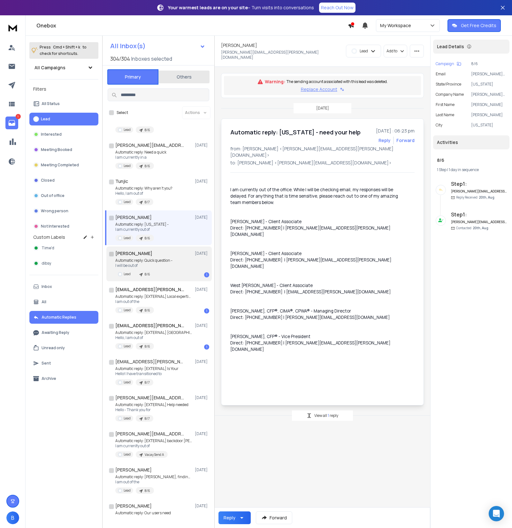
click at [172, 258] on p "Automatic reply: Quick question -" at bounding box center [143, 260] width 57 height 5
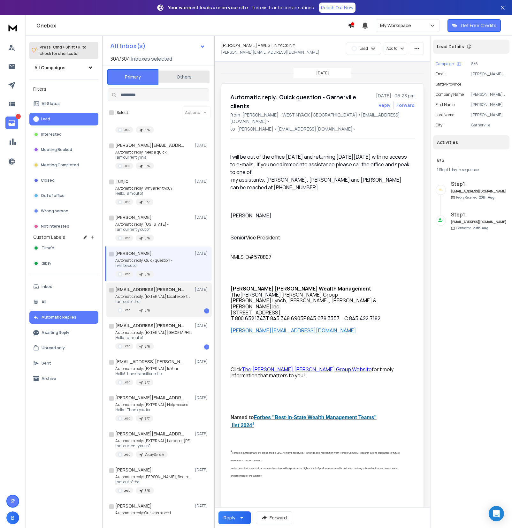
click at [167, 316] on div "Bill.T.Bowman@morganstanley.com 20 Aug Automatic reply: [EXTERNAL] Local expert…" at bounding box center [158, 299] width 105 height 35
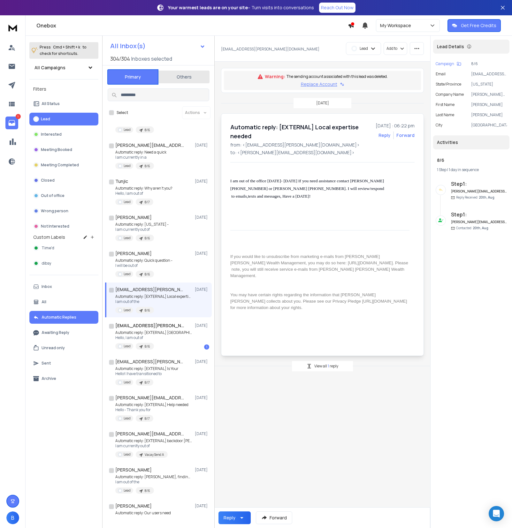
click at [352, 198] on p "I am out of the office Aug 20- Sept 2th If you need assistance contact Denise R…" at bounding box center [319, 187] width 179 height 23
drag, startPoint x: 349, startPoint y: 180, endPoint x: 346, endPoint y: 185, distance: 6.0
click at [346, 185] on p "I am out of the office Aug 20- Sept 2th If you need assistance contact Denise R…" at bounding box center [319, 187] width 179 height 23
click at [151, 333] on p "Automatic reply: [EXTERNAL] Boston -" at bounding box center [153, 332] width 77 height 5
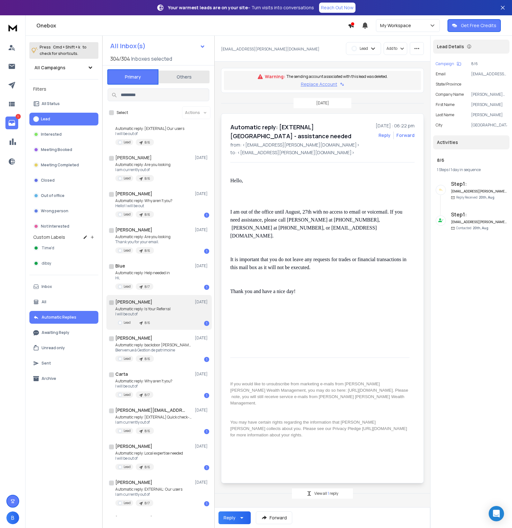
scroll to position [12201, 0]
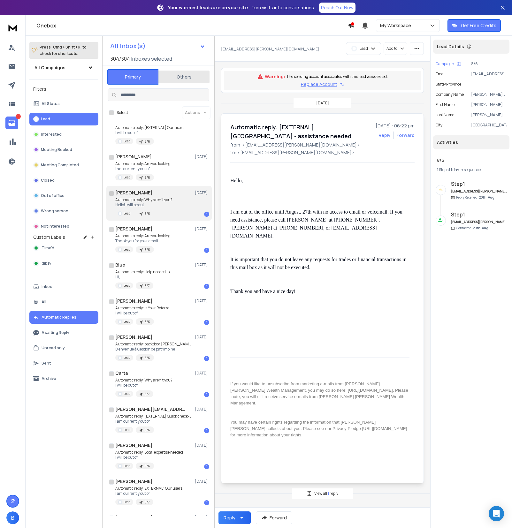
click at [175, 217] on div "Jeffrey Jacobson 20 Aug Automatic reply: Why aren't you? ﻿Hello! I will be out …" at bounding box center [158, 203] width 105 height 35
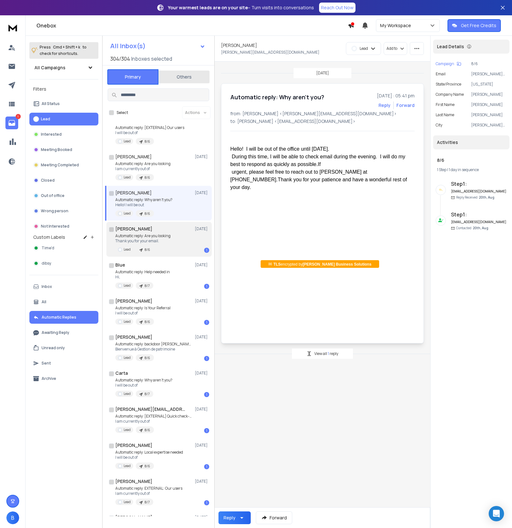
click at [168, 226] on div "Davis-Lowe 20 Aug" at bounding box center [162, 229] width 94 height 6
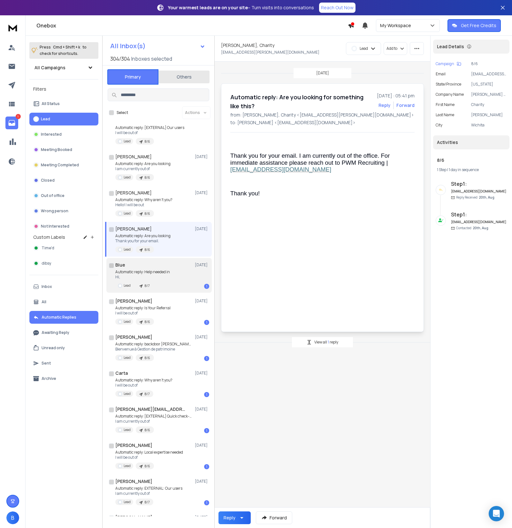
click at [170, 269] on p "Automatic reply: Help needed in" at bounding box center [142, 271] width 55 height 5
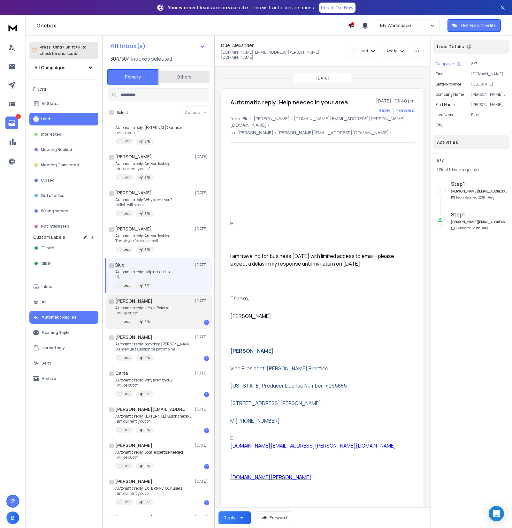
click at [168, 315] on p "I will be out of" at bounding box center [142, 312] width 55 height 5
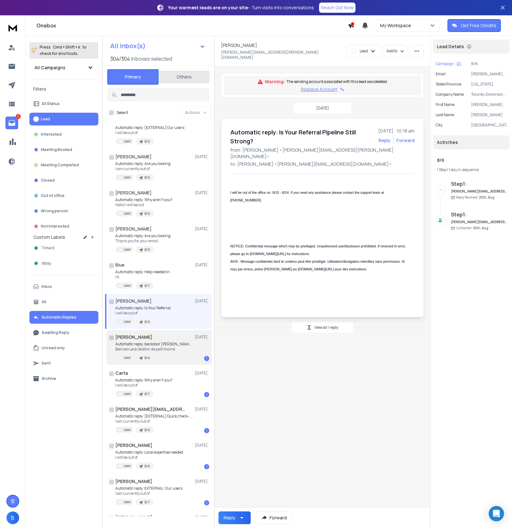
click at [170, 339] on div "Hanna 20 Aug" at bounding box center [162, 337] width 94 height 6
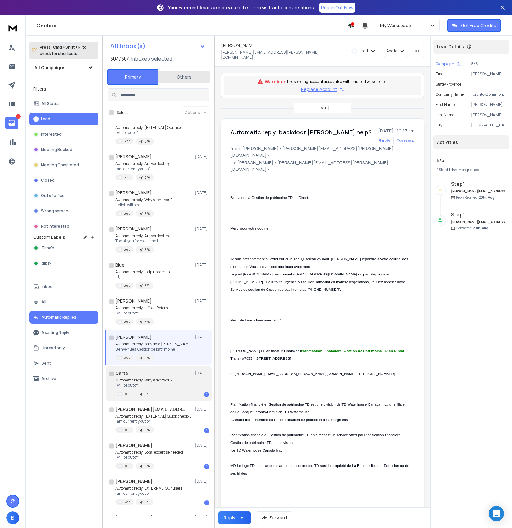
click at [173, 384] on div "Automatic reply: Why aren't you? I will be out of Lead 8/7 1" at bounding box center [162, 386] width 94 height 19
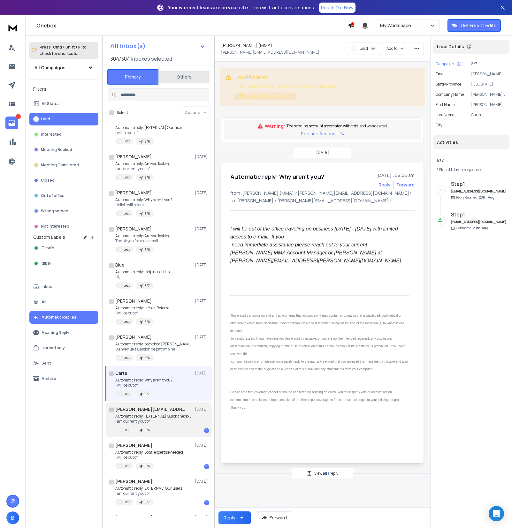
click at [157, 408] on h1 "Raj.Patnaik@morganstanleypwm.com" at bounding box center [150, 409] width 70 height 6
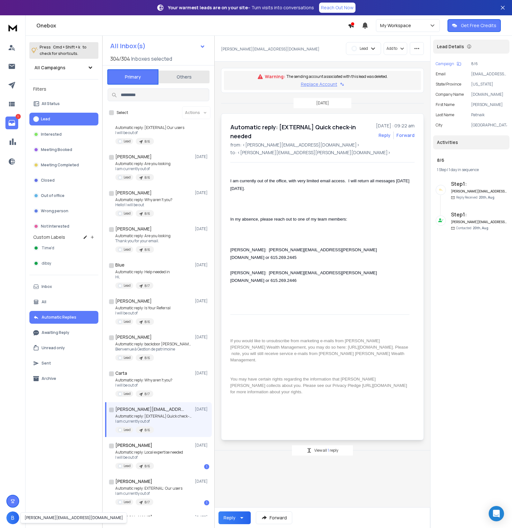
click at [14, 415] on span "B" at bounding box center [12, 517] width 13 height 13
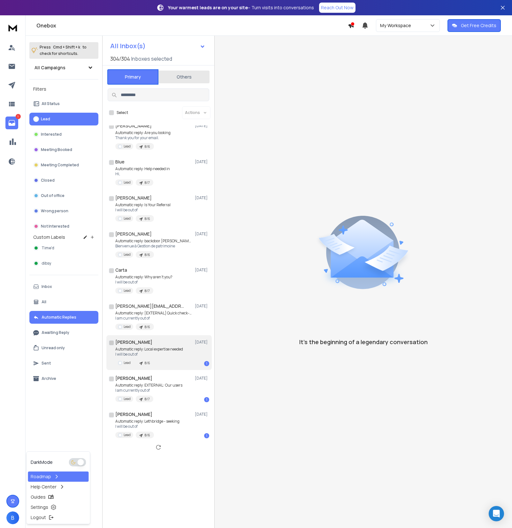
click at [159, 353] on p "I will be out of" at bounding box center [149, 354] width 68 height 5
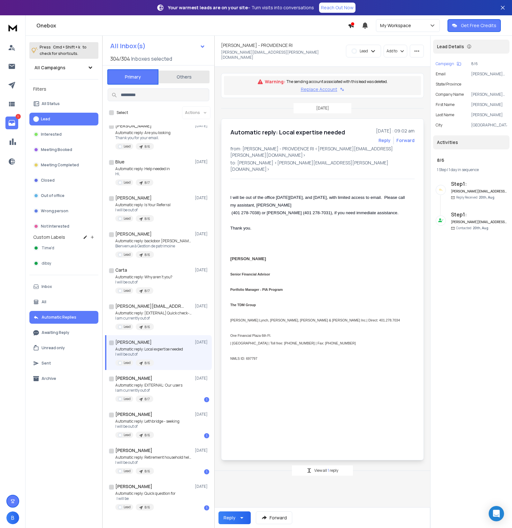
click at [305, 235] on div "I will be out of the office on Tuesday, August 19th, and Wednesday, August 20th…" at bounding box center [319, 300] width 179 height 230
click at [163, 375] on div "Gomez 19 Aug Automatic reply: EXTERNAL: Our users I am currently out of Lead 8/…" at bounding box center [158, 388] width 105 height 35
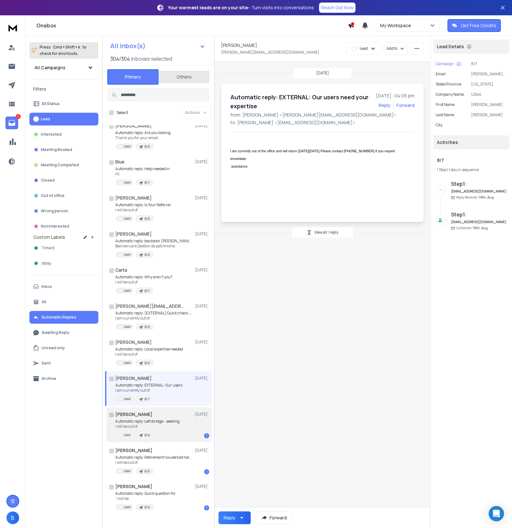
click at [153, 415] on div "Lead 8/6" at bounding box center [147, 434] width 64 height 7
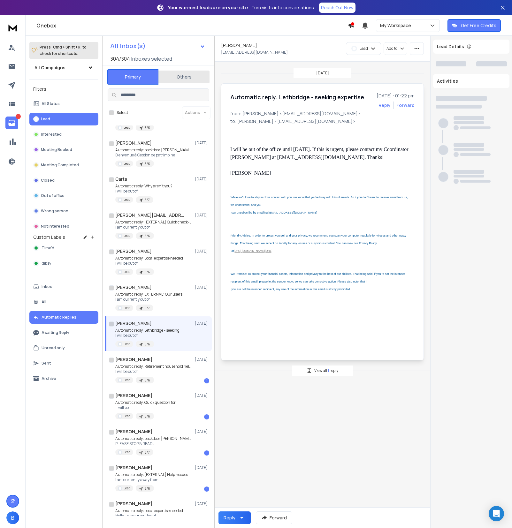
scroll to position [12429, 0]
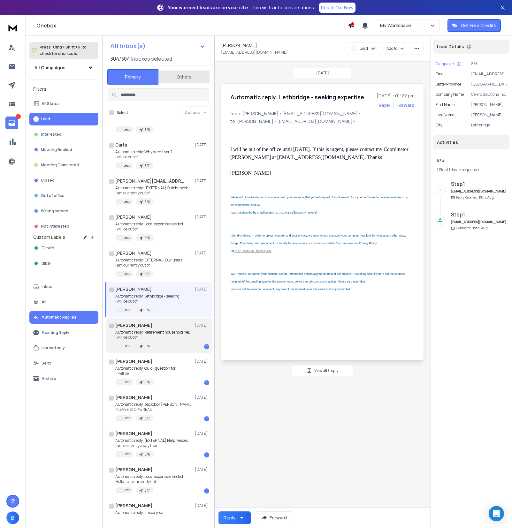
click at [163, 331] on p "Automatic reply: Retirement household help?" at bounding box center [153, 332] width 77 height 5
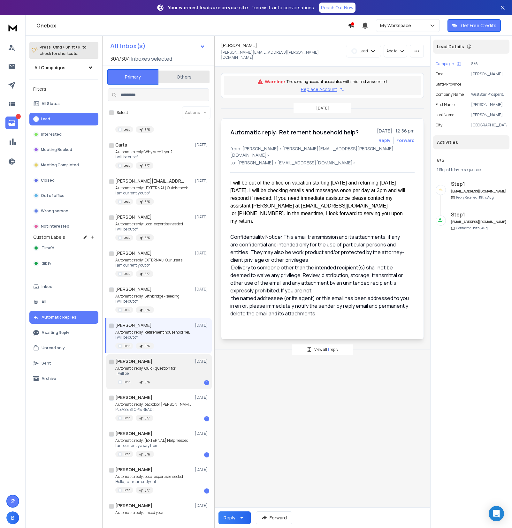
click at [176, 374] on p "﻿ ﻿ I will be" at bounding box center [145, 373] width 60 height 5
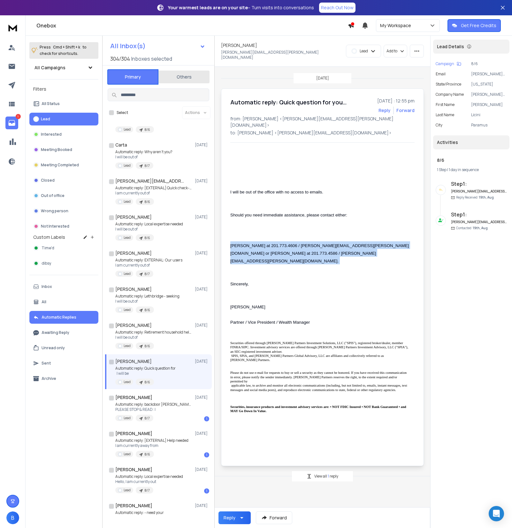
drag, startPoint x: 386, startPoint y: 256, endPoint x: 216, endPoint y: 239, distance: 170.9
click at [216, 239] on div "27 days ago Automatic reply: Quick question for you… 19 August 2025 : 12:55 pm …" at bounding box center [321, 269] width 215 height 393
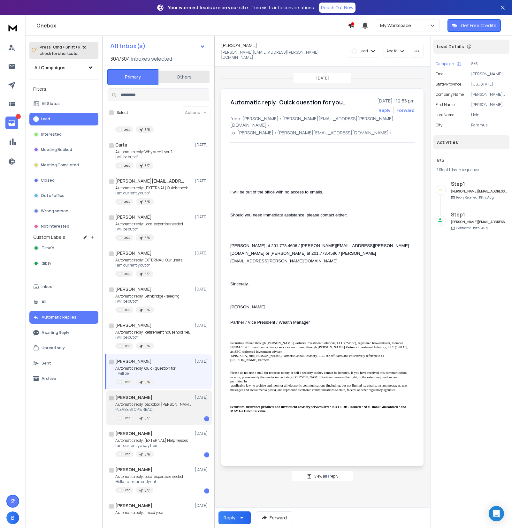
click at [188, 394] on div "Amy Allen 19 Aug" at bounding box center [162, 397] width 94 height 6
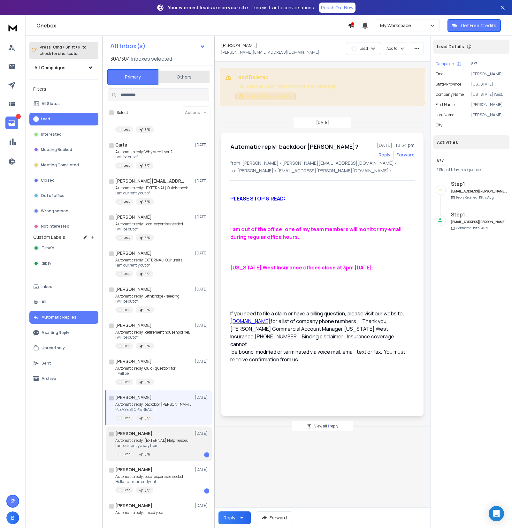
click at [166, 415] on div "Keenan 19 Aug Automatic reply: [EXTERNAL] Help needed I am currently away from …" at bounding box center [158, 443] width 105 height 35
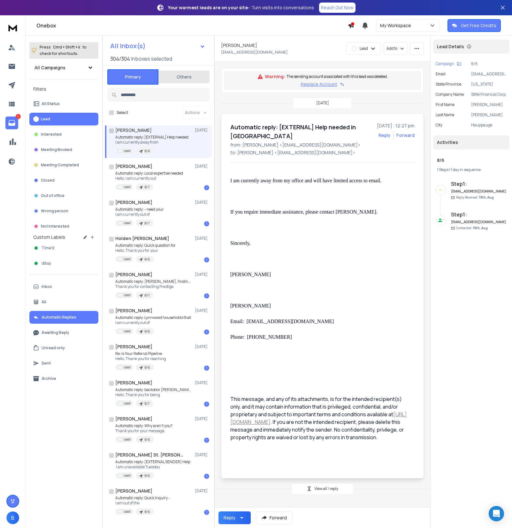
scroll to position [12733, 0]
click at [178, 180] on div "Automatic reply: Local expertise needed Hello, I am currently out Lead 8/7" at bounding box center [149, 179] width 68 height 19
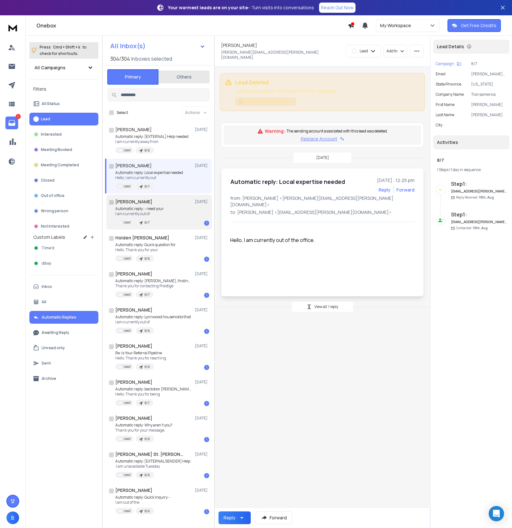
click at [183, 203] on div "Reese 19 Aug" at bounding box center [162, 201] width 94 height 6
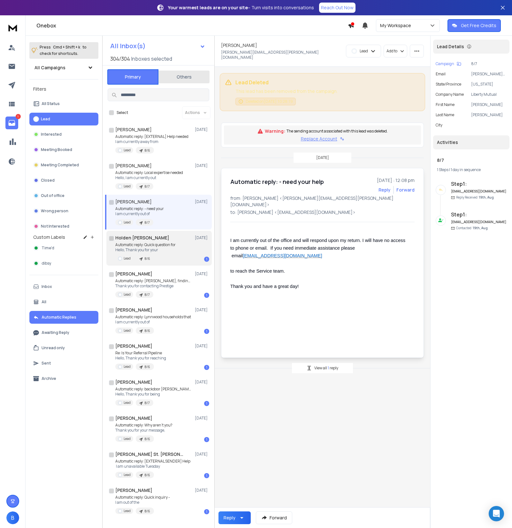
click at [177, 244] on div "Automatic reply: Quick question for Hello, Thank you for your Lead 8/6 1" at bounding box center [162, 251] width 94 height 19
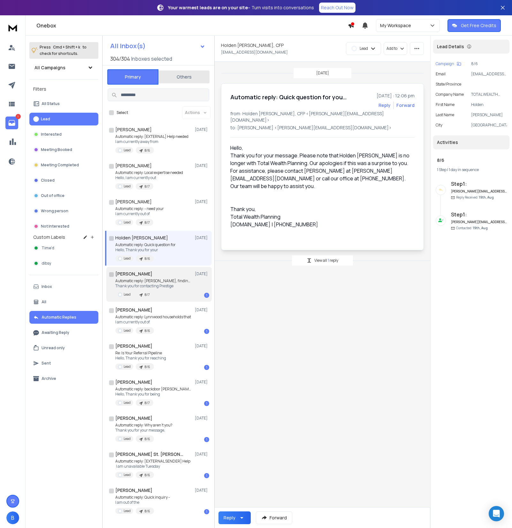
click at [177, 298] on div "Luis Garcia 19 Aug Automatic reply: Luis, finding quality Thank you for contact…" at bounding box center [158, 284] width 105 height 35
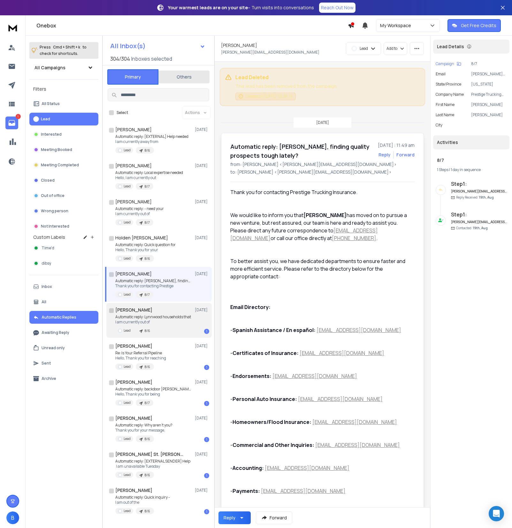
click at [178, 326] on div "Automatic reply: Lynnwood households that I am currently out of Lead 8/6" at bounding box center [153, 323] width 76 height 19
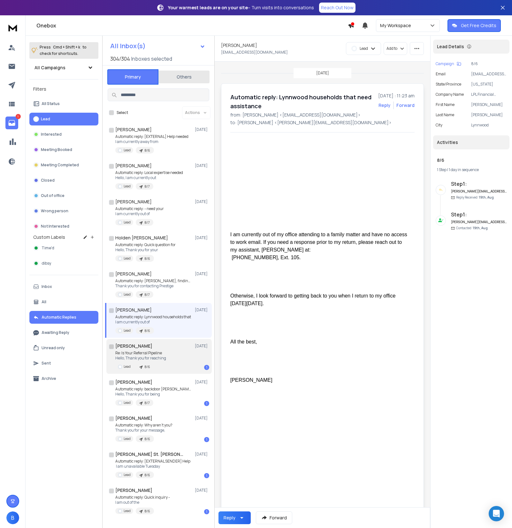
click at [178, 360] on div "Re: Is Your Referral Pipeline Hello, Thank you for reaching Lead 8/6 1" at bounding box center [162, 359] width 94 height 19
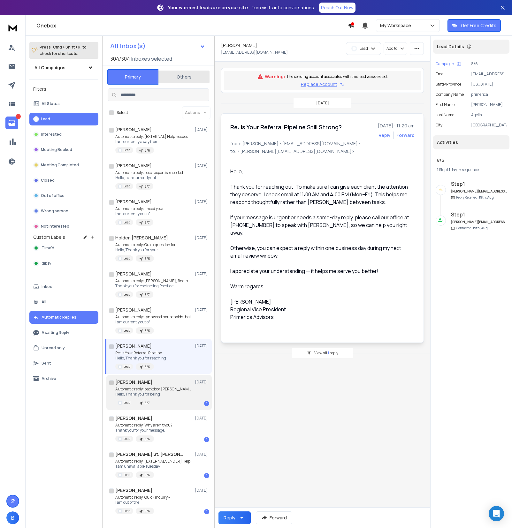
click at [175, 393] on p "Hello, Thank you for being" at bounding box center [153, 394] width 77 height 5
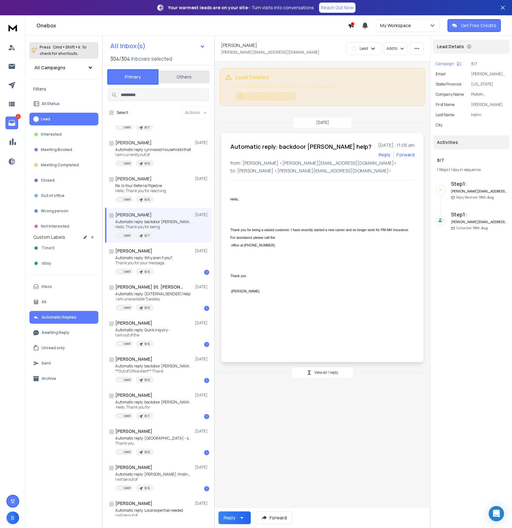
scroll to position [12933, 0]
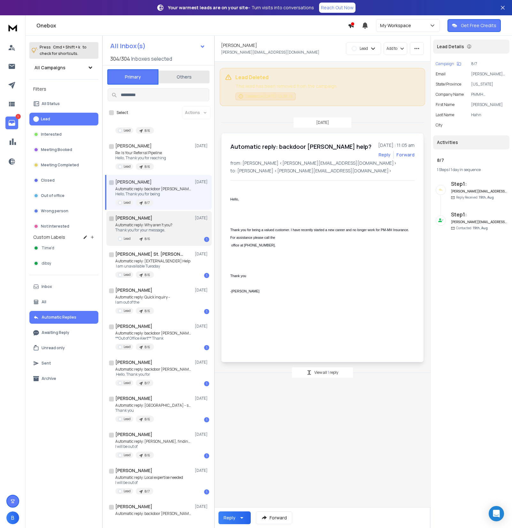
click at [191, 215] on div "Ingrid Salazar 19 Aug" at bounding box center [162, 218] width 94 height 6
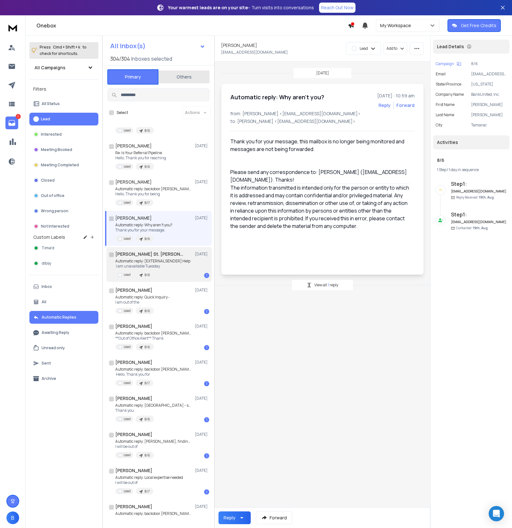
click at [189, 268] on p "﻿ I am unavailable Tuesday" at bounding box center [152, 266] width 75 height 5
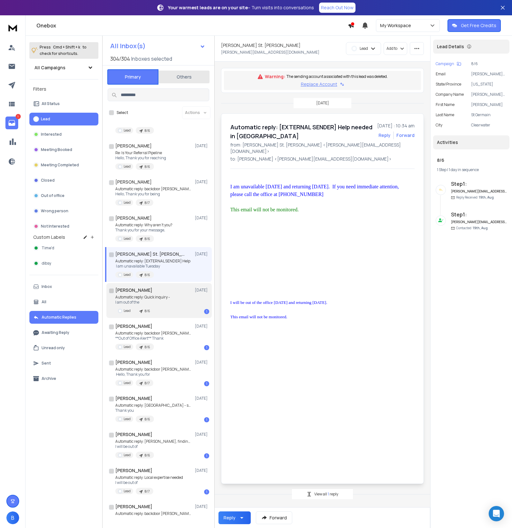
click at [179, 300] on div "Automatic reply: Quick inquiry - I am out of the Lead 8/6 1" at bounding box center [162, 304] width 94 height 19
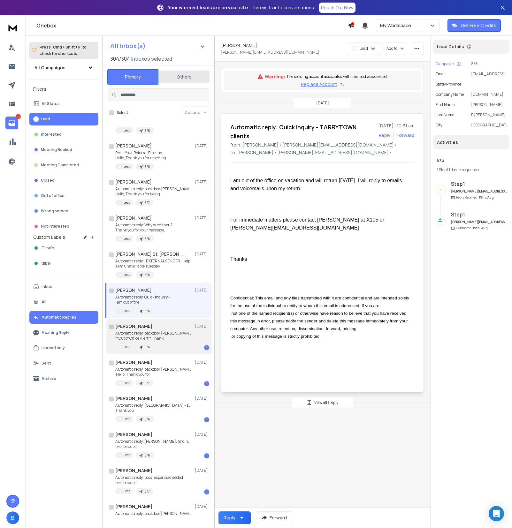
click at [170, 343] on div "Automatic reply: backdoor Roth help? **Out of Office Alert** Thank Lead 8/6" at bounding box center [153, 340] width 77 height 19
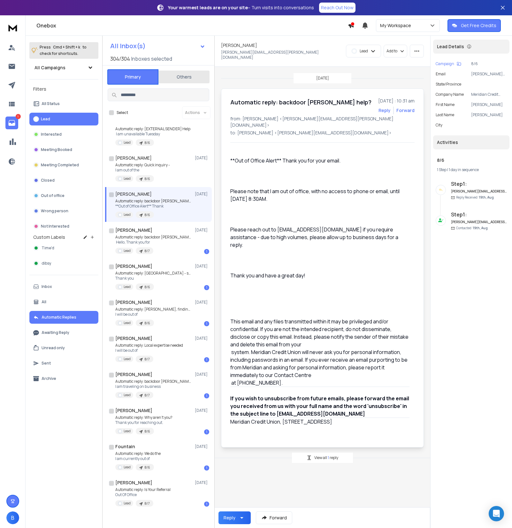
scroll to position [13081, 0]
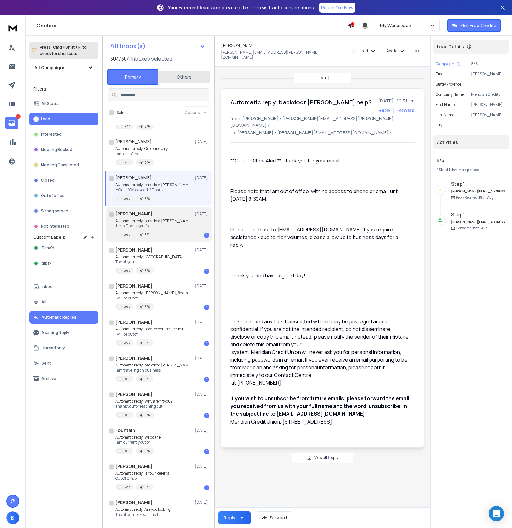
click at [185, 235] on div "Lead 8/7" at bounding box center [153, 234] width 77 height 7
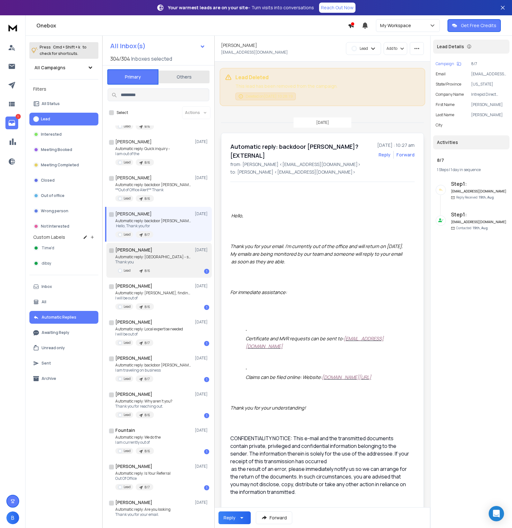
click at [181, 255] on div "Automatic reply: Burlington - seeking ﻿ ﻿ ﻿ Thank you Lead 8/6 1" at bounding box center [162, 263] width 94 height 19
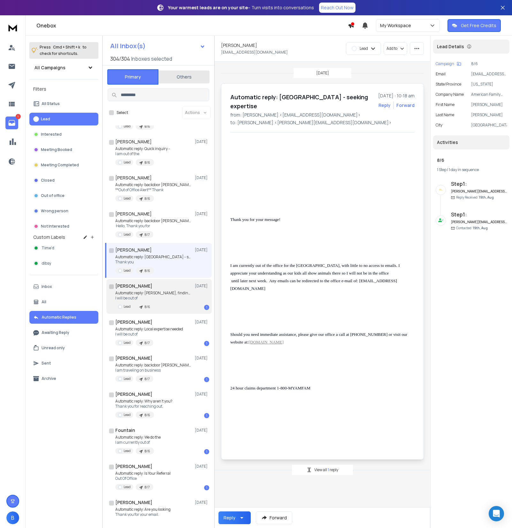
click at [173, 303] on div "Lead 8/6" at bounding box center [153, 306] width 77 height 7
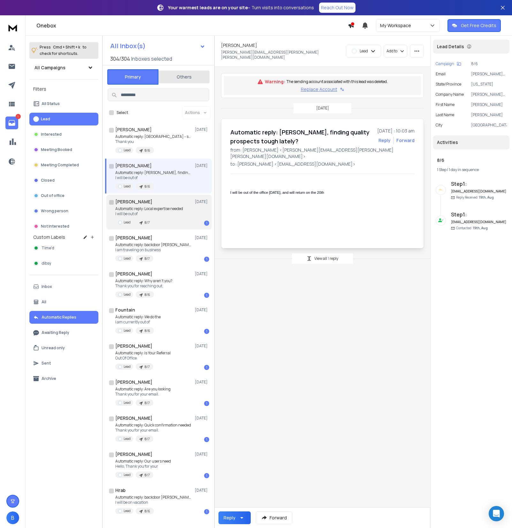
scroll to position [13229, 0]
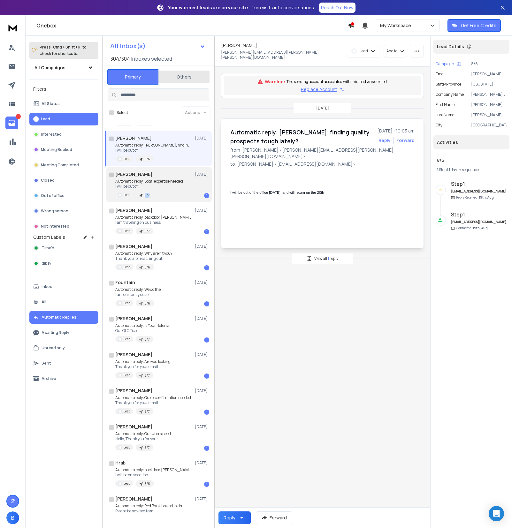
click at [178, 192] on div "Lead 8/7" at bounding box center [149, 194] width 68 height 7
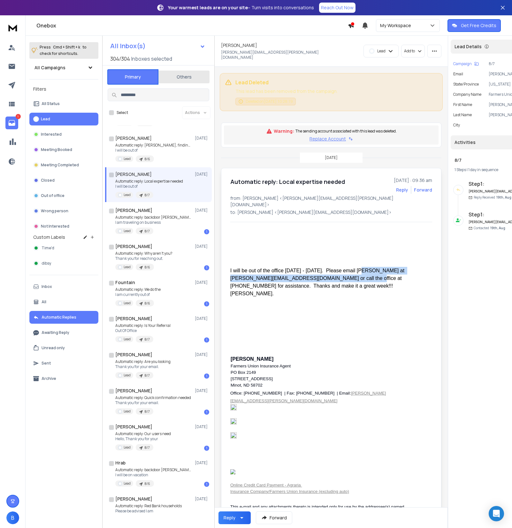
drag, startPoint x: 360, startPoint y: 258, endPoint x: 365, endPoint y: 270, distance: 13.0
click at [365, 270] on div "I will be out of the office August 16th - 24th. Please email Janell at janell.b…" at bounding box center [323, 282] width 186 height 46
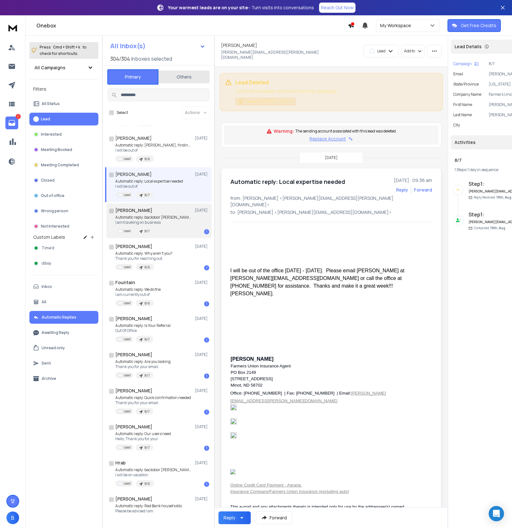
click at [182, 217] on div "Automatic reply: backdoor roth? I am traveling on business Lead 8/7 1" at bounding box center [162, 224] width 94 height 19
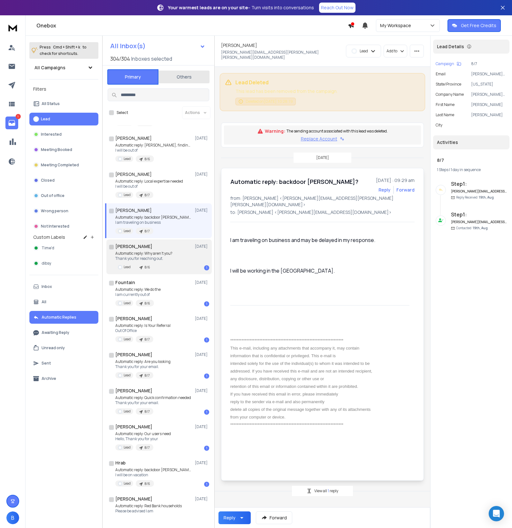
click at [166, 270] on div "Gaither 19 Aug Automatic reply: Why aren't you? Thank you for reaching out. Lea…" at bounding box center [158, 256] width 105 height 35
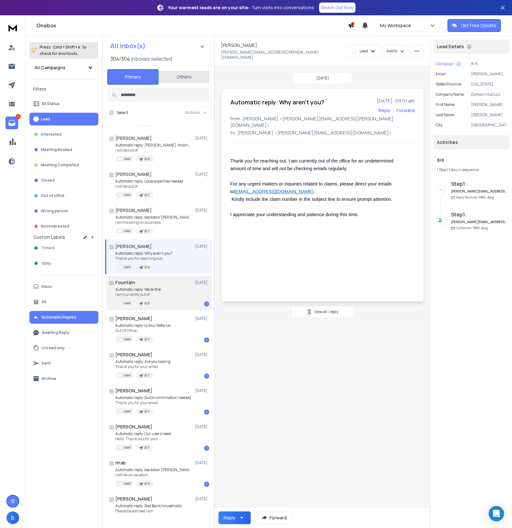
click at [165, 290] on div "Automatic reply: We do the I am currently out of Lead 8/6 1" at bounding box center [162, 296] width 94 height 19
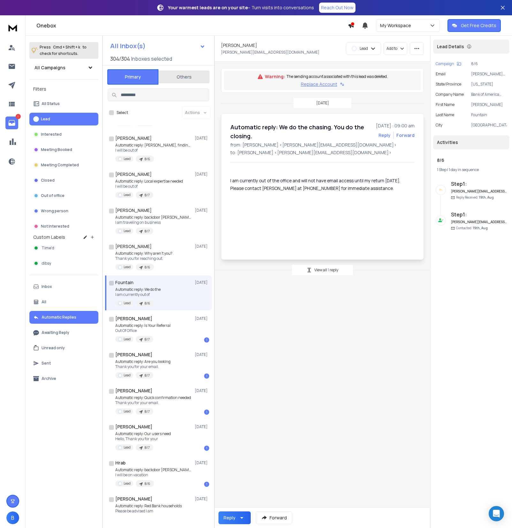
click at [167, 279] on div "Fountain 19 Aug Automatic reply: We do the I am currently out of Lead 8/6" at bounding box center [158, 292] width 105 height 35
click at [169, 259] on p "Thank you for reaching out." at bounding box center [143, 258] width 57 height 5
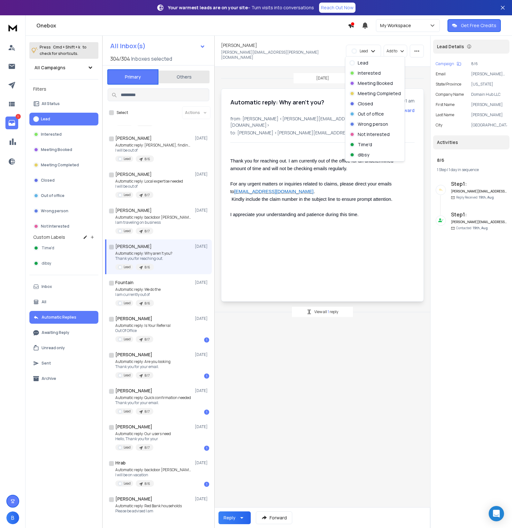
click at [364, 54] on div "Lead" at bounding box center [363, 51] width 35 height 13
click at [378, 124] on p "Wrong person" at bounding box center [372, 124] width 30 height 6
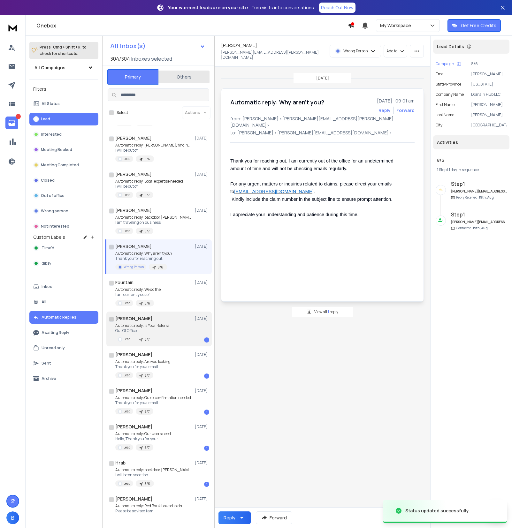
click at [186, 338] on div "Automatic reply: Is Your Referral ﻿ ﻿ Out Of Office Lead 8/7 1" at bounding box center [162, 332] width 94 height 19
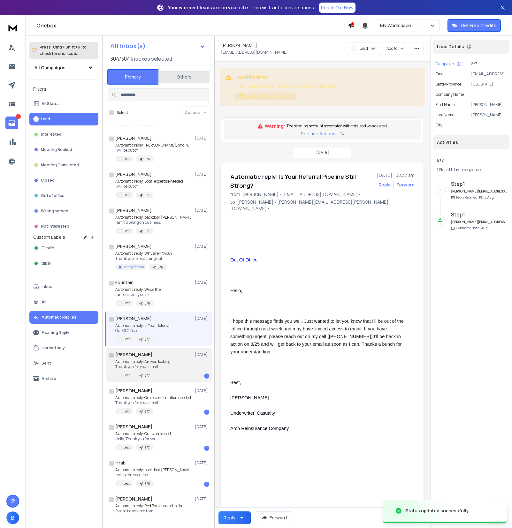
click at [185, 371] on div "Automatic reply: Are you looking ﻿Thank you for your email. Lead 8/7 1" at bounding box center [162, 368] width 94 height 19
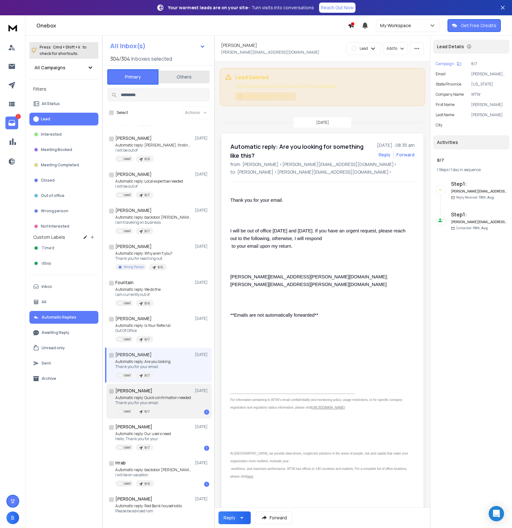
click at [159, 384] on div "Kreilein 19 Aug Automatic reply: Quick confirmation needed Thank you for your e…" at bounding box center [158, 401] width 105 height 35
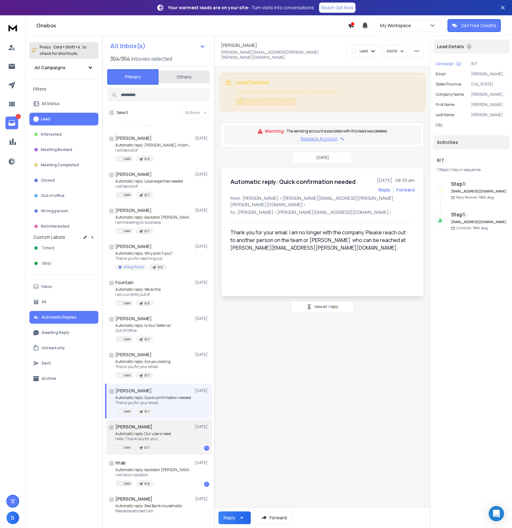
click at [165, 415] on p "Automatic reply: Our users need" at bounding box center [143, 433] width 56 height 5
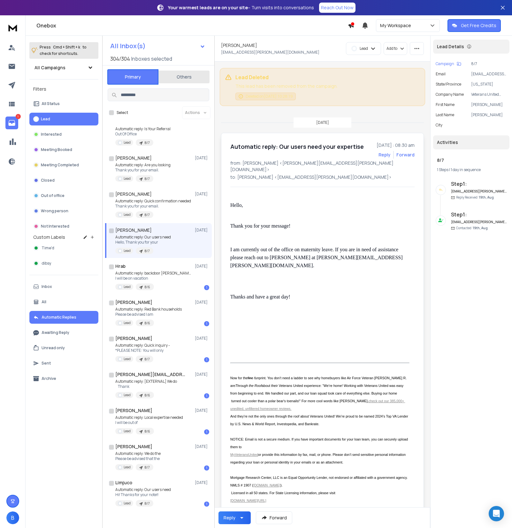
scroll to position [13439, 0]
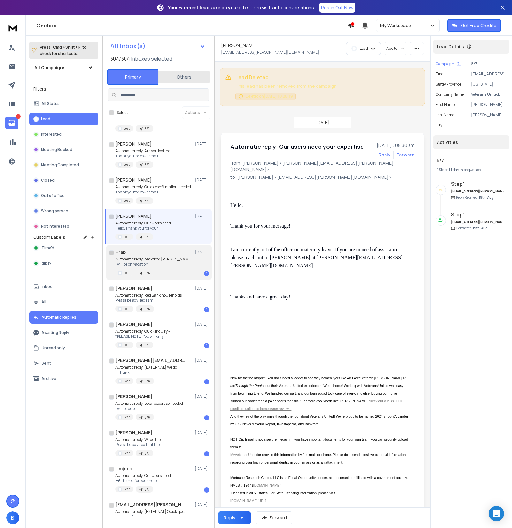
click at [181, 265] on p "I will be on vacation" at bounding box center [153, 264] width 77 height 5
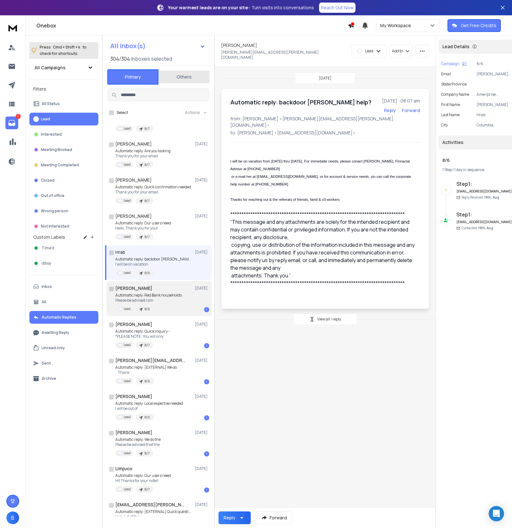
click at [176, 293] on p "Automatic reply: Red Bank households" at bounding box center [148, 295] width 66 height 5
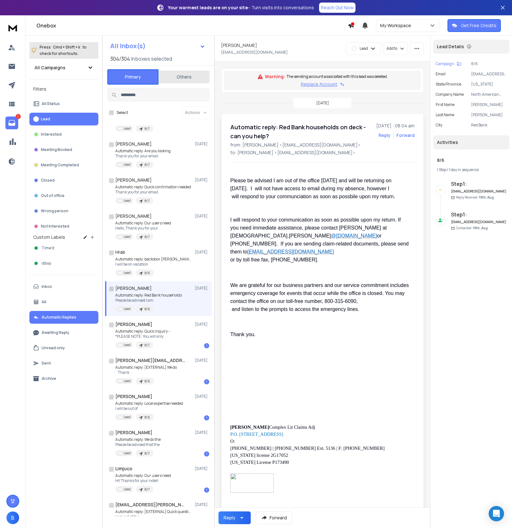
click at [344, 237] on span "I will respond to your communication as soon as possible upon my return. If you…" at bounding box center [320, 239] width 180 height 45
drag, startPoint x: 339, startPoint y: 235, endPoint x: 290, endPoint y: 252, distance: 51.9
click at [290, 252] on span "I will respond to your communication as soon as possible upon my return. If you…" at bounding box center [320, 239] width 180 height 45
click at [358, 51] on div "Lead" at bounding box center [363, 48] width 34 height 12
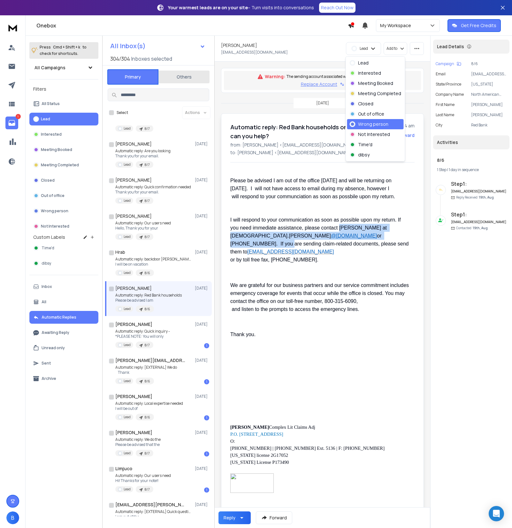
click at [396, 126] on div "Wrong person" at bounding box center [375, 124] width 56 height 10
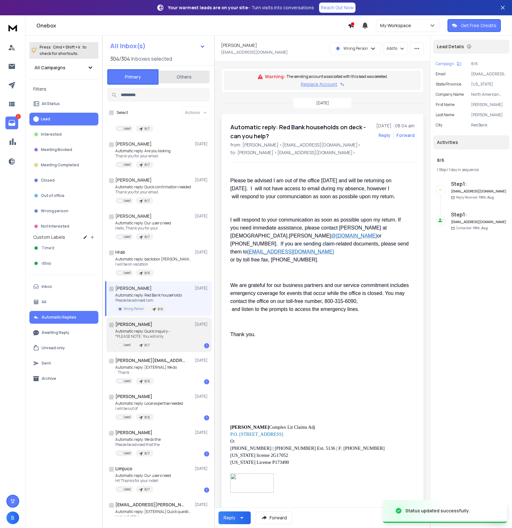
click at [181, 335] on div "Automatic reply: Quick inquiry - *PLEASE NOTE: You will only Lead 8/7 1" at bounding box center [162, 338] width 94 height 19
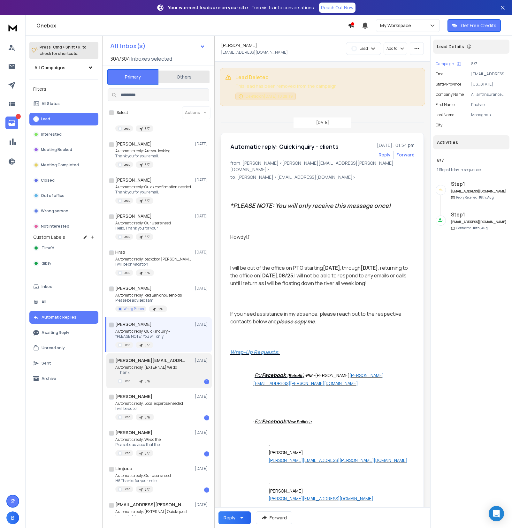
click at [175, 369] on p "Automatic reply: [EXTERNAL] We do" at bounding box center [146, 367] width 62 height 5
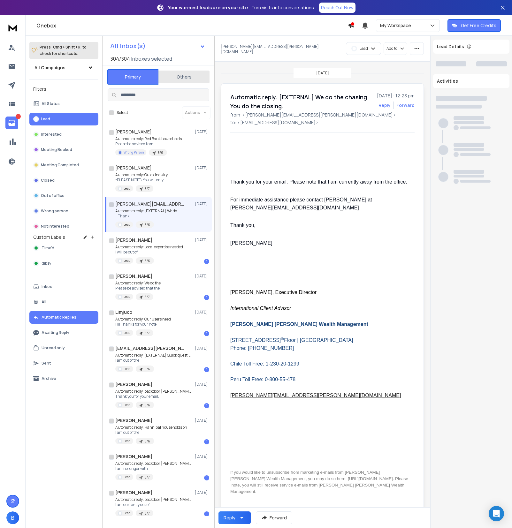
scroll to position [13600, 0]
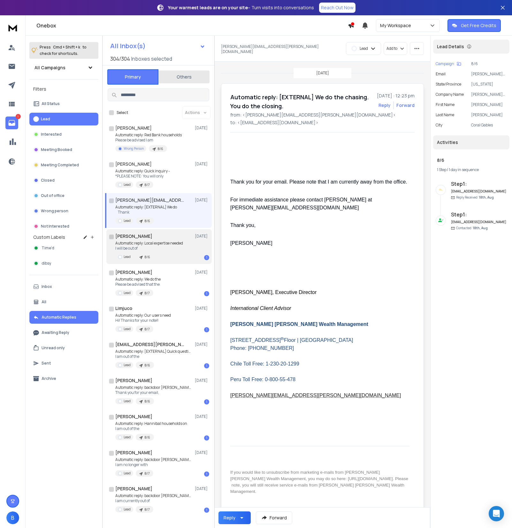
click at [174, 242] on p "Automatic reply: Local expertise needed" at bounding box center [149, 243] width 68 height 5
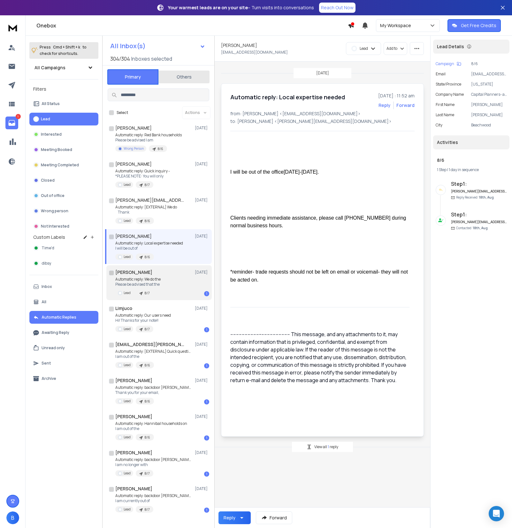
click at [173, 285] on div "Automatic reply: We do the Please be advised that the Lead 8/7 1" at bounding box center [162, 286] width 94 height 19
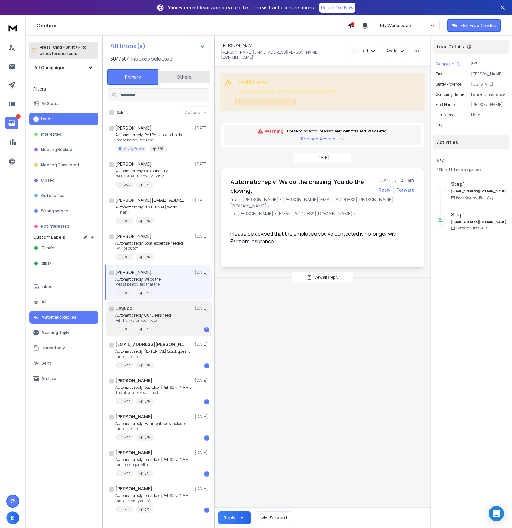
click at [186, 325] on div "Automatic reply: Our users need Hi! Thanks for your note!! Lead 8/7 1" at bounding box center [162, 322] width 94 height 19
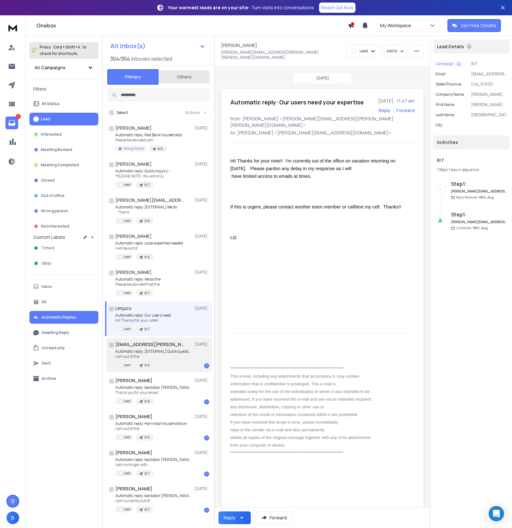
click at [173, 360] on div "Automatic reply: [EXTERNAL] Quick question I am out of the Lead 8/6" at bounding box center [153, 358] width 77 height 19
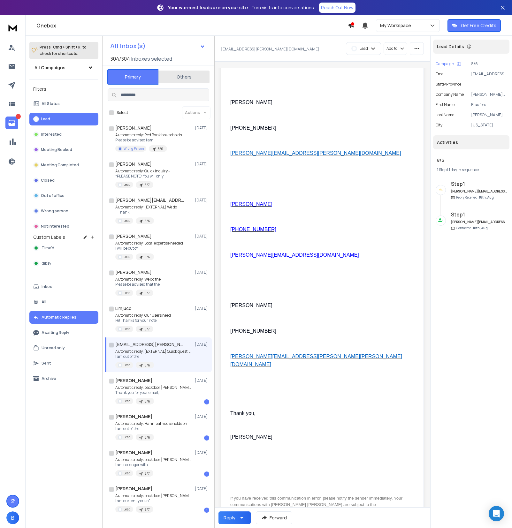
scroll to position [141, 0]
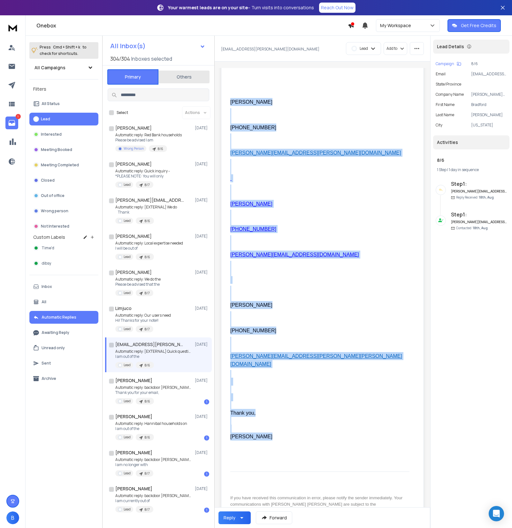
drag, startPoint x: 229, startPoint y: 101, endPoint x: 387, endPoint y: 442, distance: 376.3
click at [387, 415] on div "Automatic reply: [EXTERNAL] Quick question for you… 18 August 2025 : 11:38 am R…" at bounding box center [322, 284] width 203 height 625
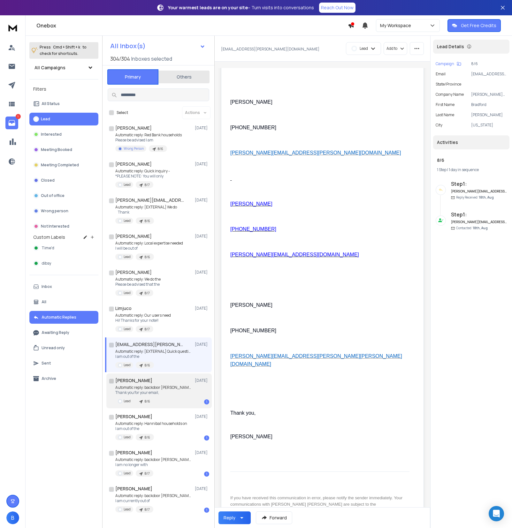
click at [200, 377] on div "John Cates 18 Aug" at bounding box center [162, 380] width 94 height 6
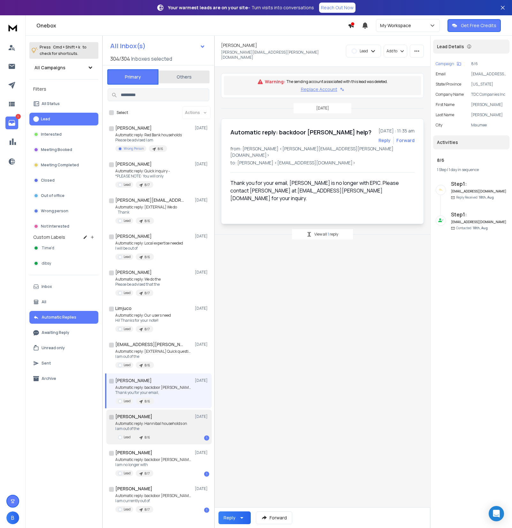
click at [172, 415] on div "Automatic reply: Hannibal households on I am out of the Lead 8/6" at bounding box center [151, 430] width 72 height 19
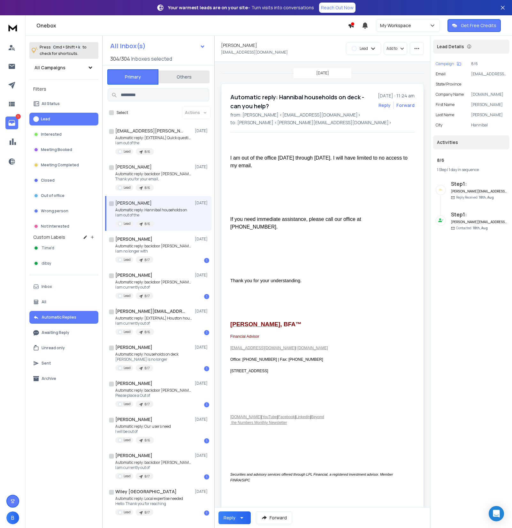
scroll to position [13817, 0]
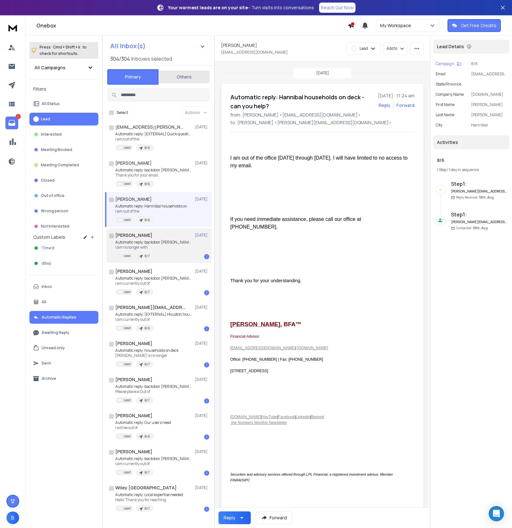
click at [157, 244] on p "Automatic reply: backdoor roth?" at bounding box center [153, 242] width 77 height 5
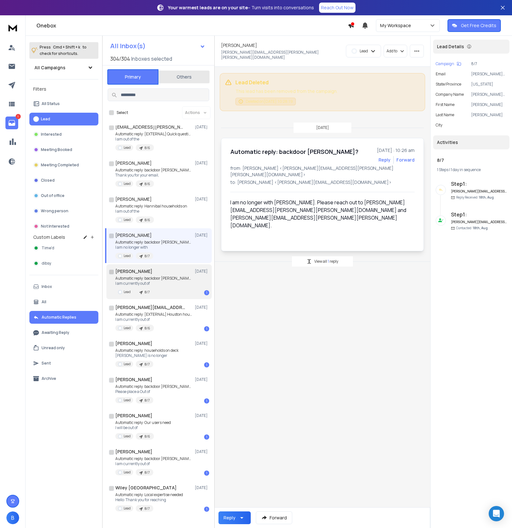
click at [166, 273] on div "Tim Losie 18 Aug" at bounding box center [162, 271] width 94 height 6
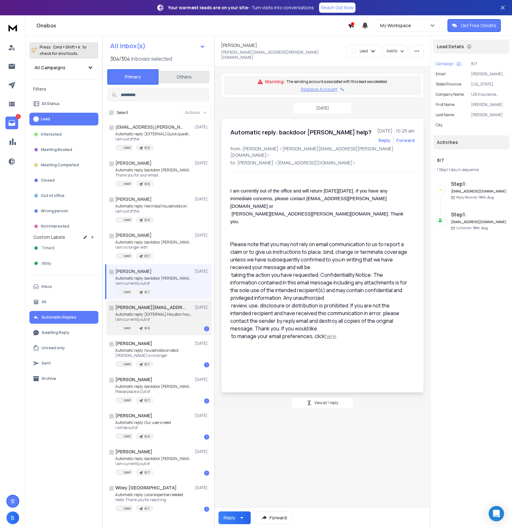
click at [168, 320] on p "I am currently out of" at bounding box center [153, 319] width 77 height 5
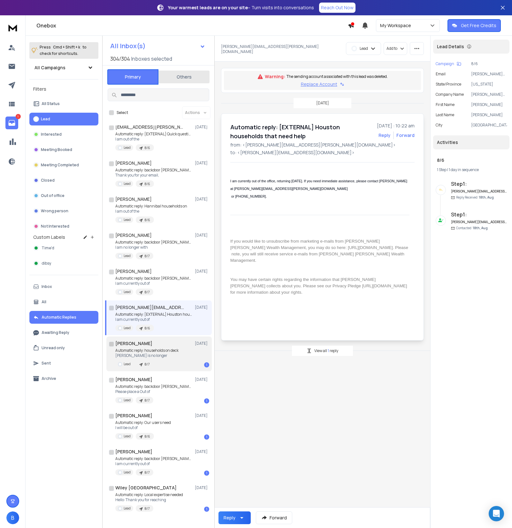
click at [169, 355] on p "Shelby Johnson is no longer" at bounding box center [146, 355] width 63 height 5
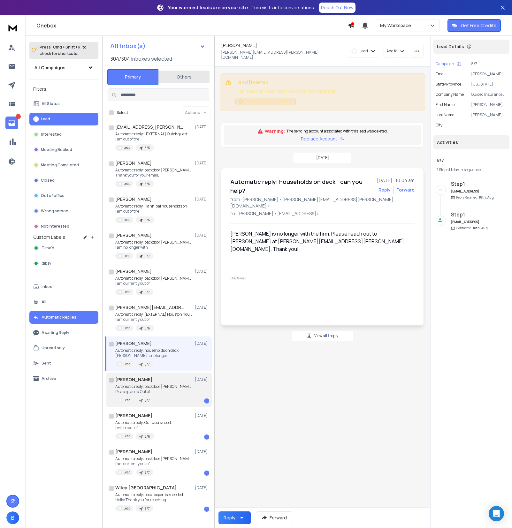
click at [173, 386] on div "Automatic reply: backdoor roth? Please place a Out of Lead 8/7 1" at bounding box center [162, 393] width 94 height 19
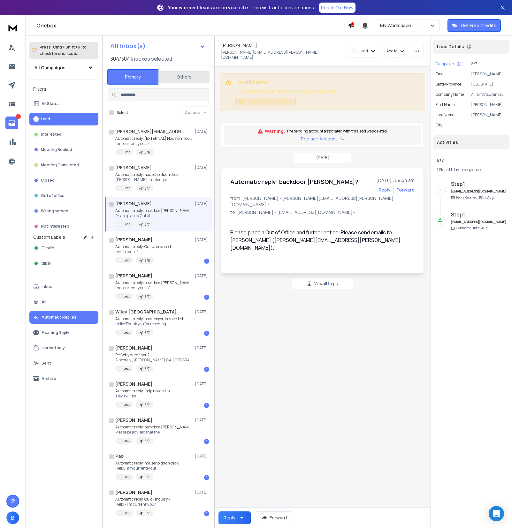
scroll to position [13998, 0]
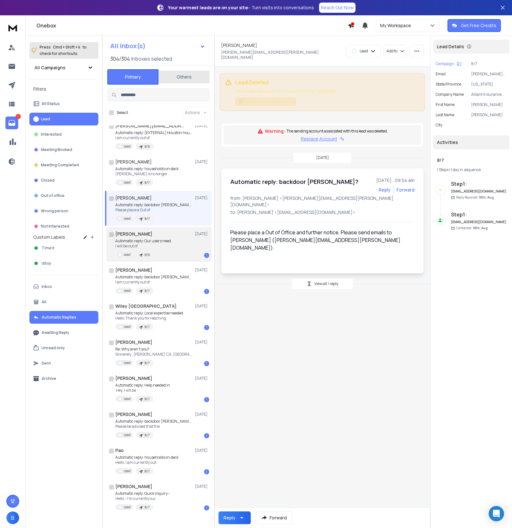
click at [169, 250] on div "Automatic reply: Our users need I will be out of Lead 8/6" at bounding box center [143, 247] width 56 height 19
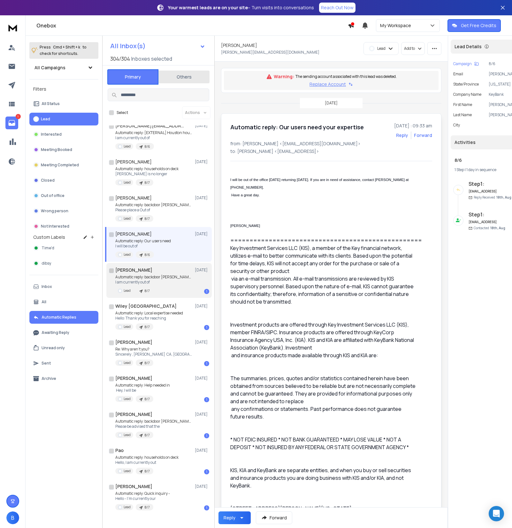
click at [174, 277] on p "Automatic reply: backdoor Roth help?" at bounding box center [153, 276] width 77 height 5
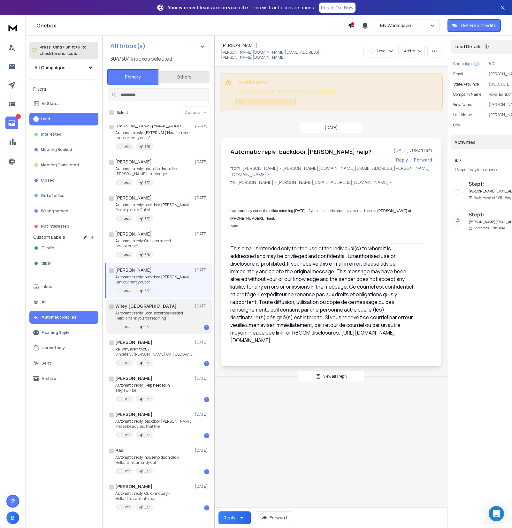
click at [168, 307] on div "Wiley Greenland 18 Aug" at bounding box center [162, 306] width 94 height 6
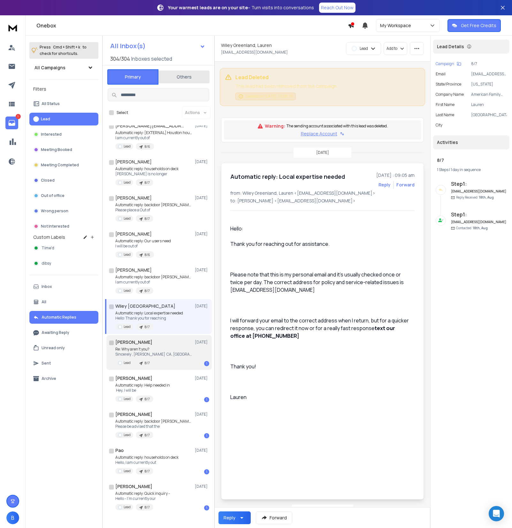
click at [169, 346] on div "Claudia Rodriguez 18 Aug Re: Why aren't you? Sincerely , Claudia Rodriguez CA, …" at bounding box center [162, 352] width 94 height 27
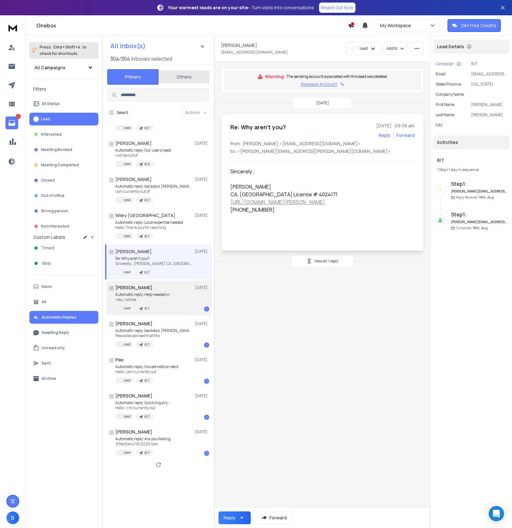
scroll to position [14107, 0]
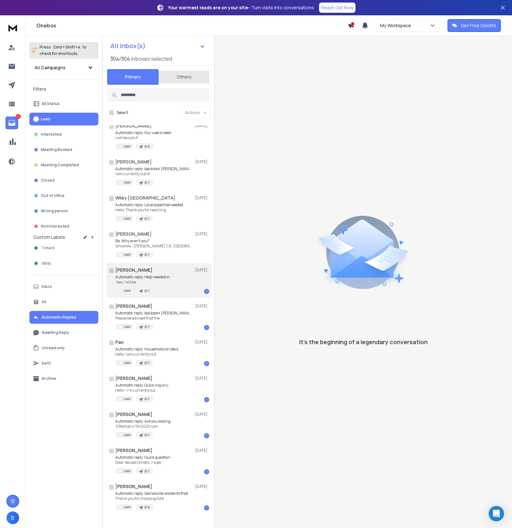
click at [170, 290] on div "Lead 8/7" at bounding box center [142, 290] width 55 height 7
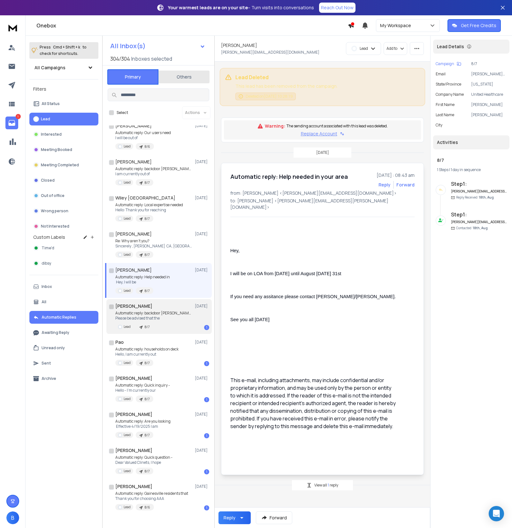
click at [174, 322] on div "Automatic reply: backdoor Roth help? Please be advised that the Lead 8/7" at bounding box center [153, 319] width 77 height 19
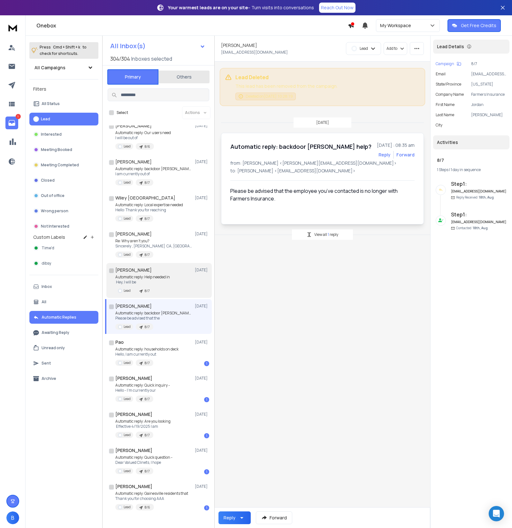
click at [171, 287] on div "Automatic reply: Help needed in ﻿ Hey, I will be Lead 8/7" at bounding box center [162, 283] width 94 height 19
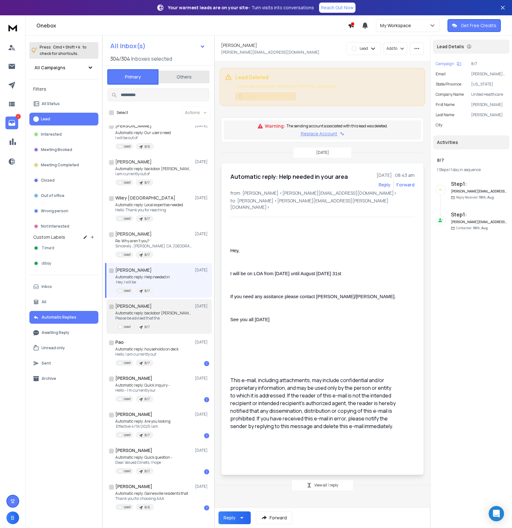
click at [177, 329] on div "Lead 8/7" at bounding box center [153, 326] width 77 height 7
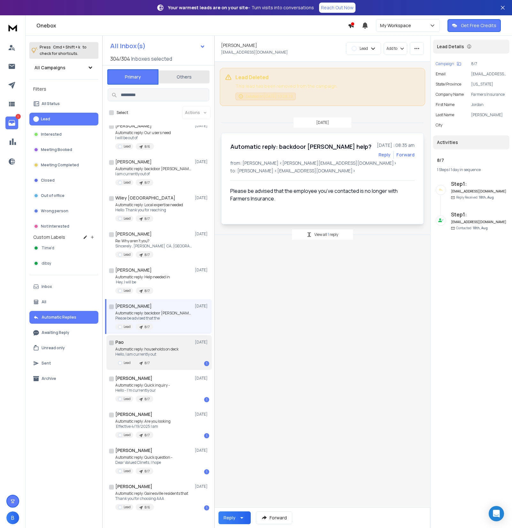
click at [175, 355] on p "Hello, I am currently out" at bounding box center [146, 354] width 63 height 5
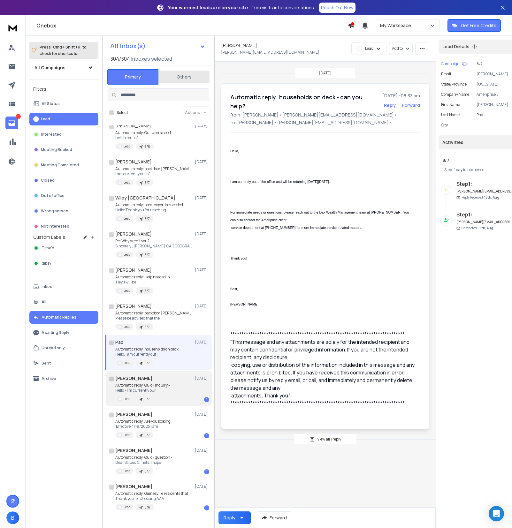
click at [164, 392] on p "Hello - I'm currently our" at bounding box center [142, 390] width 55 height 5
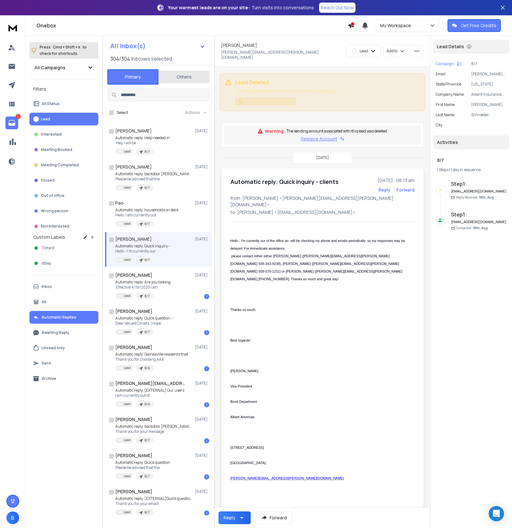
scroll to position [14285, 0]
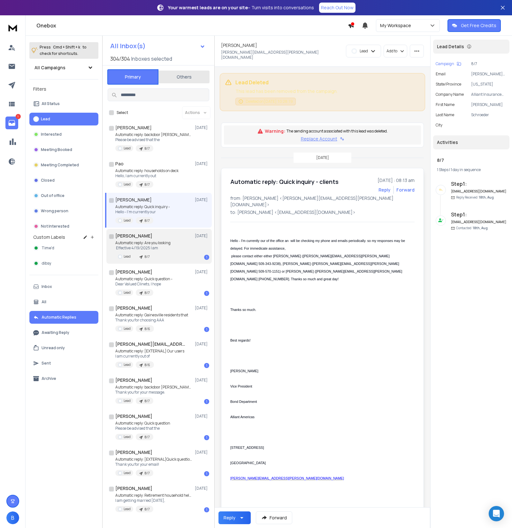
click at [175, 237] on div "Landsman 18 Aug" at bounding box center [162, 236] width 94 height 6
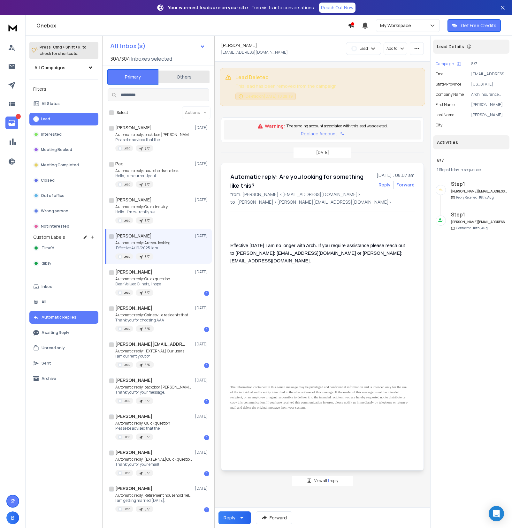
click at [367, 46] on div "Lead" at bounding box center [363, 48] width 34 height 12
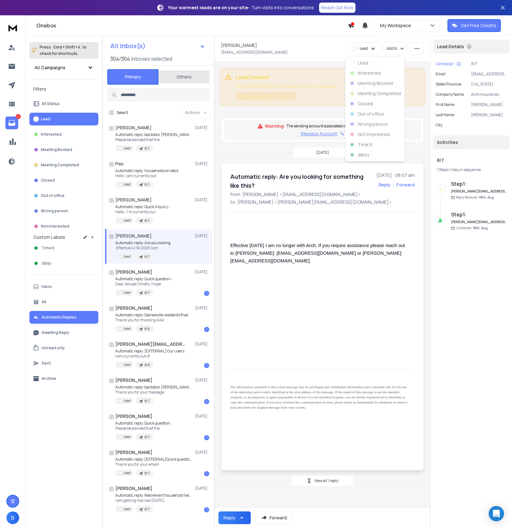
click at [367, 125] on div "Lead Interested Meeting Booked Meeting Completed Closed Out of office Wrong per…" at bounding box center [375, 108] width 60 height 105
click at [314, 293] on div "﻿ Effective 4/19/2025 I am no longer with Arch. If you require assistance pleas…" at bounding box center [322, 339] width 184 height 243
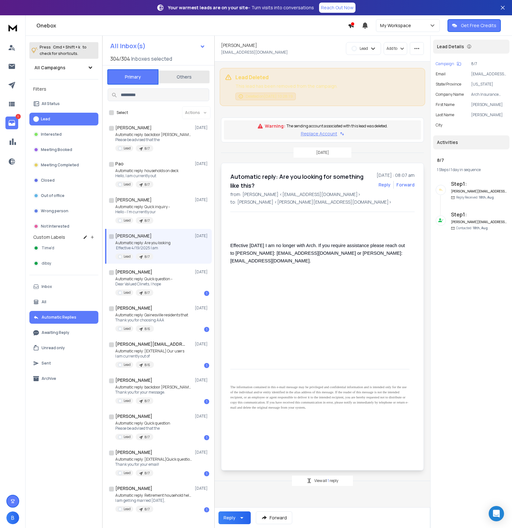
click at [362, 44] on div "Lead" at bounding box center [363, 48] width 34 height 12
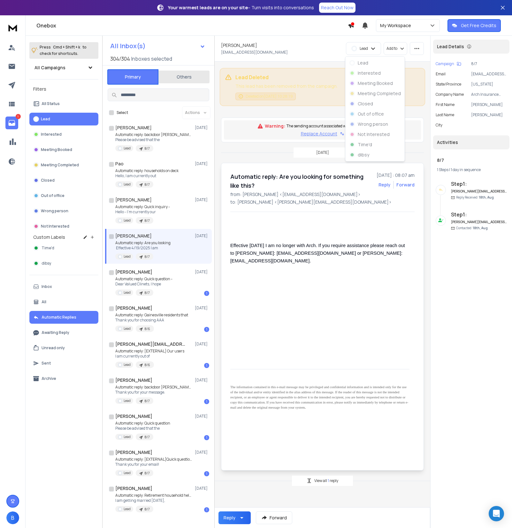
click at [364, 122] on div "Lead Interested Meeting Booked Meeting Completed Closed Out of office Wrong per…" at bounding box center [375, 108] width 60 height 105
click at [328, 277] on p at bounding box center [319, 279] width 179 height 14
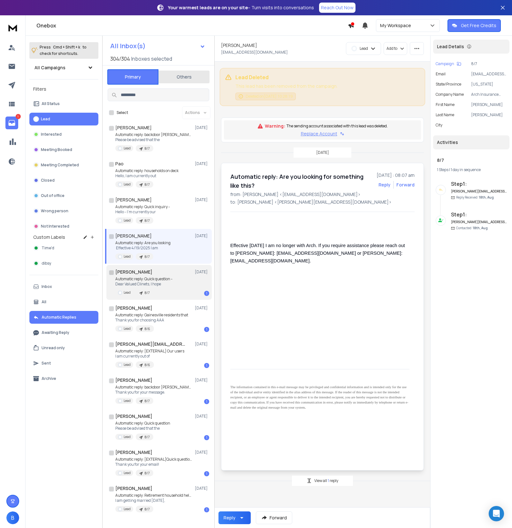
click at [172, 295] on div "Lead 8/7" at bounding box center [143, 292] width 57 height 7
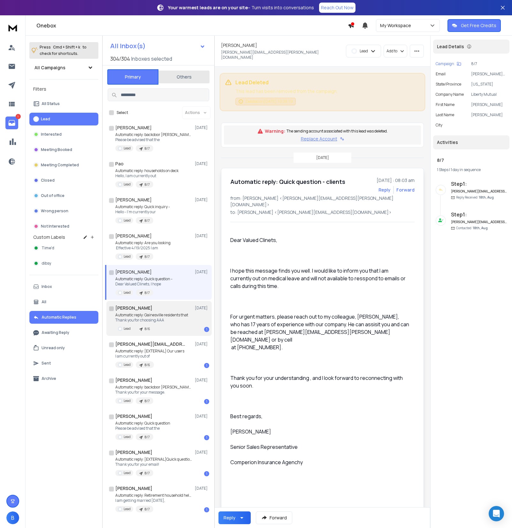
click at [170, 318] on p "Thank you for choosing AAA" at bounding box center [151, 320] width 73 height 5
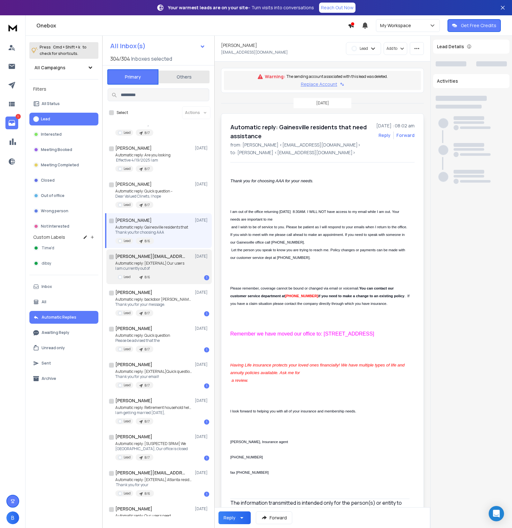
scroll to position [14373, 0]
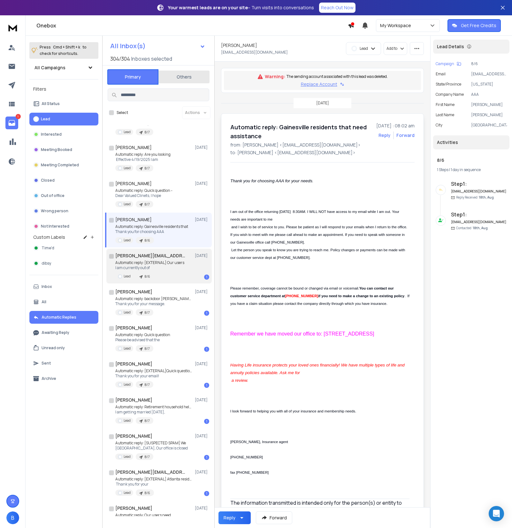
click at [159, 274] on div "Lead 8/6" at bounding box center [149, 276] width 69 height 7
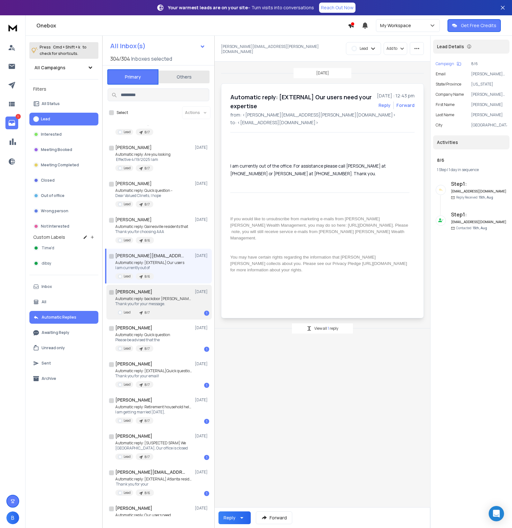
click at [165, 298] on p "Automatic reply: backdoor roth?" at bounding box center [153, 298] width 77 height 5
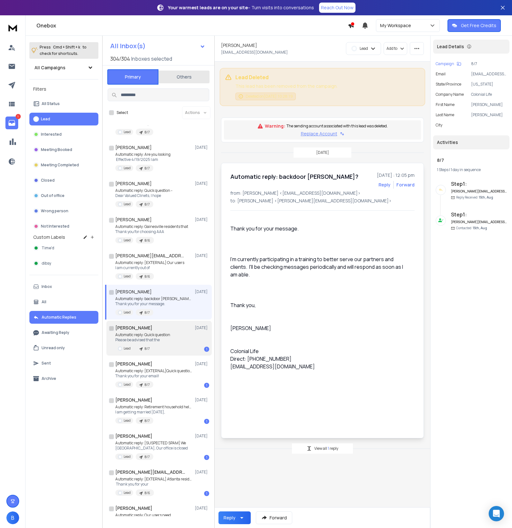
click at [163, 341] on p "Please be advised that the" at bounding box center [142, 339] width 55 height 5
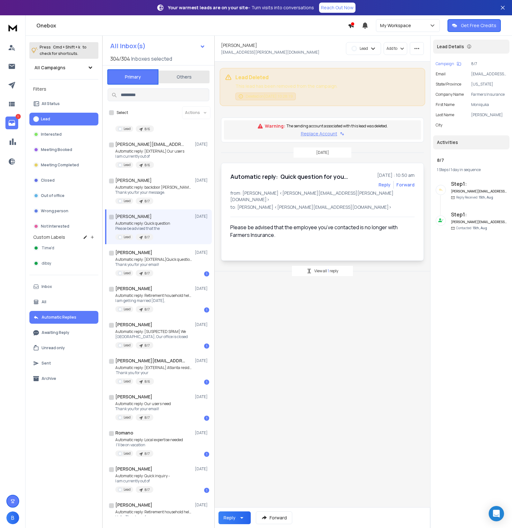
scroll to position [14485, 0]
click at [173, 269] on div "Automatic reply: [EXTERNAL]Quick question for ﻿Thank you for your email! Lead 8…" at bounding box center [153, 266] width 77 height 19
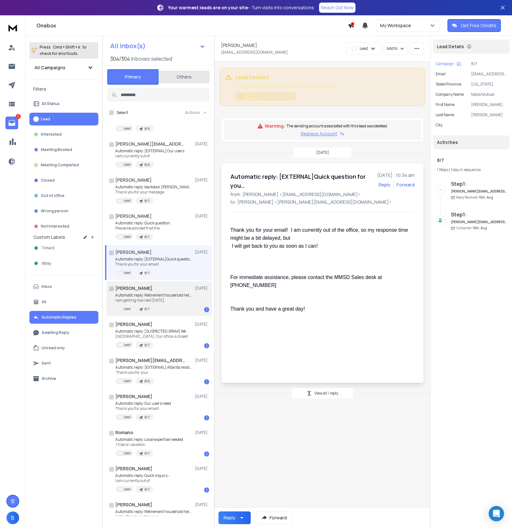
click at [176, 301] on p "I am getting married Friday," at bounding box center [153, 300] width 77 height 5
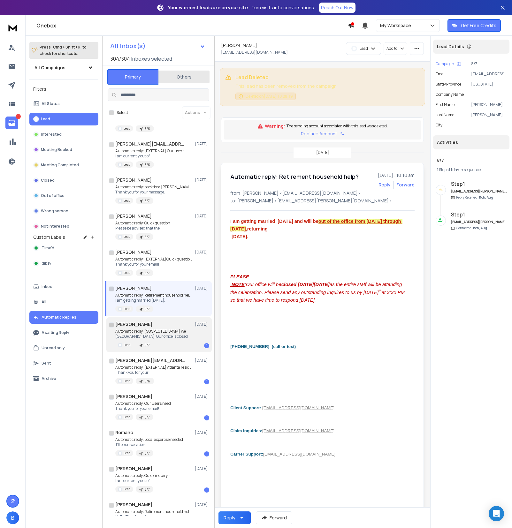
click at [175, 335] on p "Aloha, Our office is closed" at bounding box center [151, 336] width 72 height 5
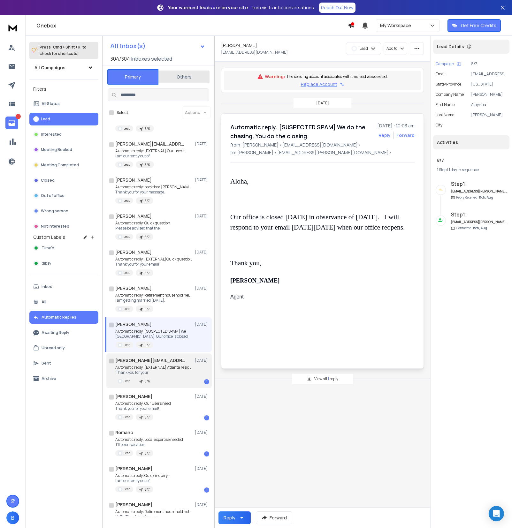
click at [175, 371] on p "﻿ Thank you for your" at bounding box center [153, 372] width 77 height 5
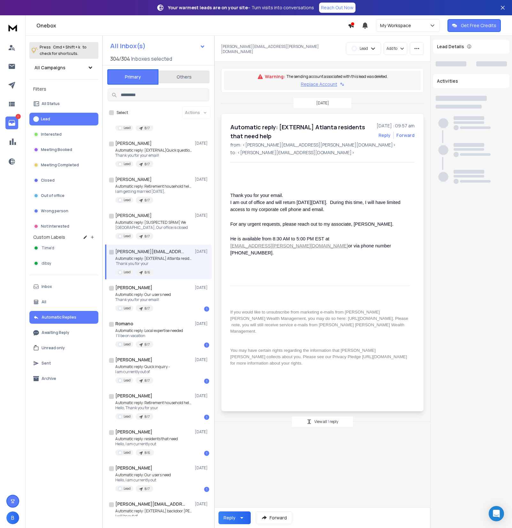
scroll to position [14631, 0]
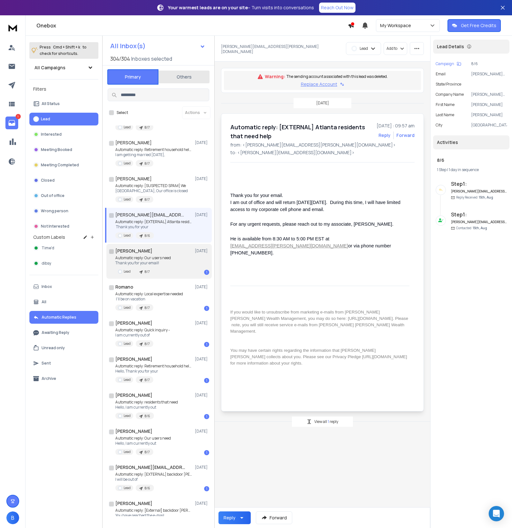
click at [177, 248] on div "Debra Dixon 15 Aug" at bounding box center [162, 251] width 94 height 6
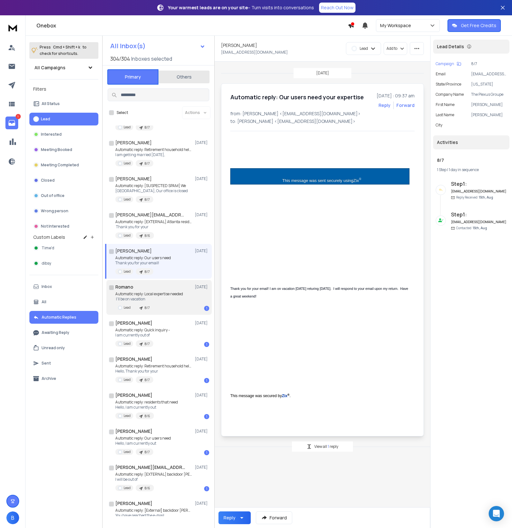
click at [174, 293] on p "Automatic reply: Local expertise needed" at bounding box center [149, 293] width 68 height 5
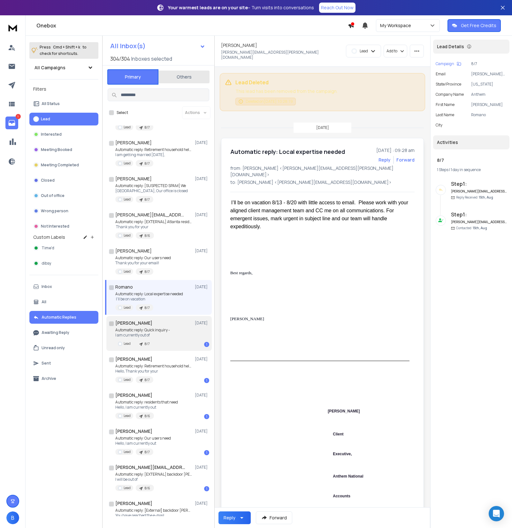
click at [172, 328] on div "Automatic reply: Quick inquiry - I am currently out of Lead 8/7 1" at bounding box center [162, 336] width 94 height 19
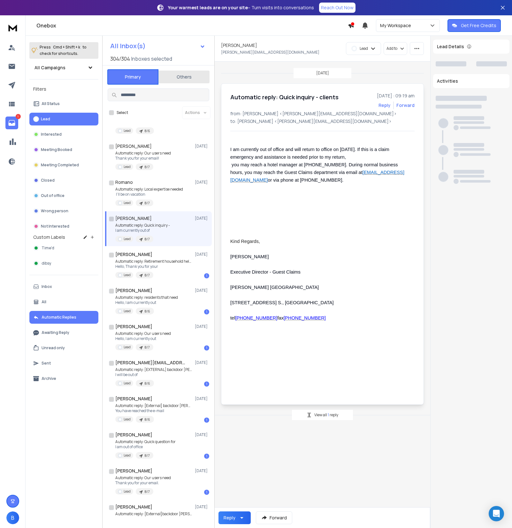
scroll to position [14774, 0]
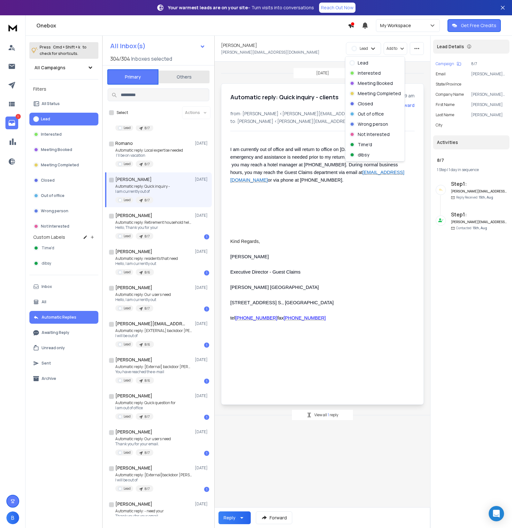
click at [360, 46] on p "Lead" at bounding box center [363, 48] width 8 height 5
click at [375, 121] on p "Wrong person" at bounding box center [372, 124] width 30 height 6
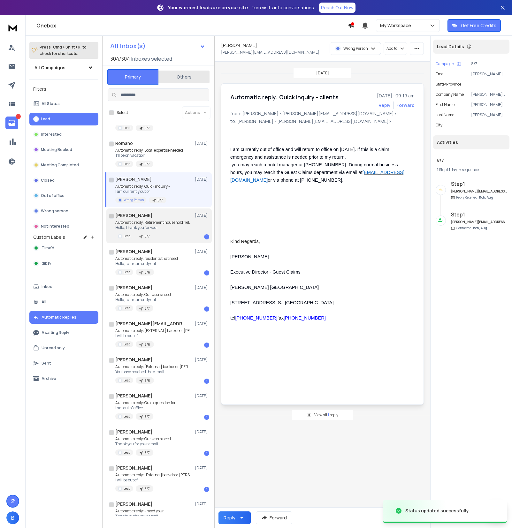
click at [172, 228] on p "Hello, Thank you for your" at bounding box center [153, 227] width 77 height 5
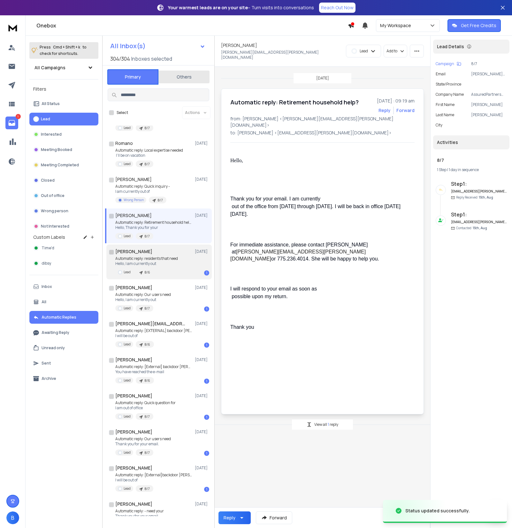
click at [172, 258] on p "Automatic reply: residents that need" at bounding box center [146, 258] width 63 height 5
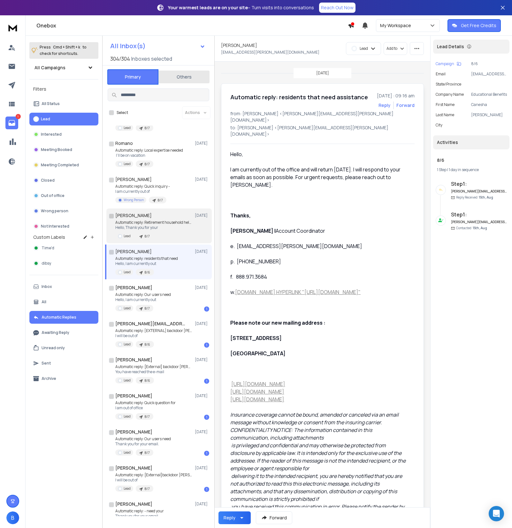
click at [172, 227] on p "Hello, Thank you for your" at bounding box center [153, 227] width 77 height 5
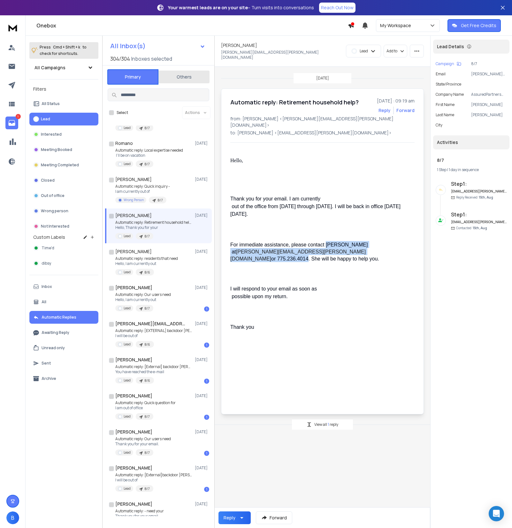
drag, startPoint x: 266, startPoint y: 248, endPoint x: 326, endPoint y: 235, distance: 61.6
click at [326, 241] on p "For immediate assistance, please contact Rachel Krier at rachel.krier@assuredpa…" at bounding box center [319, 251] width 179 height 21
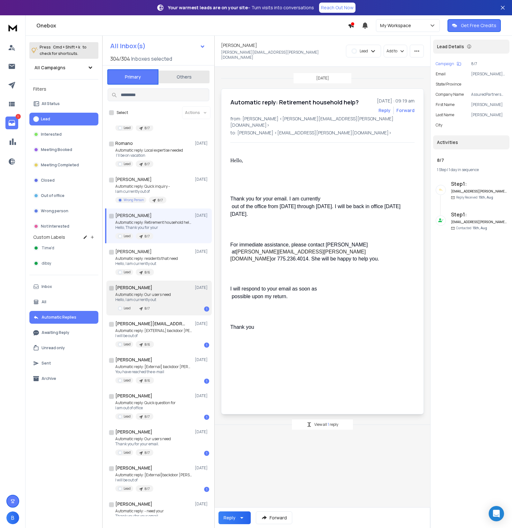
click at [185, 310] on div "Automatic reply: Our users need Hello, I am currently out Lead 8/7 1" at bounding box center [162, 301] width 94 height 19
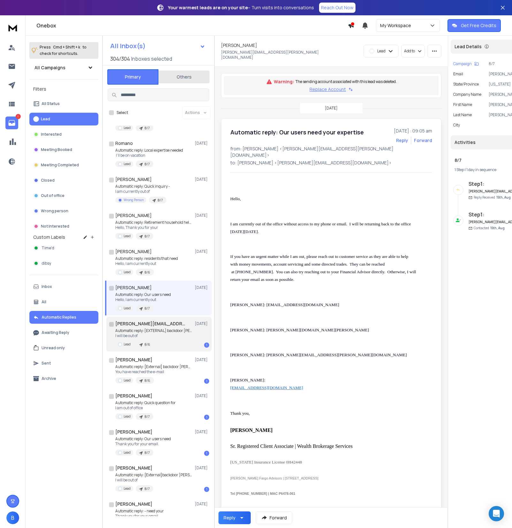
click at [182, 331] on p "Automatic reply: [EXTERNAL] backdoor roth?" at bounding box center [153, 330] width 77 height 5
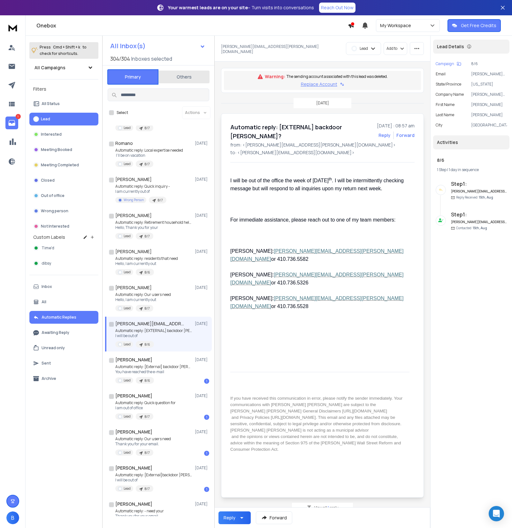
drag, startPoint x: 228, startPoint y: 233, endPoint x: 382, endPoint y: 304, distance: 169.7
click at [382, 304] on div "Automatic reply: [EXTERNAL] backdoor roth? 15 August 2025 : 08:57 am Reply Forw…" at bounding box center [322, 305] width 203 height 384
click at [360, 48] on div "Lead" at bounding box center [363, 48] width 34 height 12
click at [376, 122] on p "Wrong person" at bounding box center [372, 124] width 30 height 6
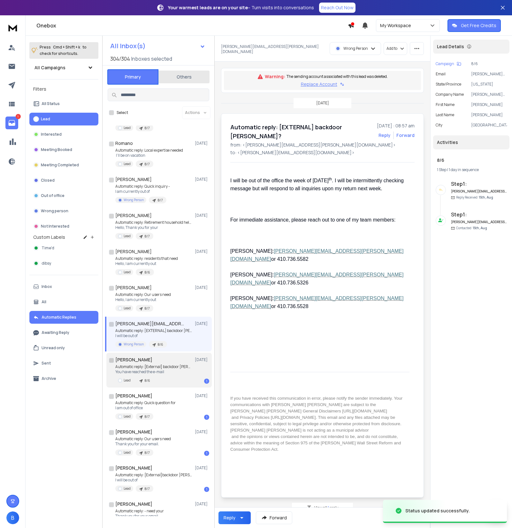
click at [174, 365] on p "Automatic reply: [External] backdoor Roth" at bounding box center [153, 366] width 77 height 5
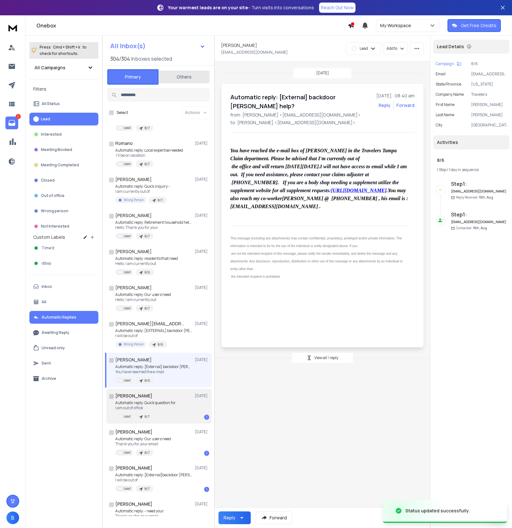
click at [176, 396] on div "Tanya Wu 15 Aug" at bounding box center [162, 395] width 94 height 6
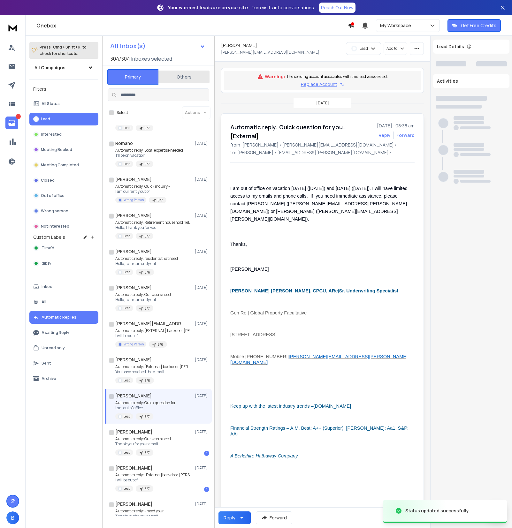
scroll to position [14794, 0]
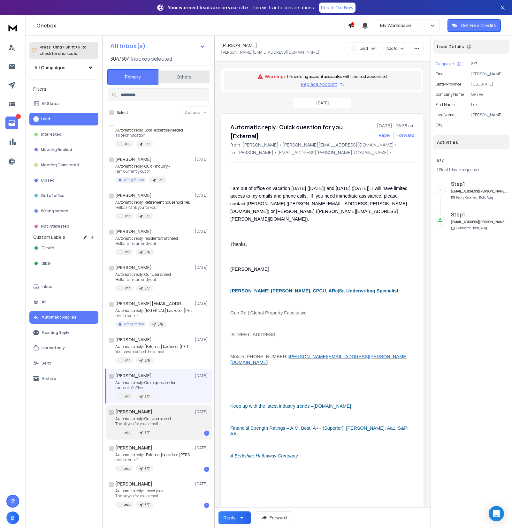
click at [182, 415] on div "Automatic reply: Our users need ﻿Thank you for your email. Lead 8/7 1" at bounding box center [162, 425] width 94 height 19
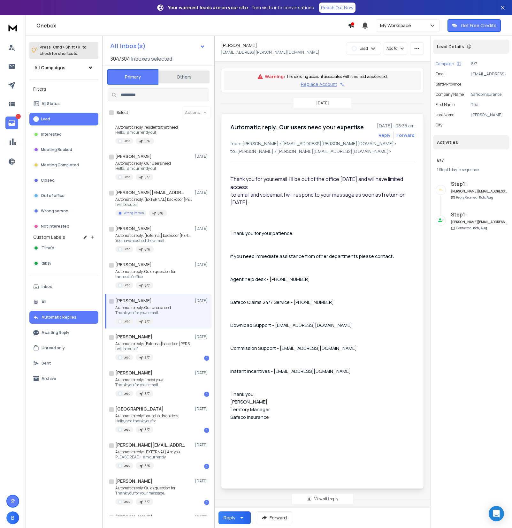
scroll to position [14906, 0]
click at [179, 347] on p "I will be out of" at bounding box center [153, 348] width 77 height 5
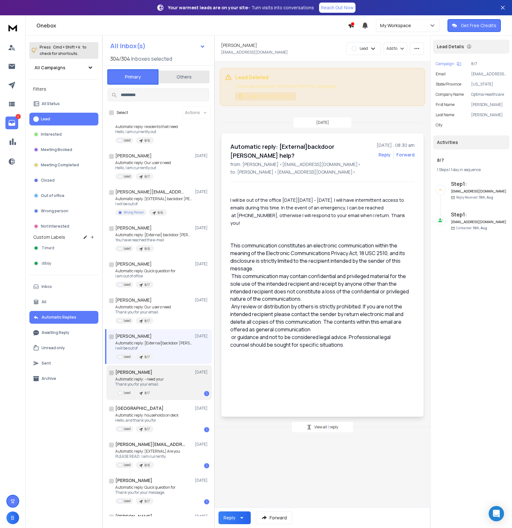
click at [176, 381] on div "Automatic reply: - need your Thank you for your email. Lead 8/7 1" at bounding box center [162, 386] width 94 height 19
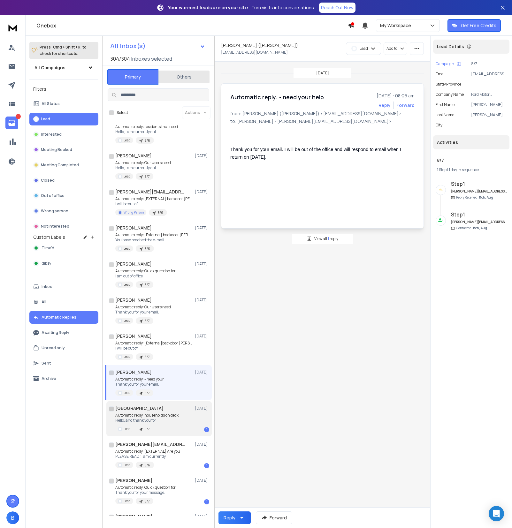
click at [168, 415] on p "Automatic reply: households on deck" at bounding box center [146, 415] width 63 height 5
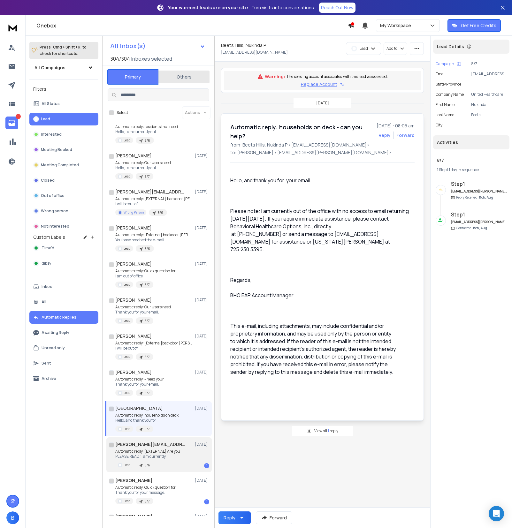
click at [163, 415] on h1 "Michael.Weinman@morganstanleypwm.com" at bounding box center [150, 444] width 70 height 6
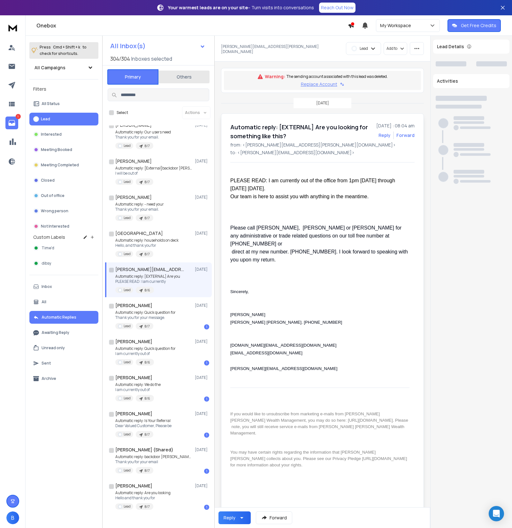
scroll to position [15092, 0]
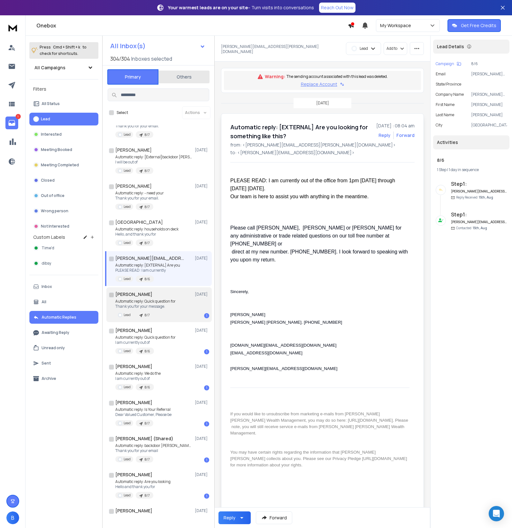
click at [176, 308] on p "﻿Thank you for your message." at bounding box center [145, 306] width 60 height 5
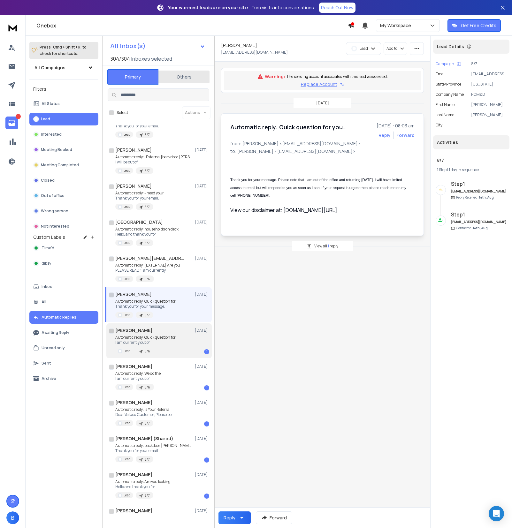
click at [178, 333] on div "Evard 15 Aug" at bounding box center [162, 330] width 94 height 6
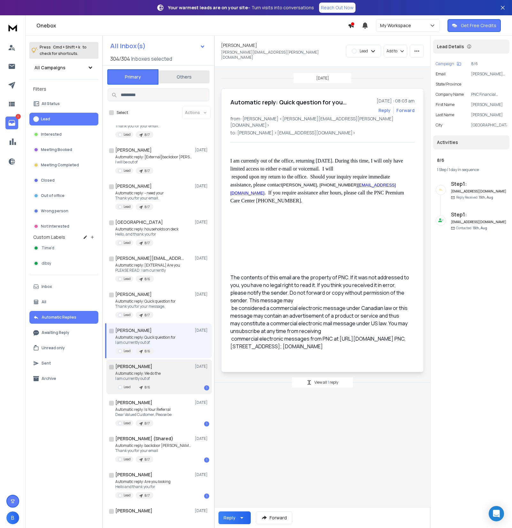
click at [172, 379] on div "Automatic reply: We do the I am currently out of Lead 8/6 1" at bounding box center [162, 380] width 94 height 19
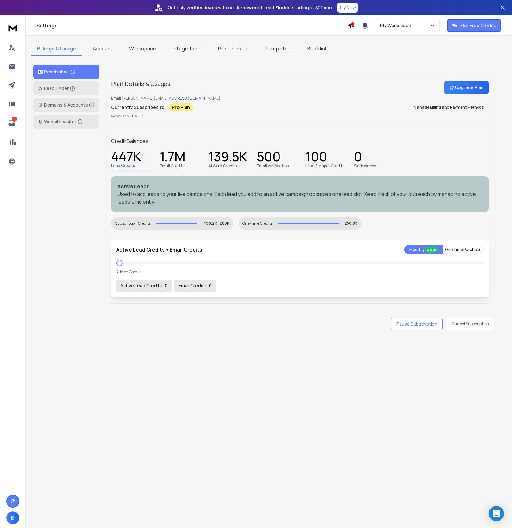
click at [143, 50] on link "Workspace" at bounding box center [143, 48] width 40 height 13
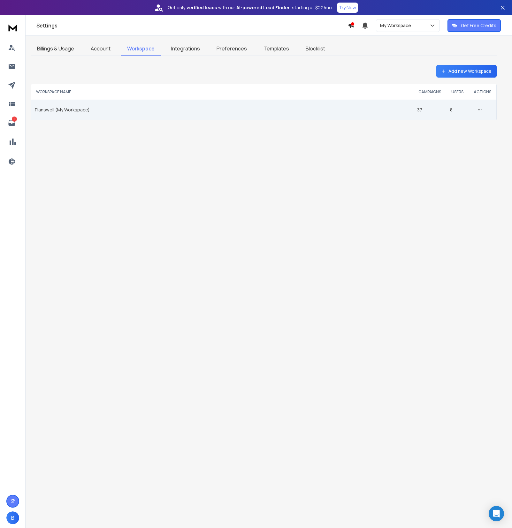
click at [411, 110] on td "Planswell (My Workspace)" at bounding box center [222, 110] width 382 height 20
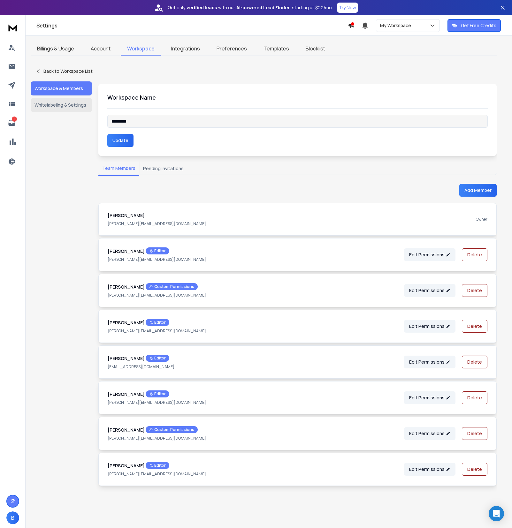
click at [477, 190] on button "Add Member" at bounding box center [477, 190] width 37 height 13
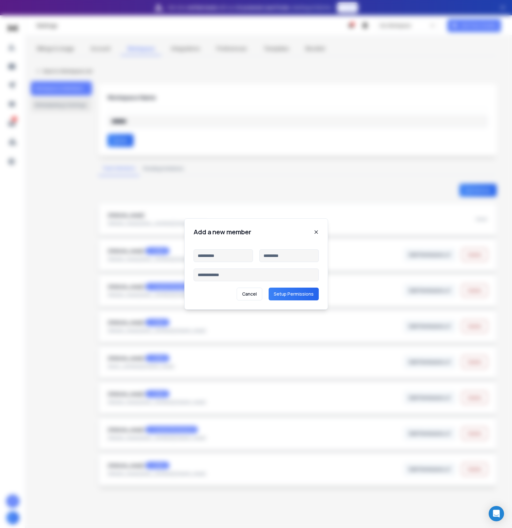
click at [218, 257] on input at bounding box center [222, 255] width 59 height 13
type input "****"
type input "***"
paste input "**********"
type input "**********"
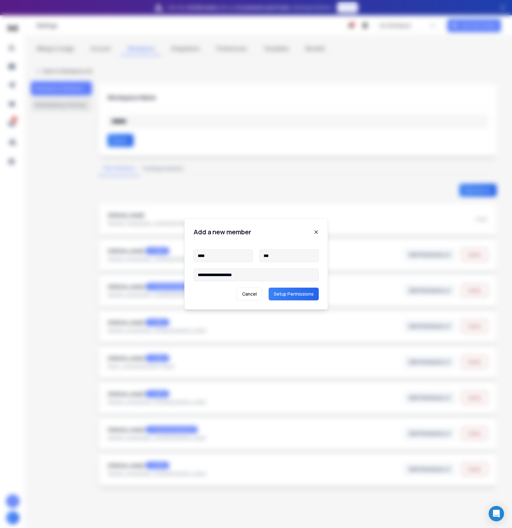
click at [280, 293] on button "Setup Permissions" at bounding box center [293, 294] width 50 height 13
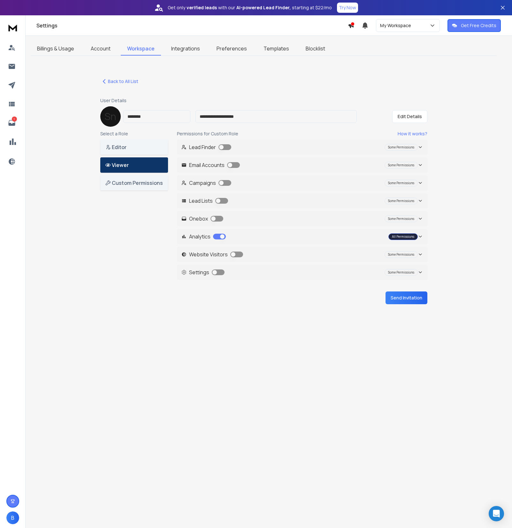
click at [226, 148] on button "button" at bounding box center [224, 147] width 13 height 6
click at [234, 168] on p "Email Accounts" at bounding box center [210, 165] width 58 height 8
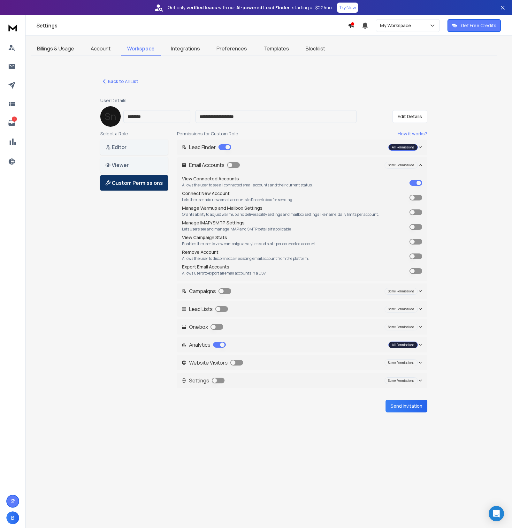
click at [237, 162] on div "button" at bounding box center [233, 165] width 13 height 6
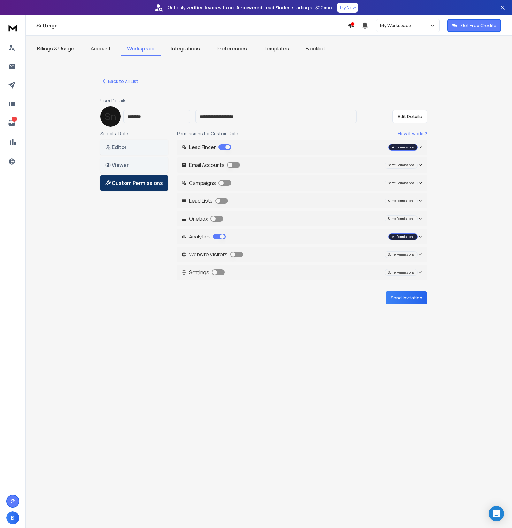
click at [232, 166] on button "button" at bounding box center [233, 165] width 13 height 6
click at [223, 184] on button "button" at bounding box center [224, 183] width 13 height 6
click at [220, 201] on button "button" at bounding box center [221, 201] width 13 height 6
click at [214, 220] on button "button" at bounding box center [216, 219] width 13 height 6
click at [232, 253] on button "button" at bounding box center [236, 254] width 13 height 6
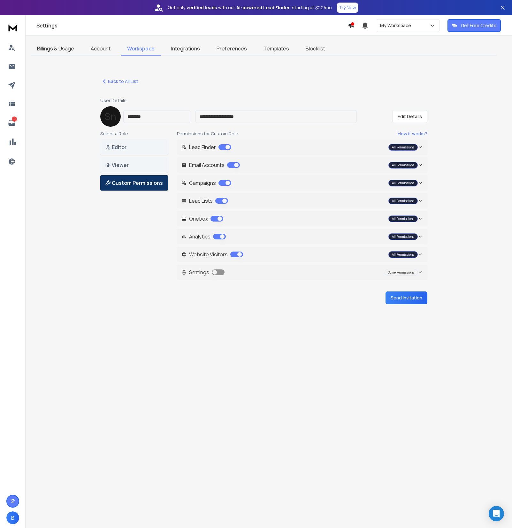
click at [218, 273] on button "button" at bounding box center [218, 272] width 13 height 6
click at [392, 297] on button "Send Invitation" at bounding box center [406, 297] width 42 height 13
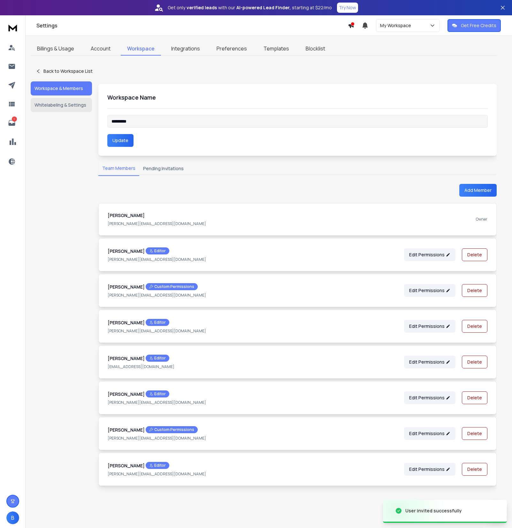
click at [65, 53] on link "Billings & Usage" at bounding box center [56, 48] width 50 height 13
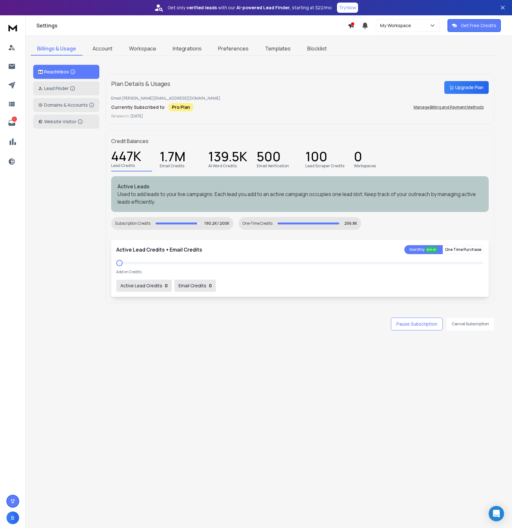
click at [423, 112] on button "Manage Billing and Payment Methods" at bounding box center [448, 107] width 80 height 13
